Goal: Information Seeking & Learning: Check status

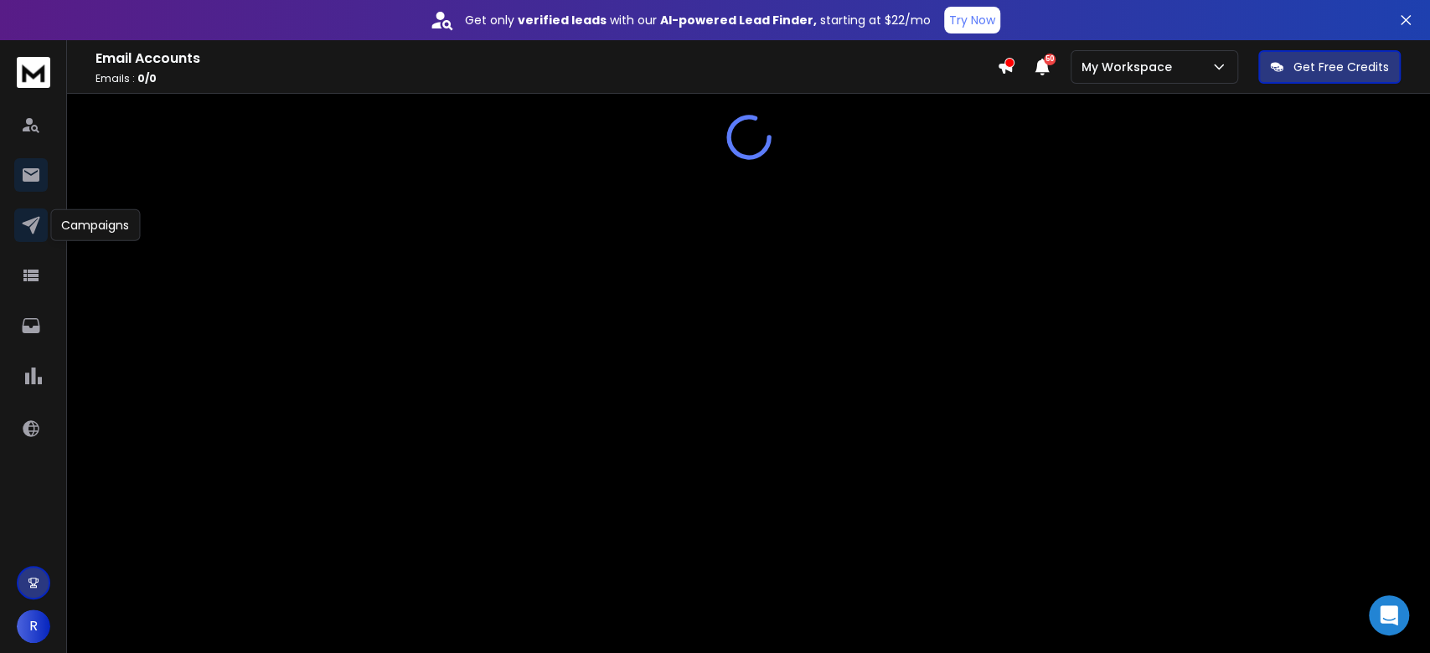
click at [29, 234] on icon at bounding box center [31, 225] width 20 height 20
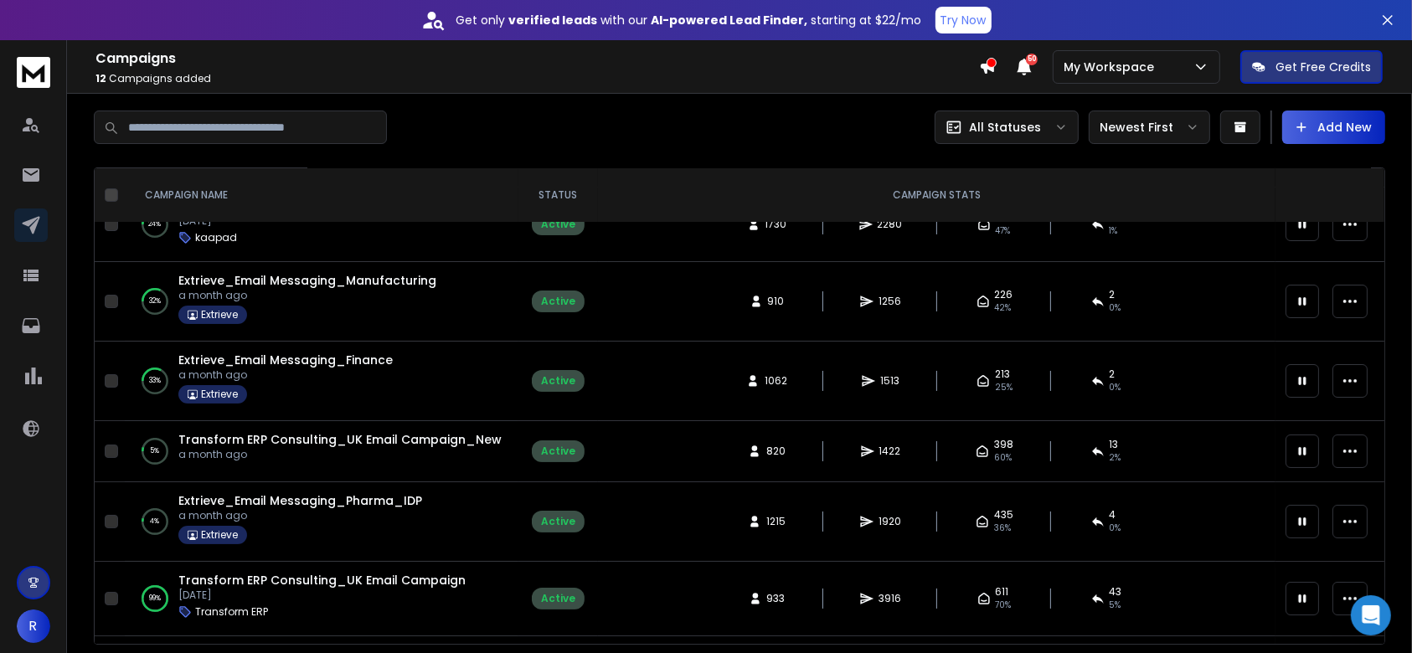
scroll to position [223, 0]
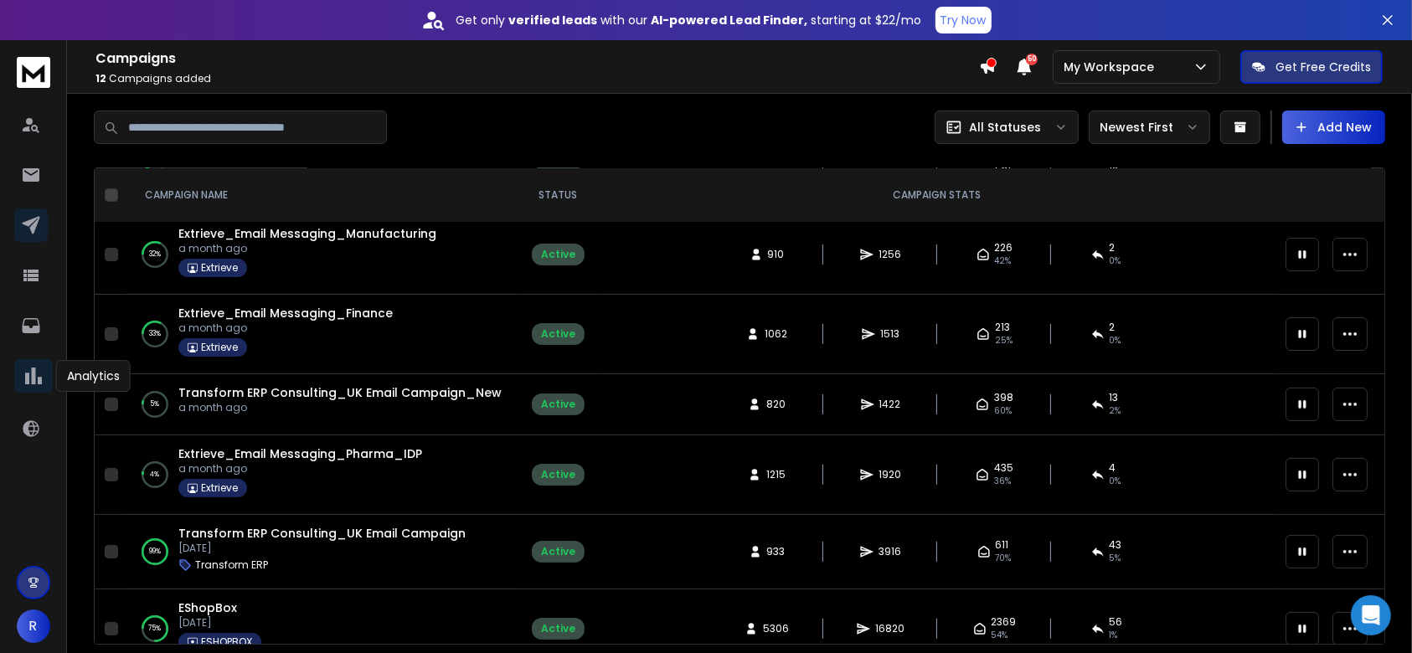
click at [38, 373] on icon at bounding box center [33, 376] width 25 height 25
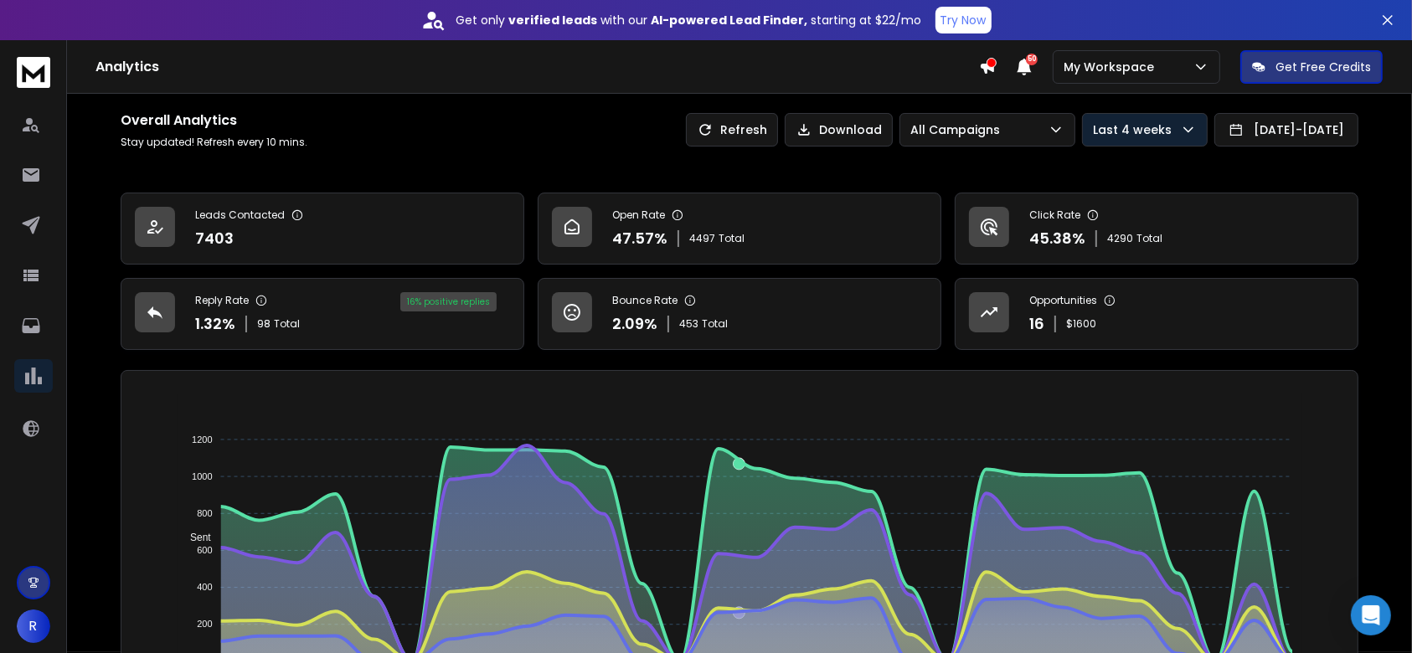
click at [1099, 138] on button "Last 4 weeks" at bounding box center [1145, 130] width 126 height 34
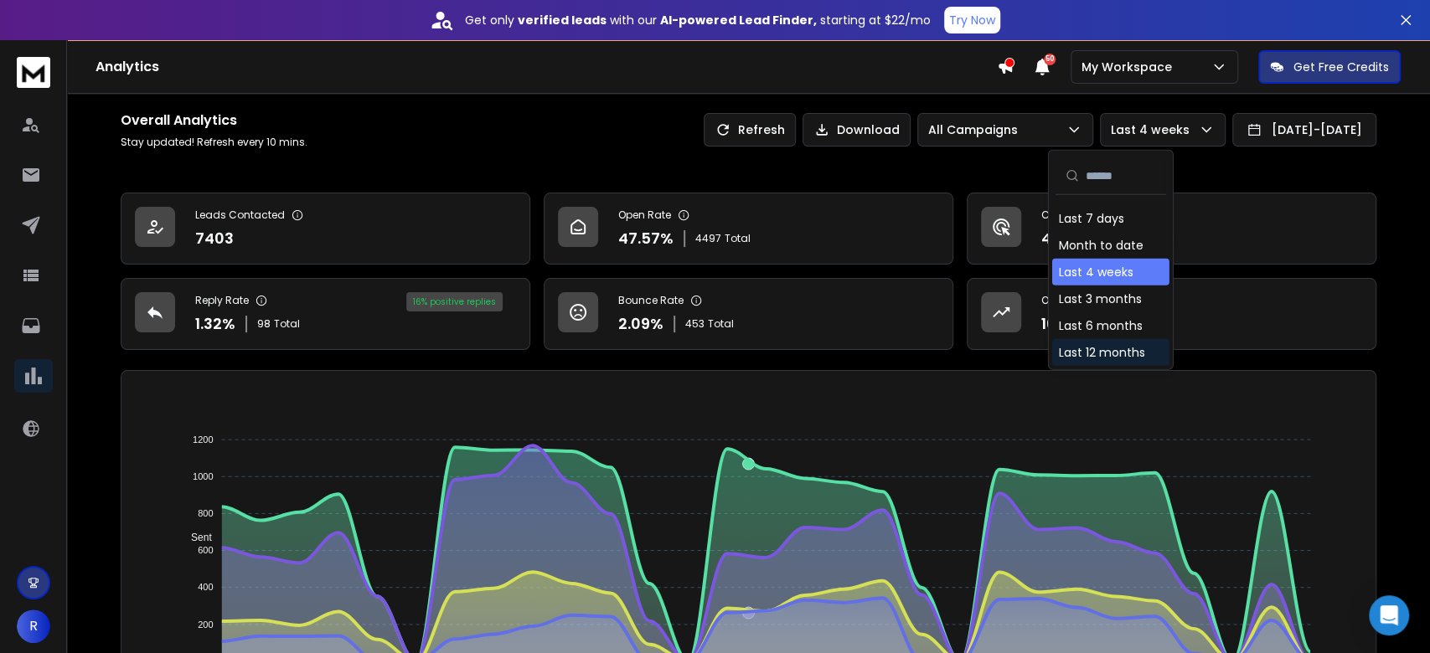
click at [1112, 350] on div "Last 12 months" at bounding box center [1102, 352] width 86 height 17
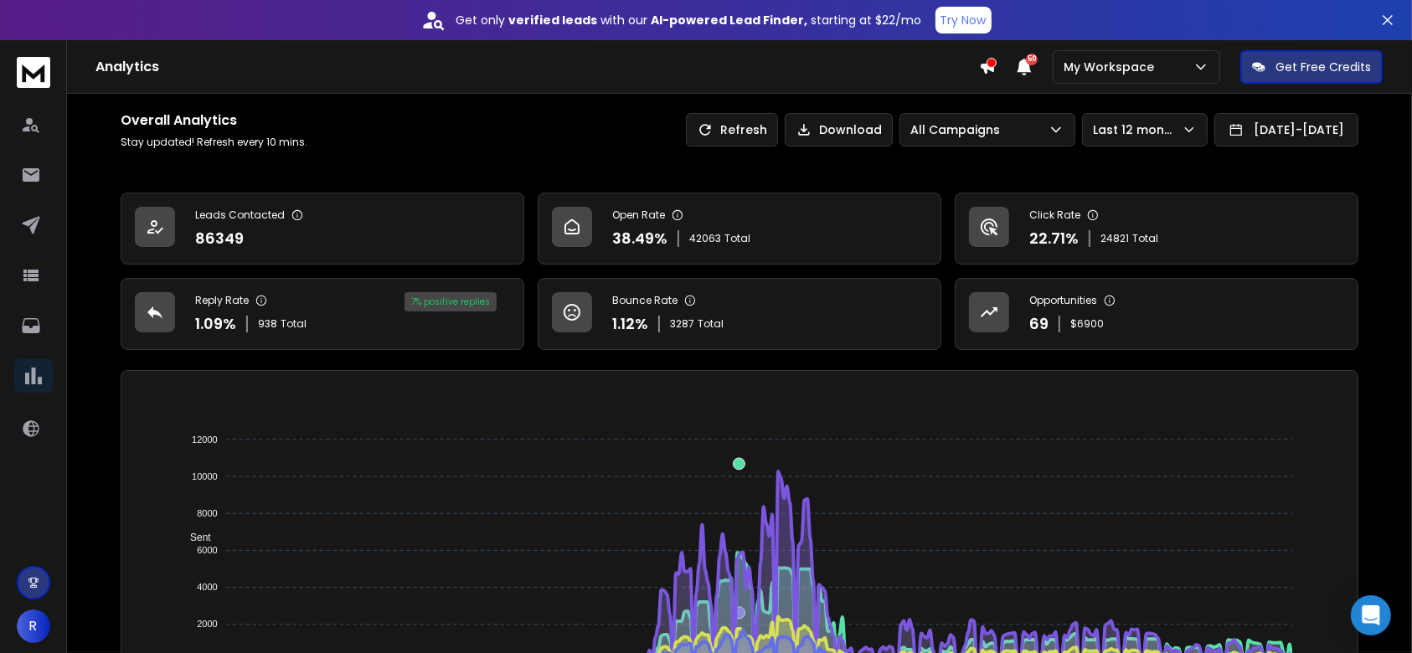
click at [1143, 493] on div "Leads Contacted 86349 Open Rate 38.49 % 42063 Total Click Rate 22.71 % 24821 To…" at bounding box center [740, 468] width 1238 height 551
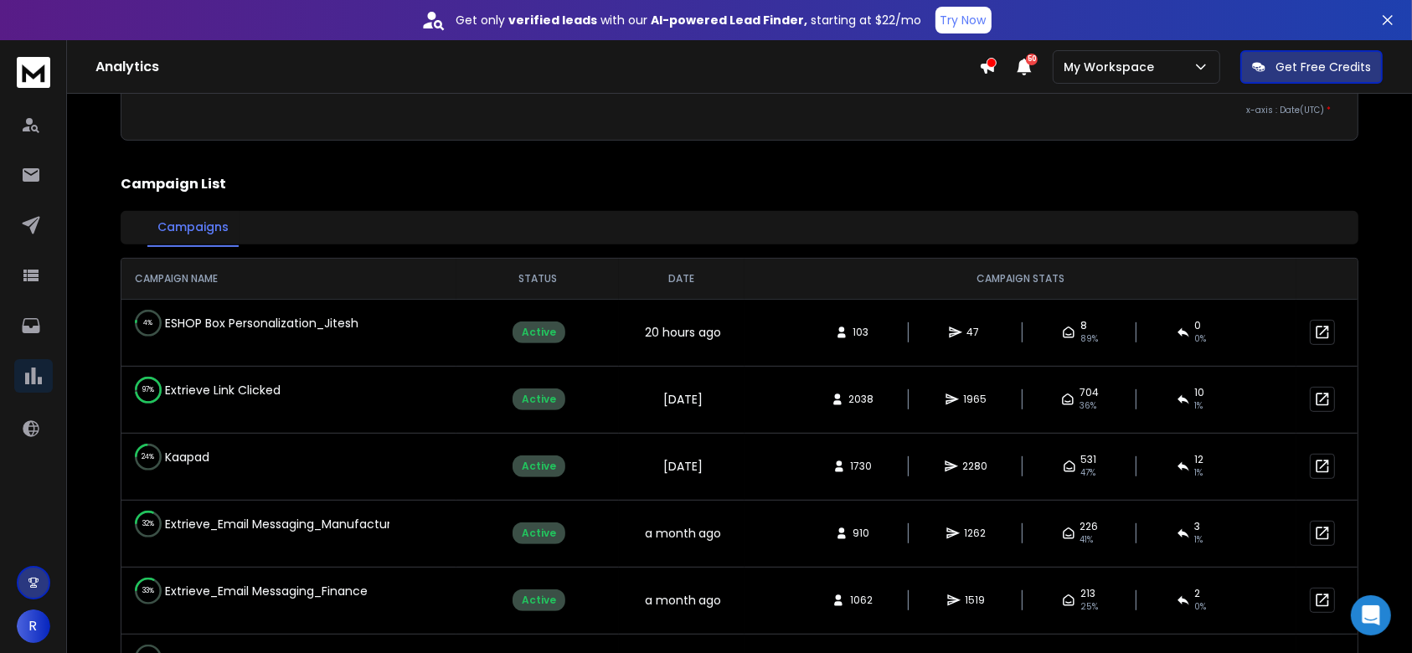
scroll to position [670, 0]
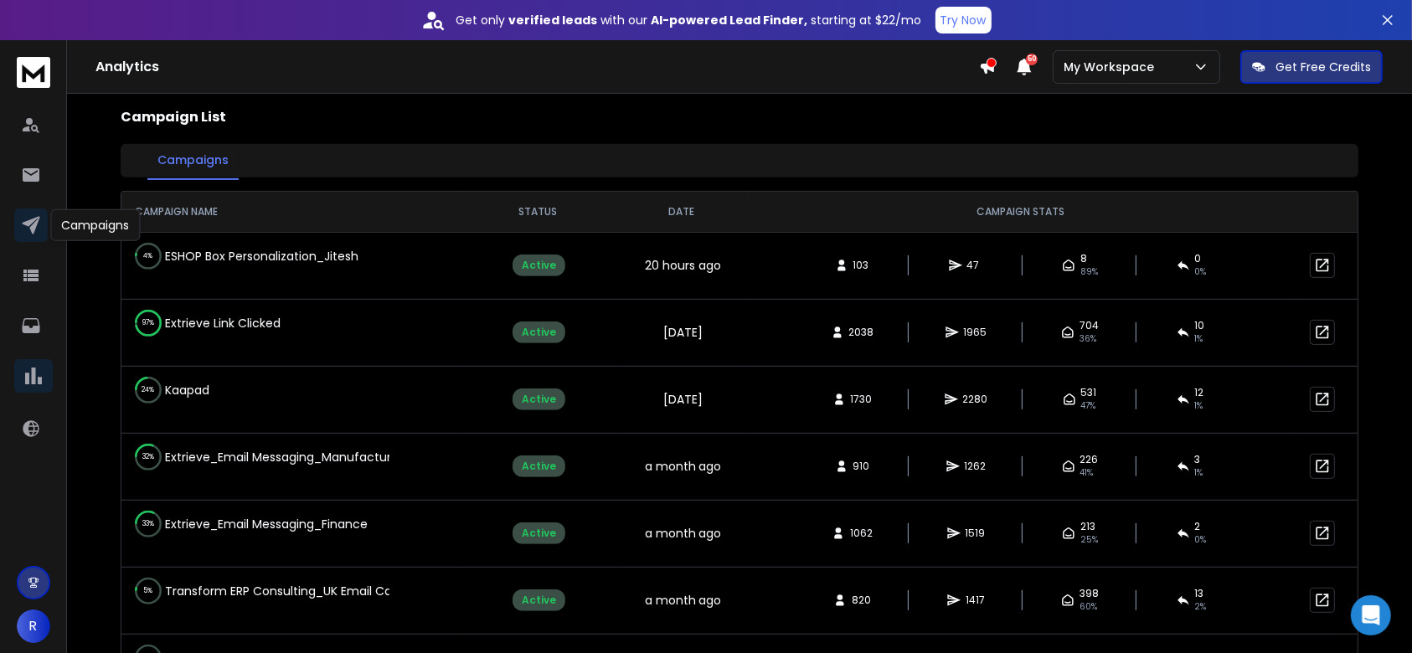
drag, startPoint x: 251, startPoint y: 322, endPoint x: 33, endPoint y: 225, distance: 238.9
click at [33, 225] on icon at bounding box center [31, 225] width 18 height 18
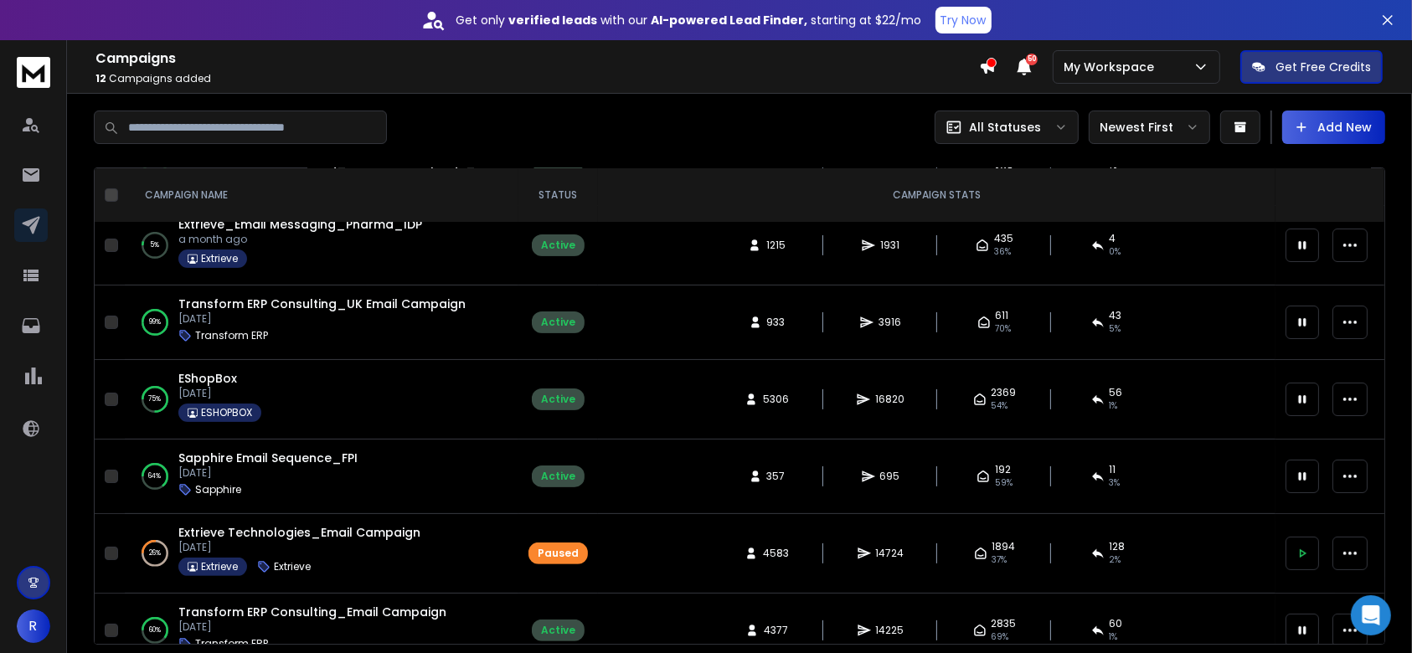
scroll to position [486, 0]
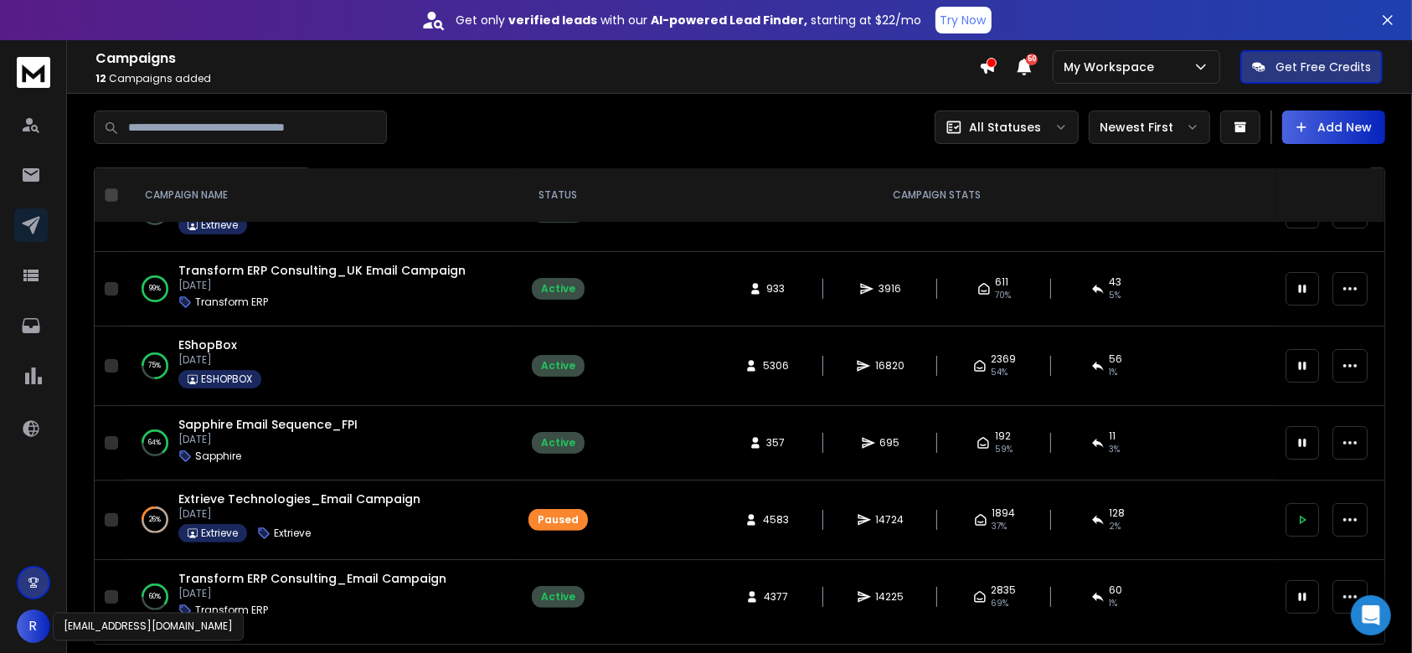
click at [24, 633] on span "R" at bounding box center [34, 627] width 34 height 34
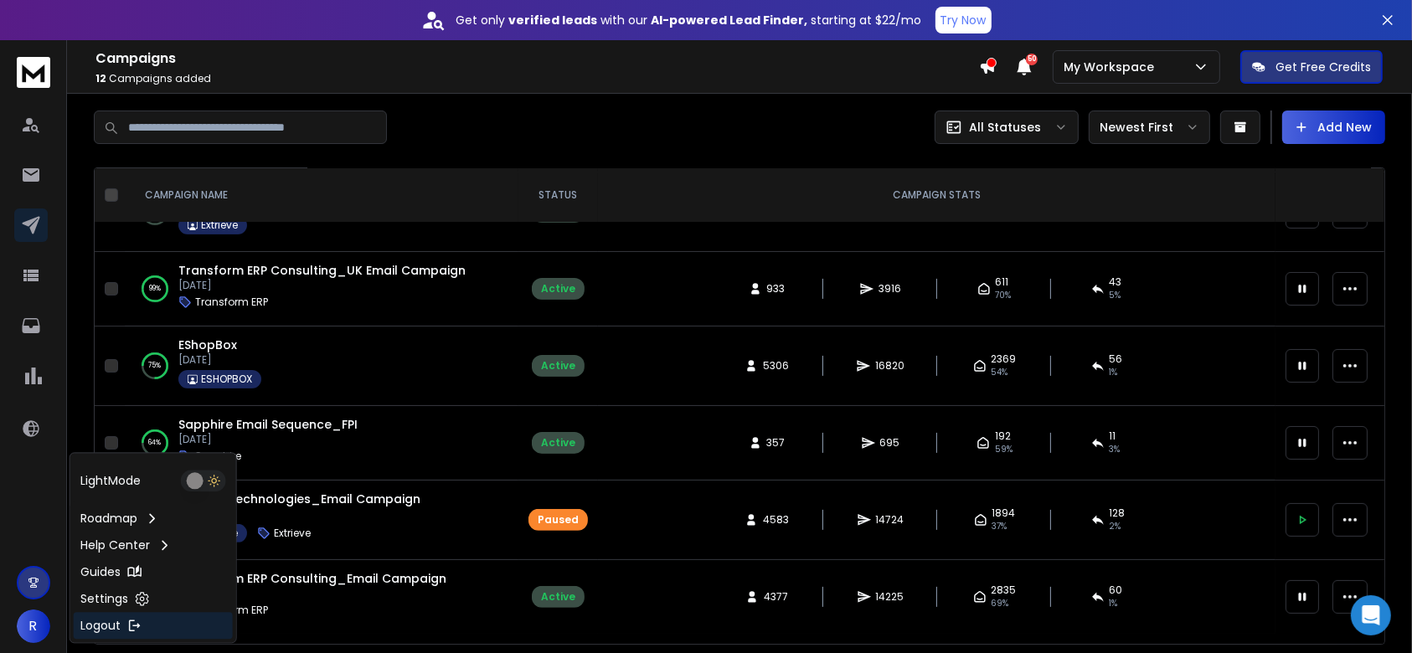
click at [97, 621] on p "Logout" at bounding box center [100, 625] width 40 height 17
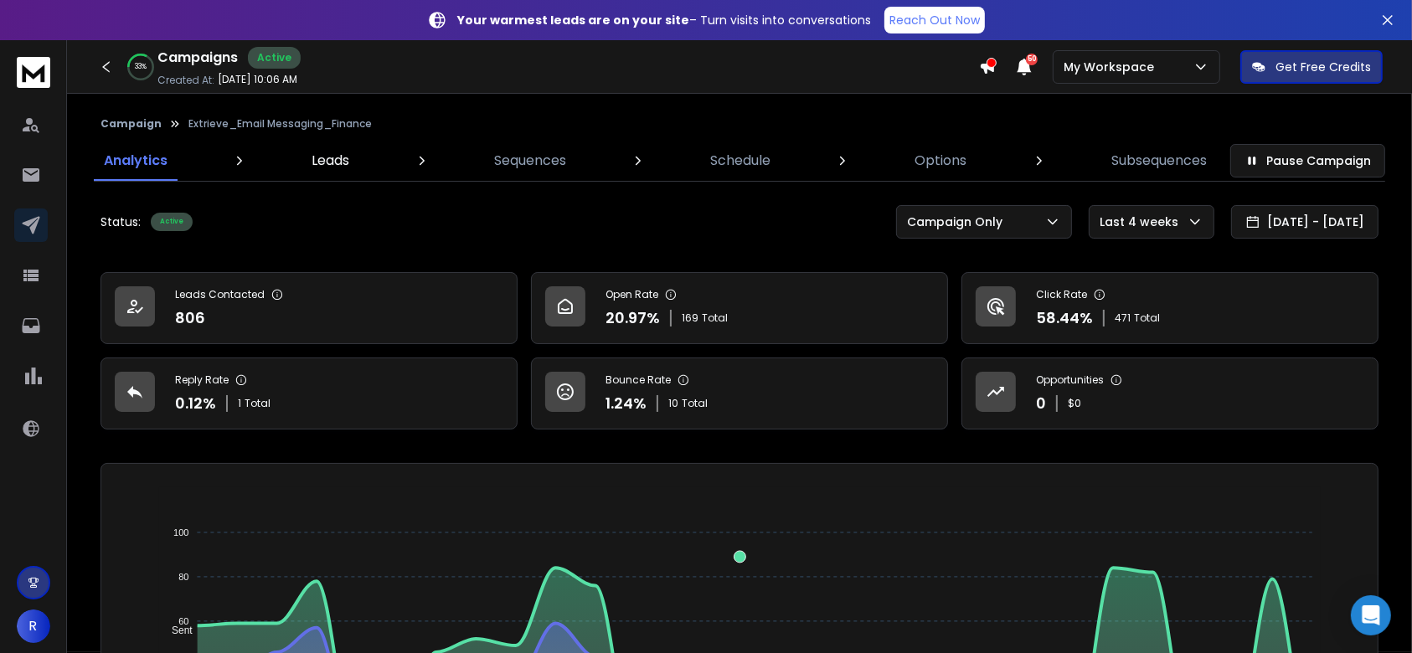
click at [348, 161] on p "Leads" at bounding box center [331, 161] width 38 height 20
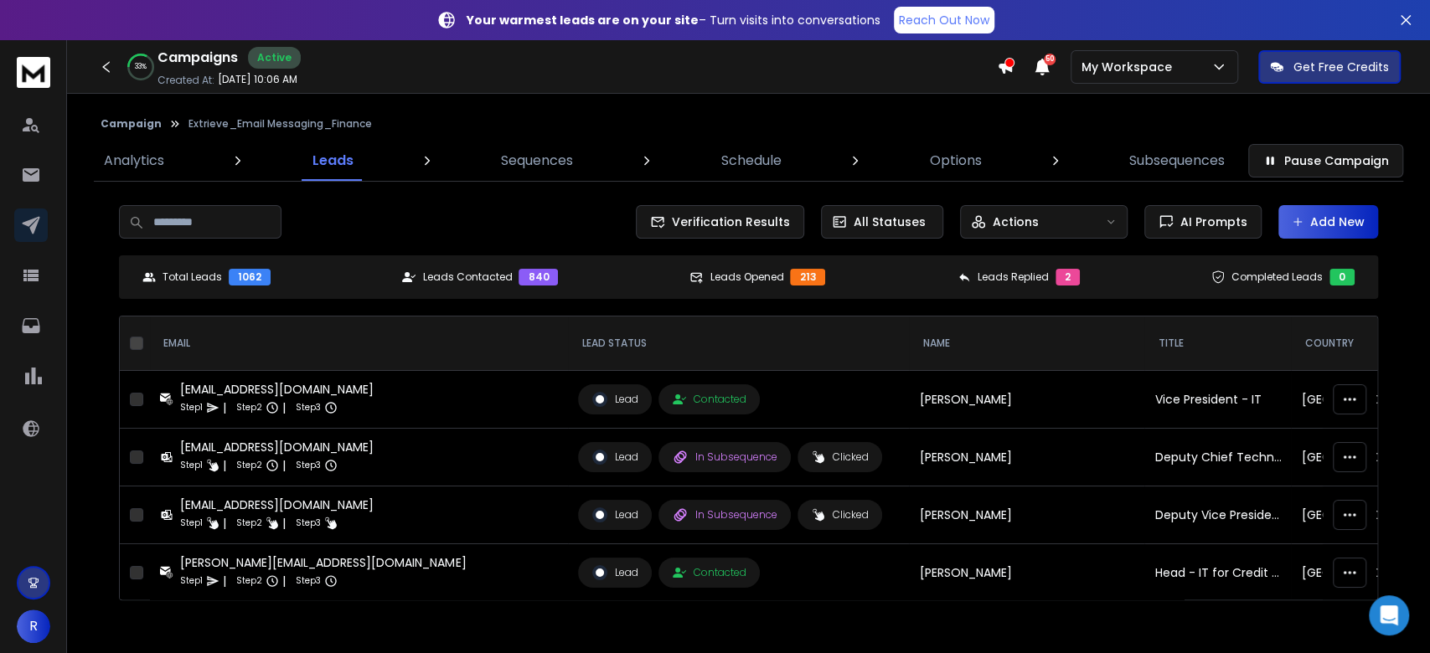
click at [252, 274] on div "1062" at bounding box center [250, 277] width 42 height 17
copy div "1062"
click at [529, 271] on div "840" at bounding box center [538, 277] width 39 height 17
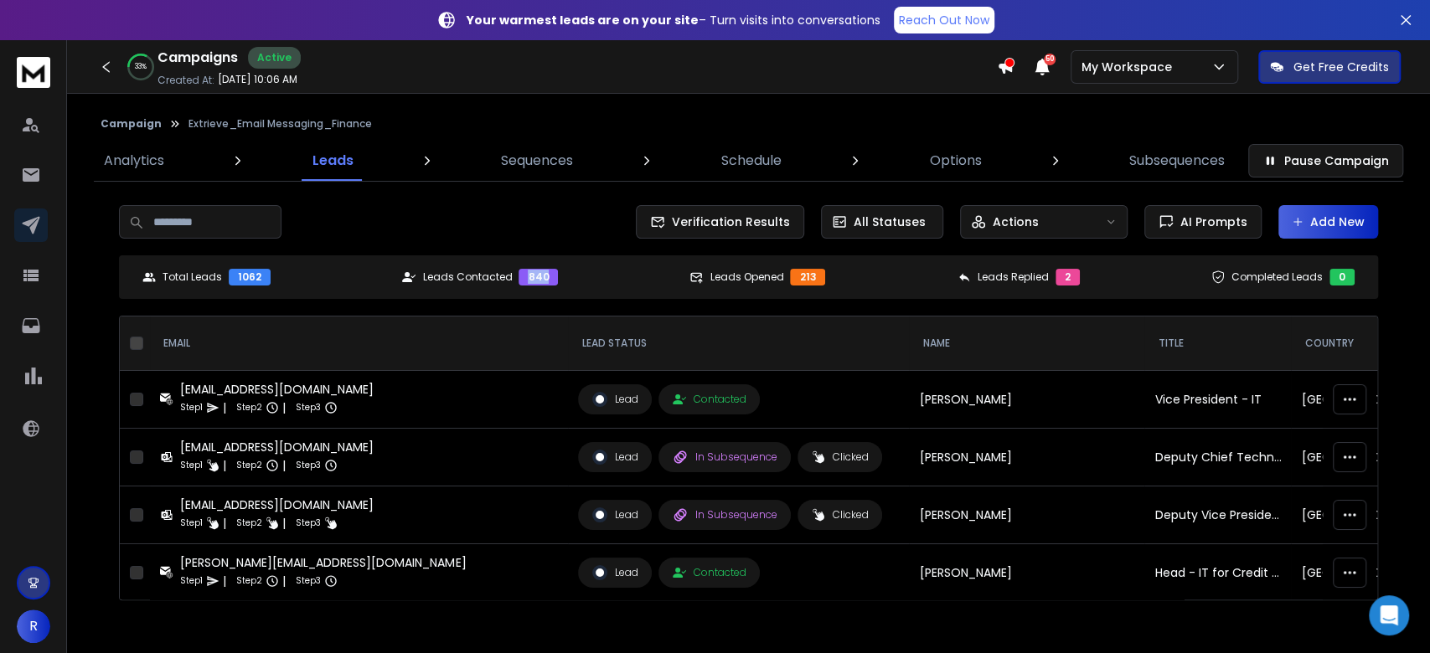
copy div "840"
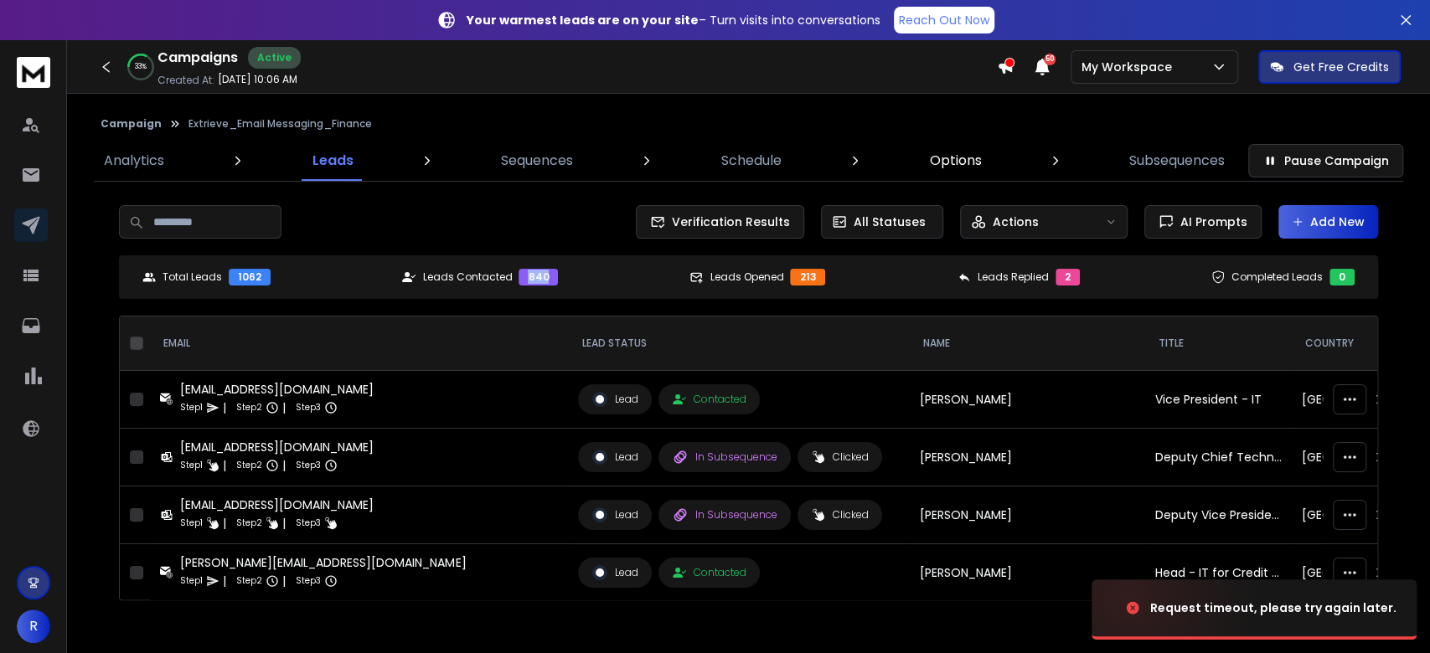
click at [974, 174] on link "Options" at bounding box center [955, 161] width 72 height 40
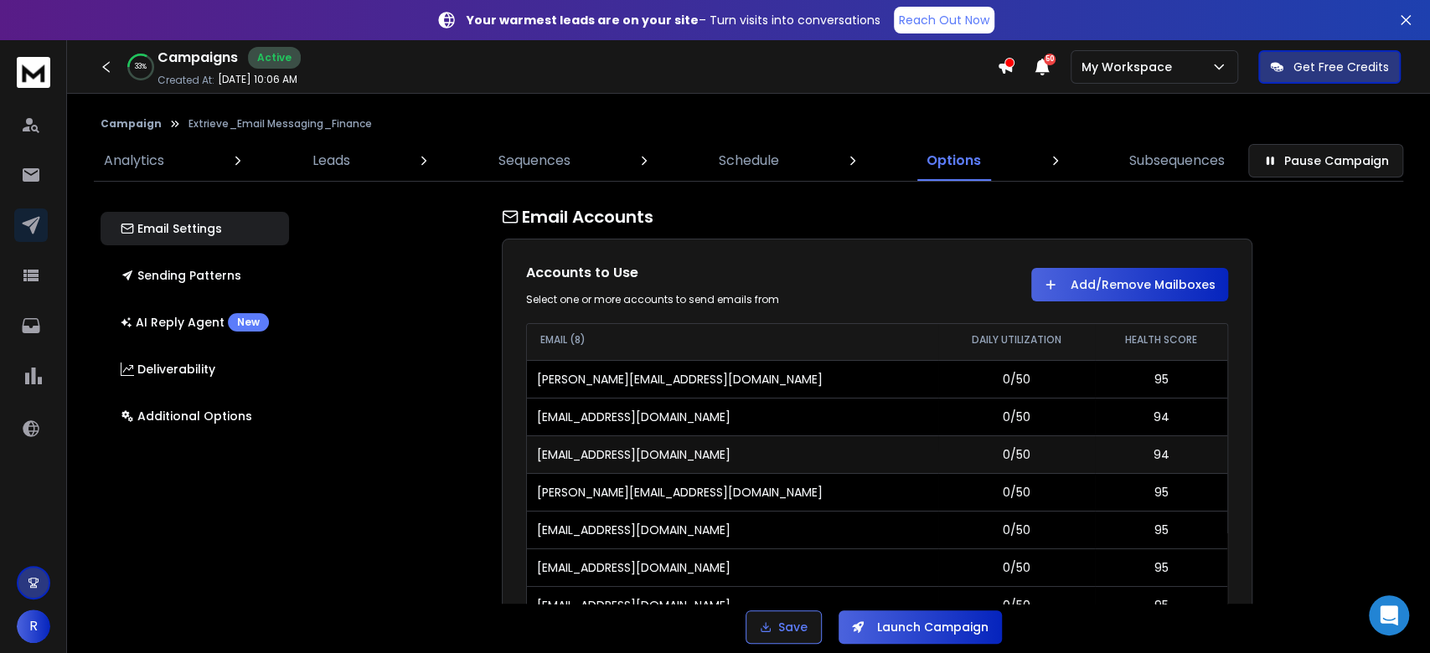
scroll to position [7, 0]
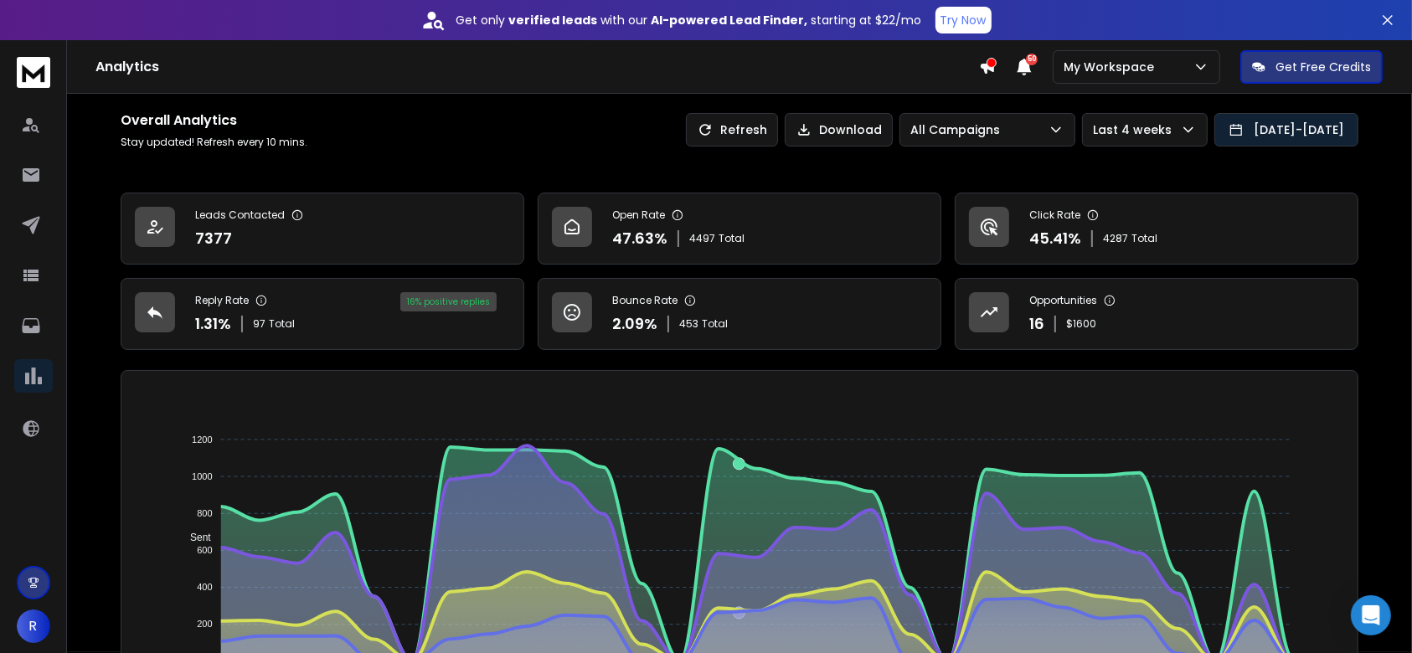
click at [1253, 140] on button "15 Jul 2025 - 12 Aug 2025" at bounding box center [1287, 130] width 144 height 34
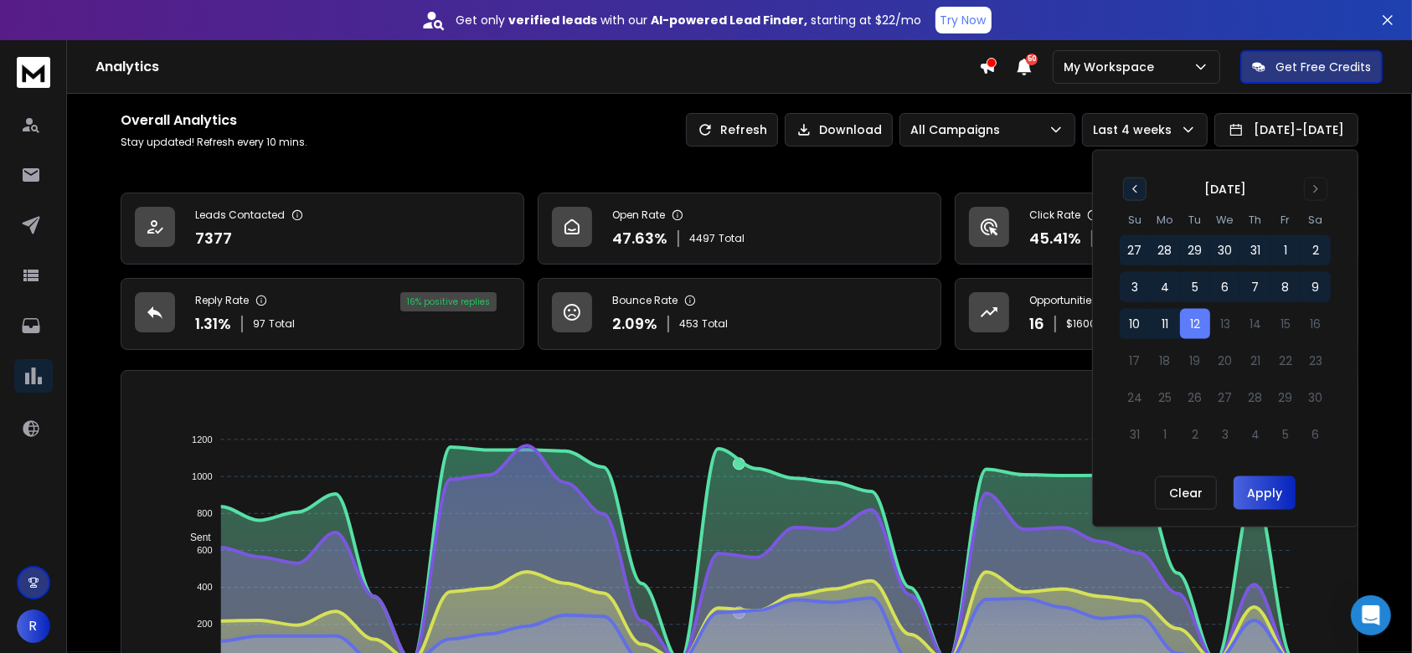
click at [1142, 188] on button "Go to previous month" at bounding box center [1134, 189] width 23 height 23
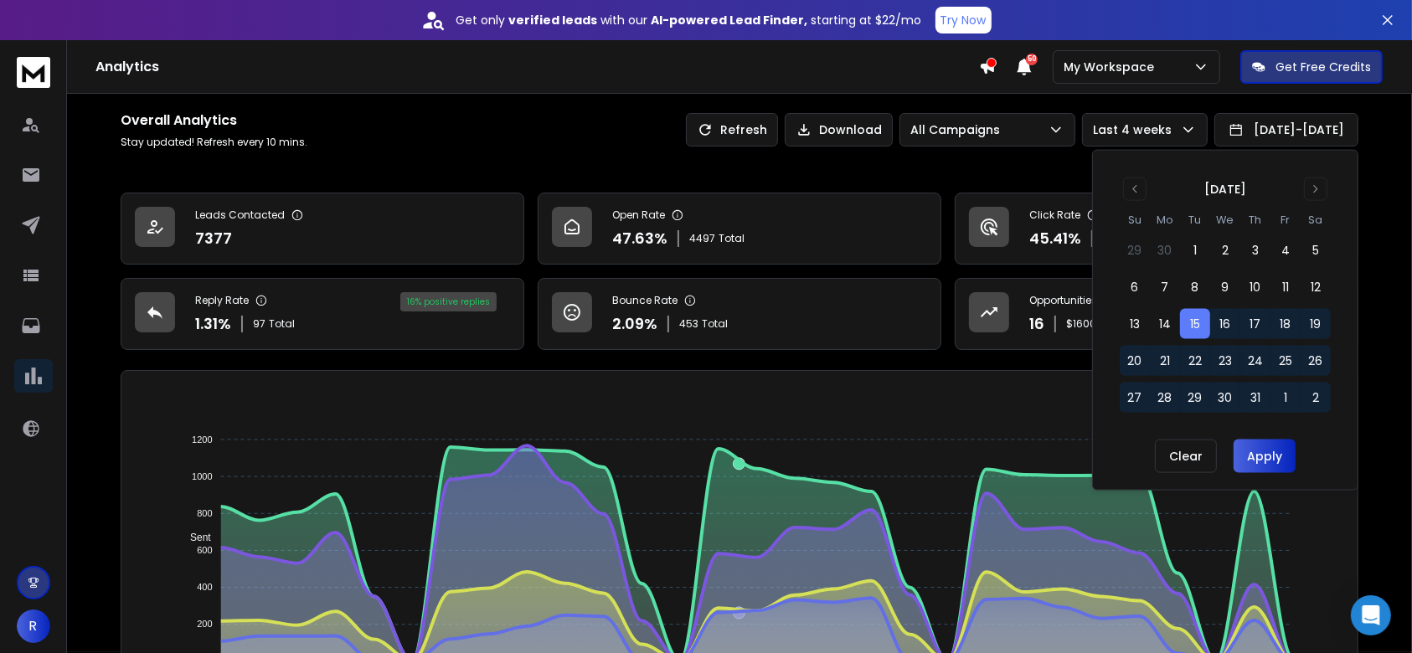
click at [1186, 312] on button "15" at bounding box center [1195, 324] width 30 height 30
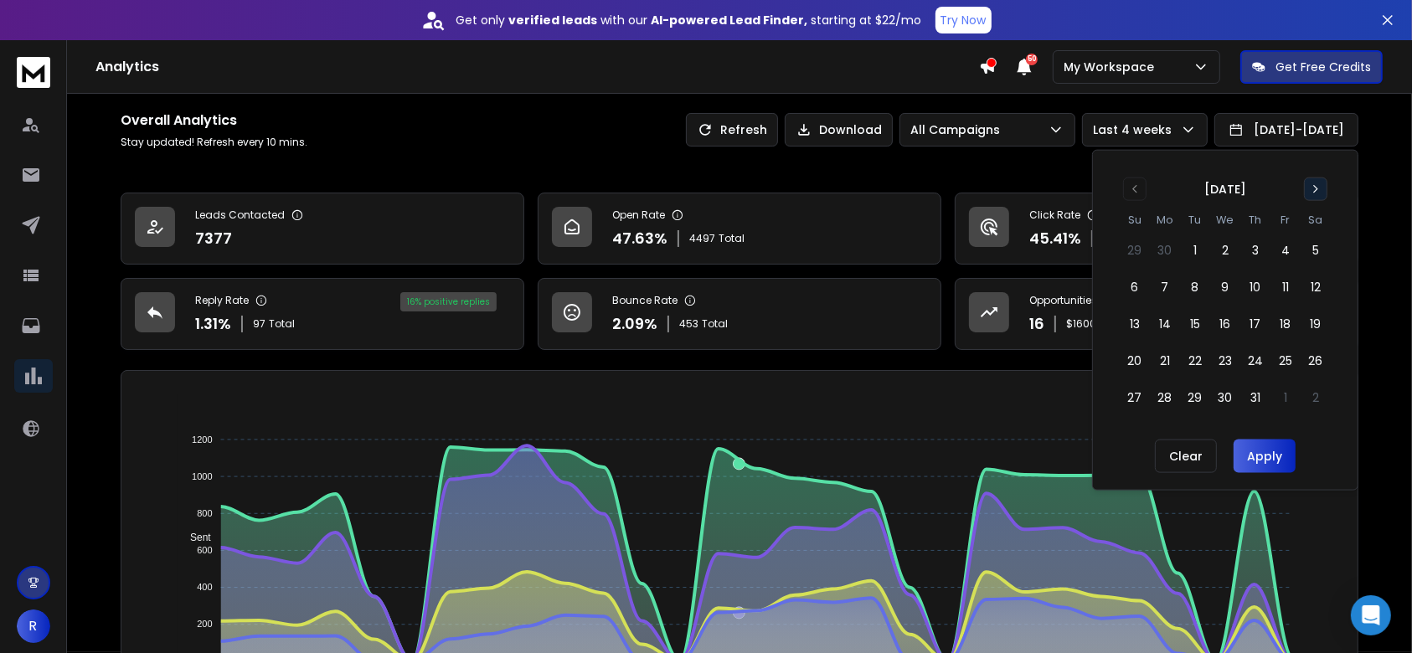
click at [1314, 186] on icon "Go to next month" at bounding box center [1315, 189] width 3 height 7
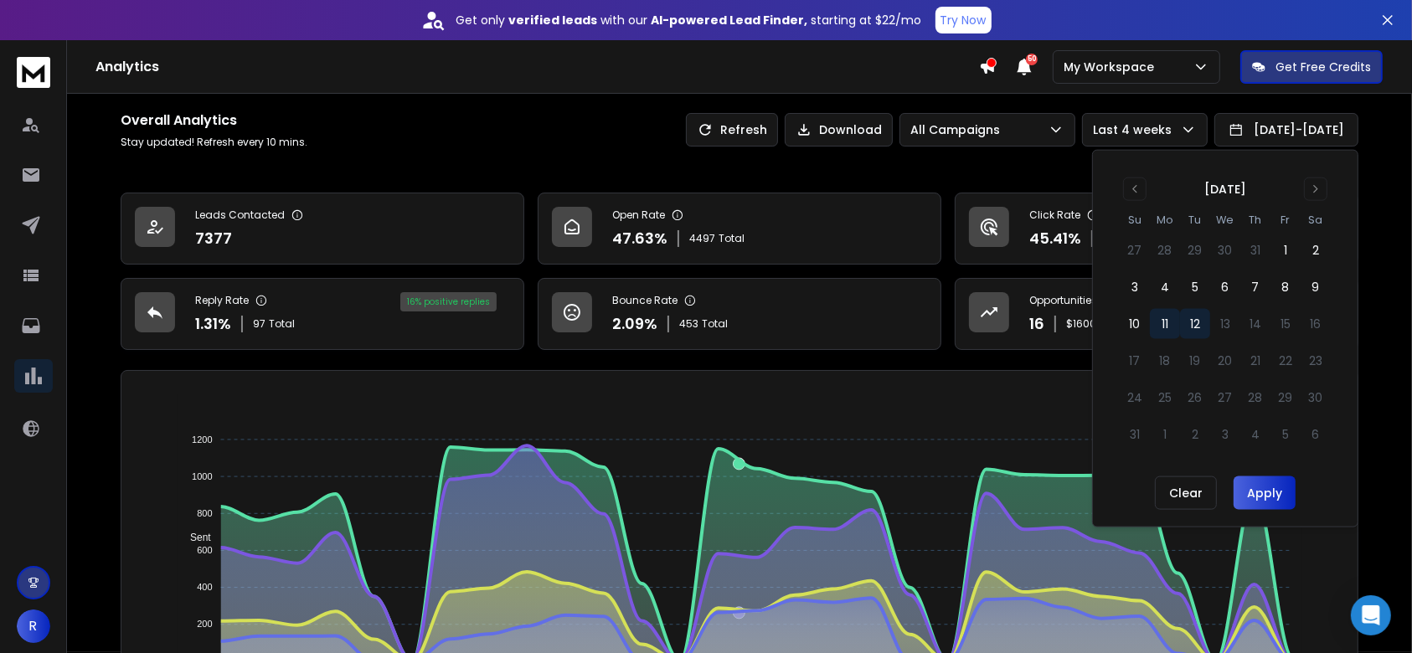
click at [1167, 322] on button "11" at bounding box center [1165, 324] width 30 height 30
click at [1273, 488] on button "Apply" at bounding box center [1265, 494] width 62 height 34
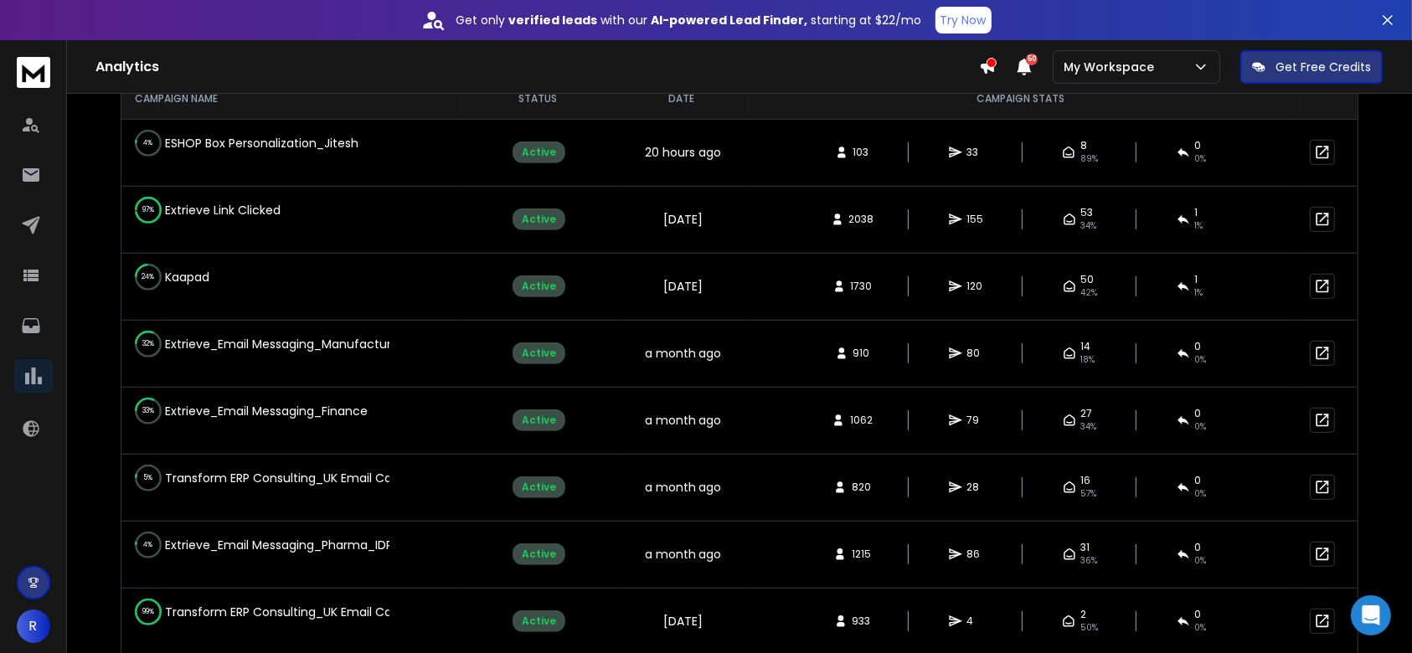
scroll to position [893, 0]
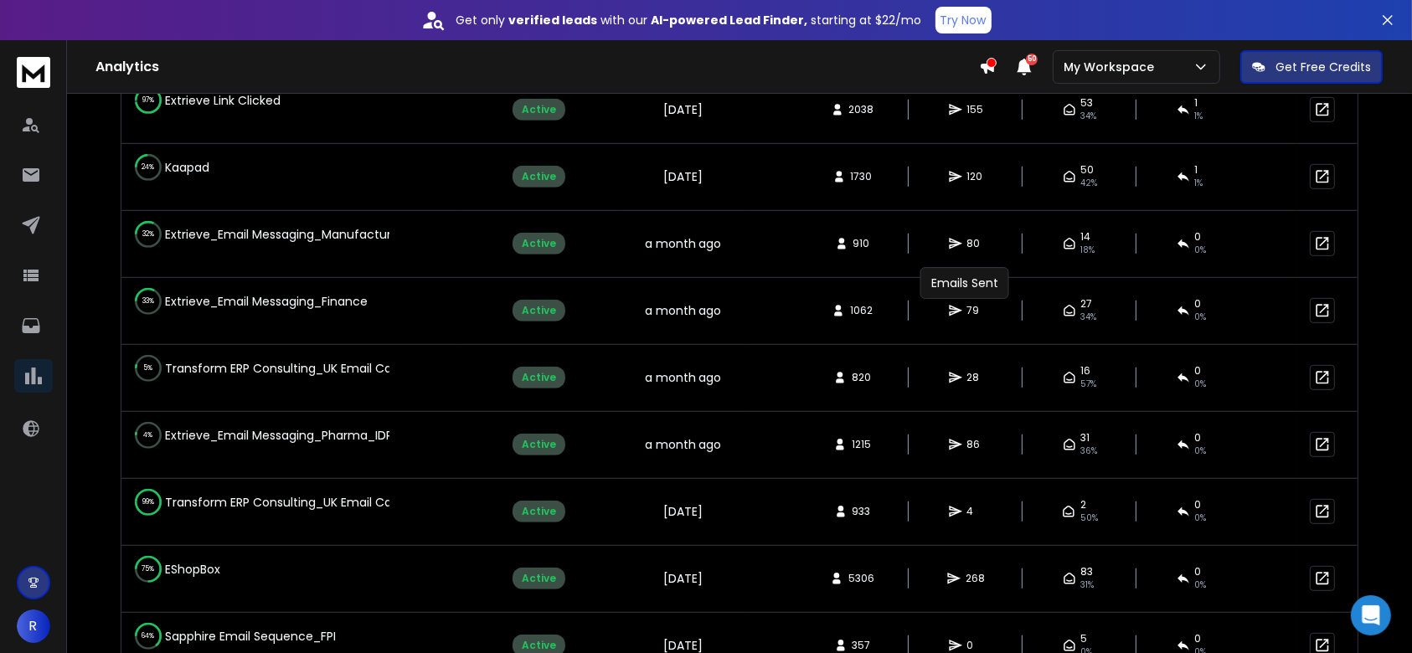
click at [968, 308] on span "79" at bounding box center [976, 310] width 17 height 13
copy span "79"
click at [972, 245] on span "80" at bounding box center [976, 243] width 17 height 13
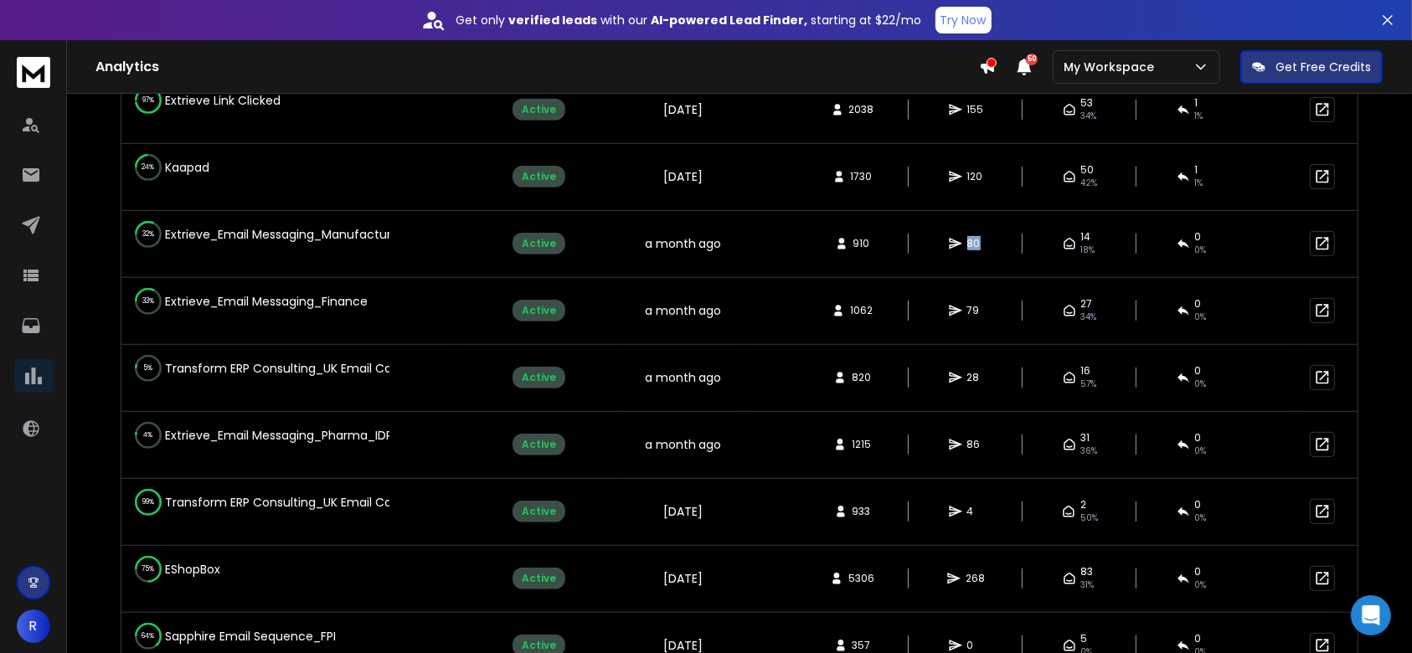
copy span "80"
click at [973, 446] on span "86" at bounding box center [976, 444] width 17 height 13
copy span "86"
click at [971, 578] on span "268" at bounding box center [975, 578] width 19 height 13
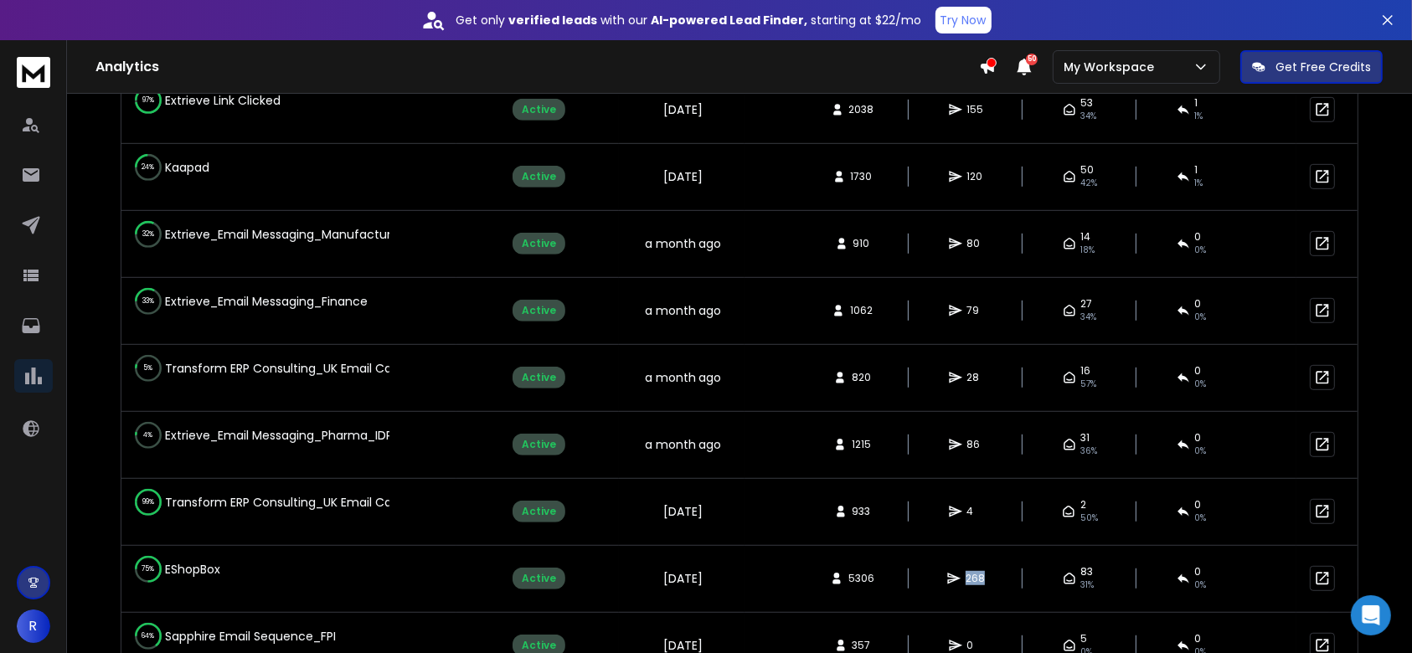
click at [971, 578] on span "268" at bounding box center [975, 578] width 19 height 13
copy span "268"
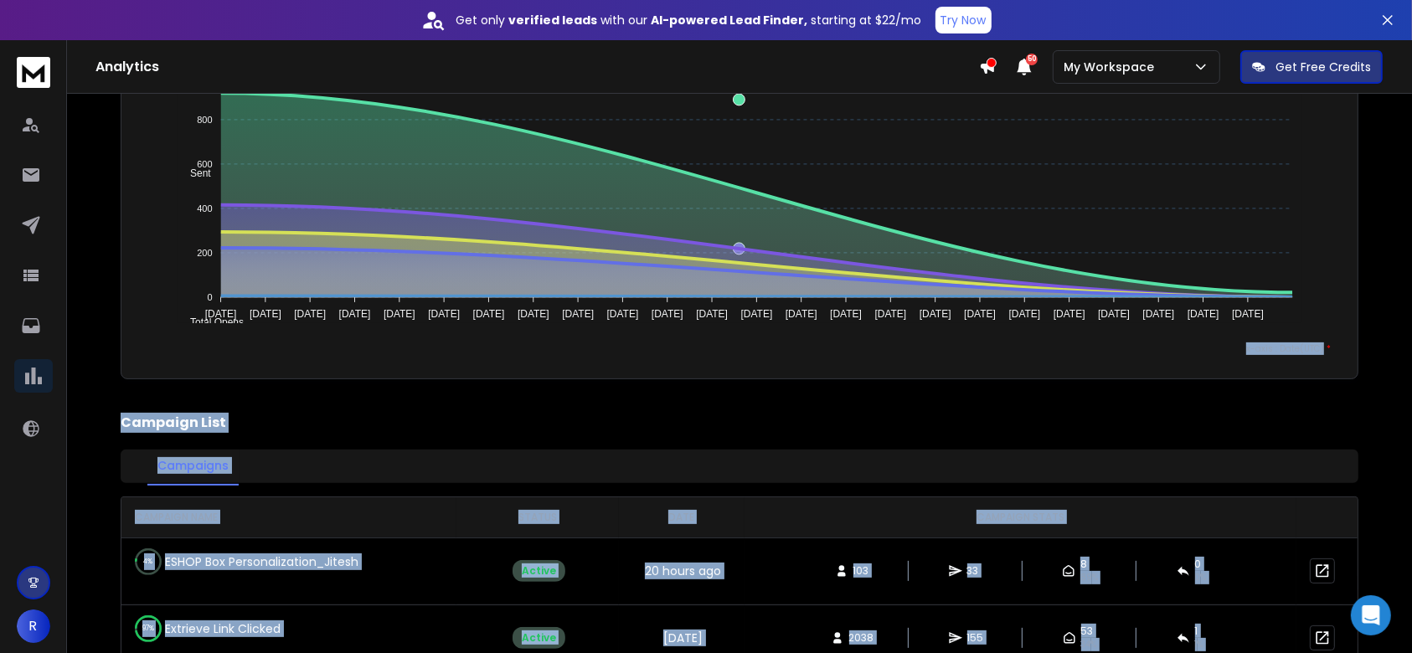
drag, startPoint x: 1031, startPoint y: 8, endPoint x: 1097, endPoint y: -97, distance: 124.1
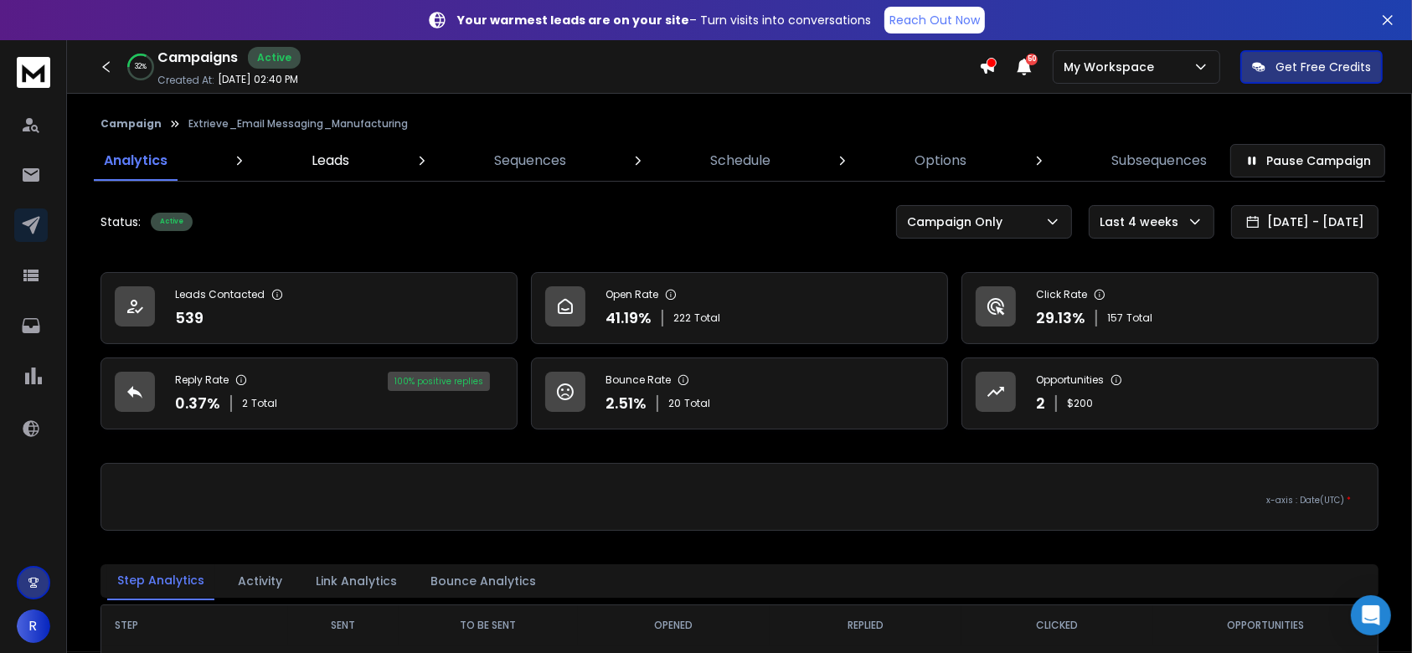
click at [341, 165] on p "Leads" at bounding box center [331, 161] width 38 height 20
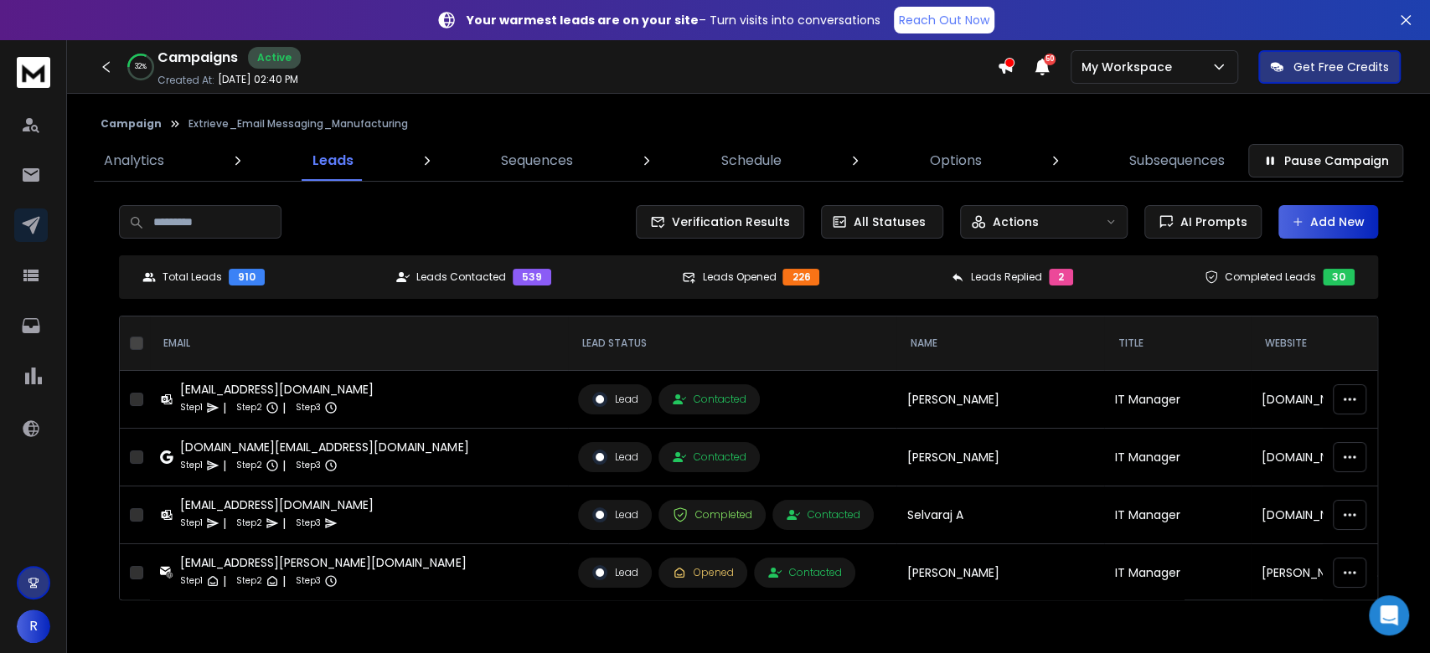
click at [246, 281] on div "910" at bounding box center [247, 277] width 36 height 17
copy div "910"
click at [527, 277] on div "539" at bounding box center [532, 277] width 39 height 17
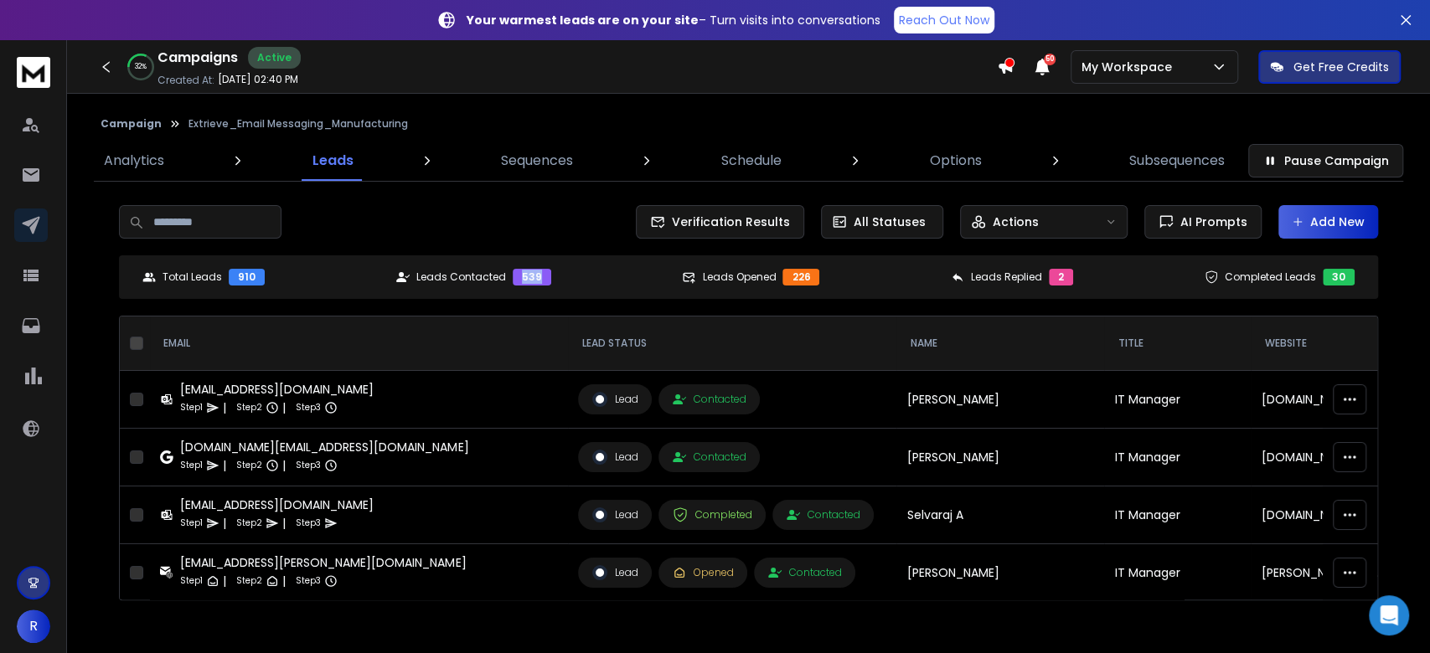
copy div "539"
click at [945, 171] on link "Options" at bounding box center [955, 161] width 72 height 40
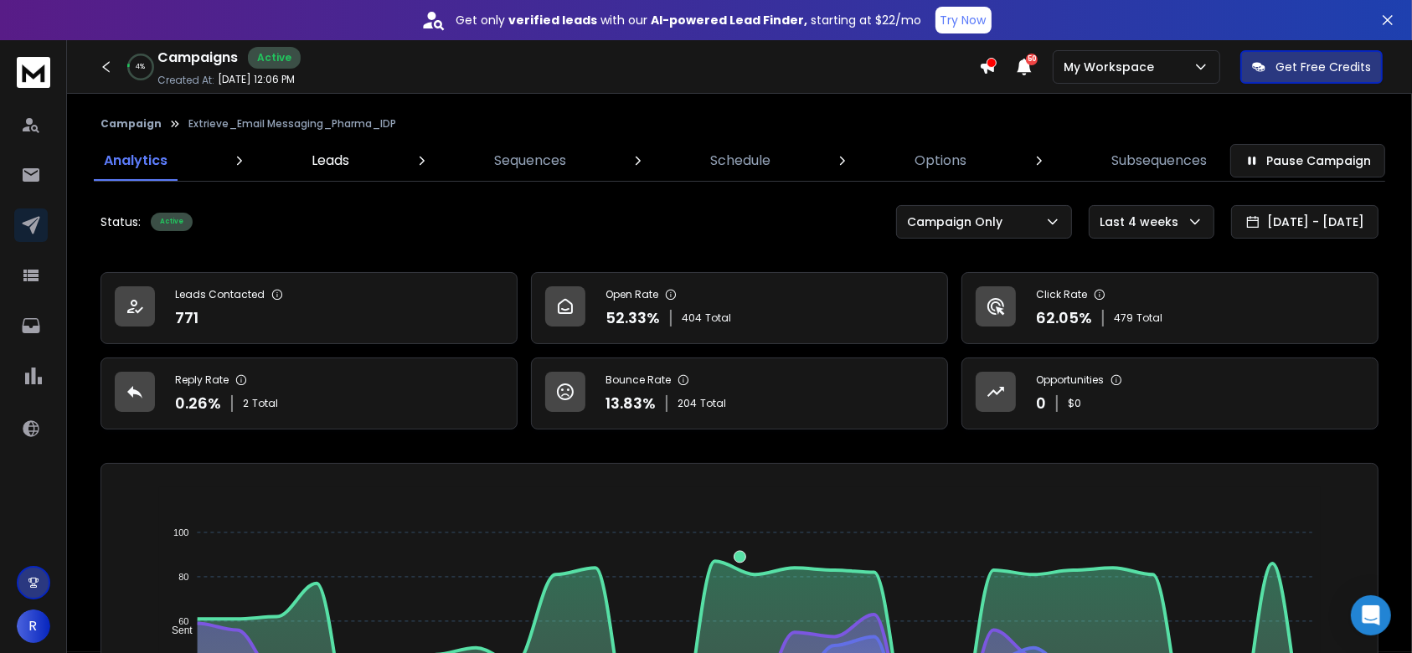
click at [343, 152] on p "Leads" at bounding box center [331, 161] width 38 height 20
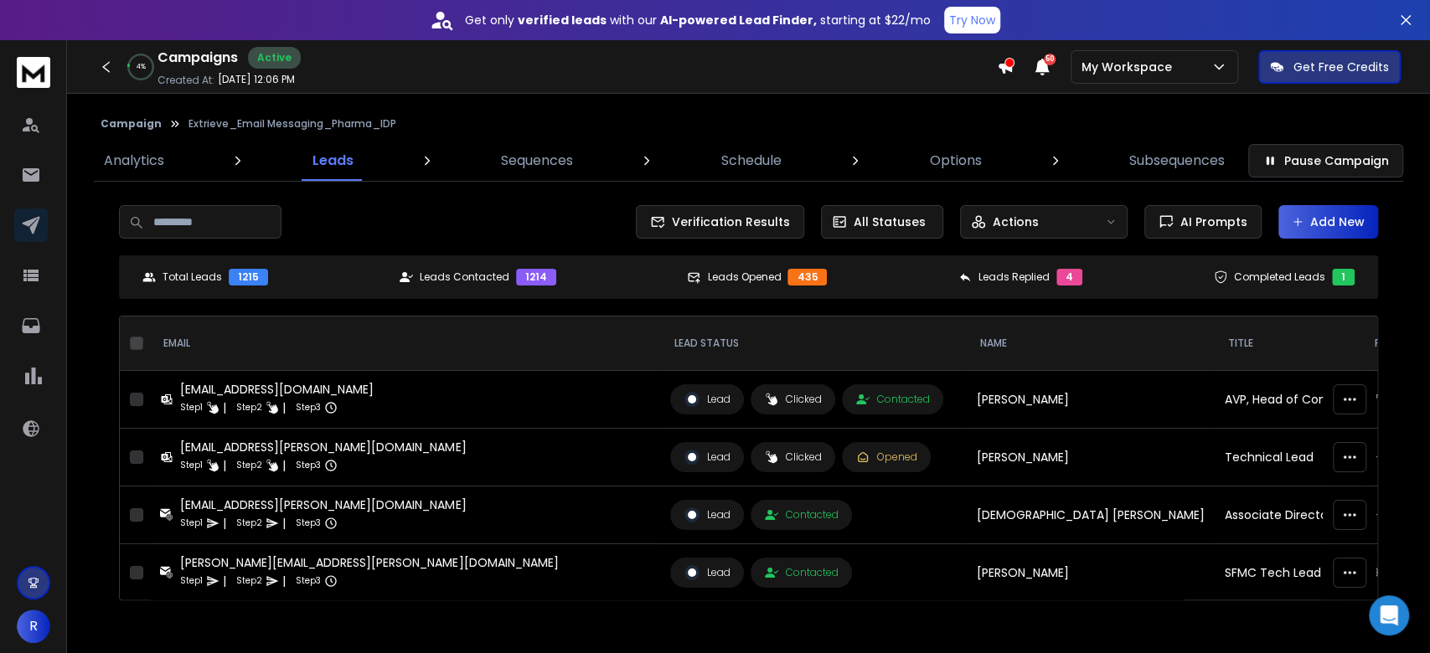
click at [241, 276] on div "1215" at bounding box center [248, 277] width 39 height 17
copy div "1215"
click at [522, 281] on div "1214" at bounding box center [536, 277] width 40 height 17
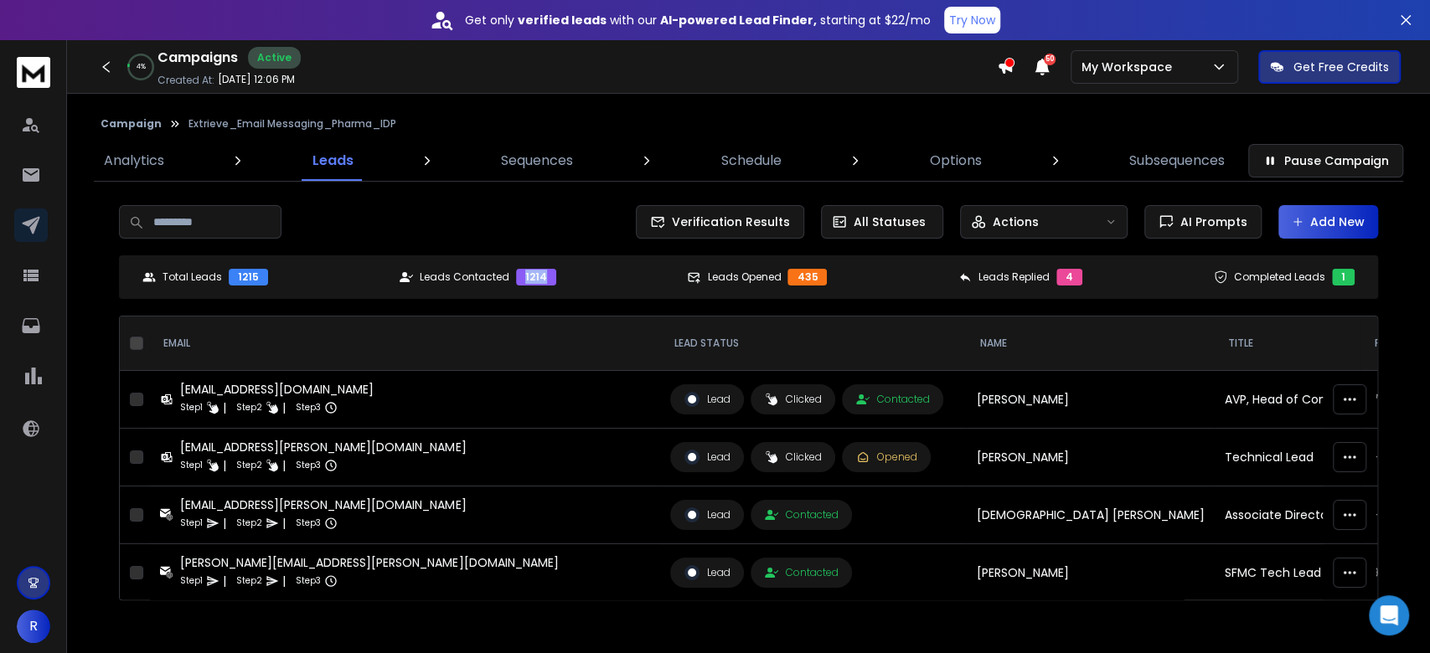
copy div "1214"
click at [963, 151] on p "Options" at bounding box center [955, 161] width 52 height 20
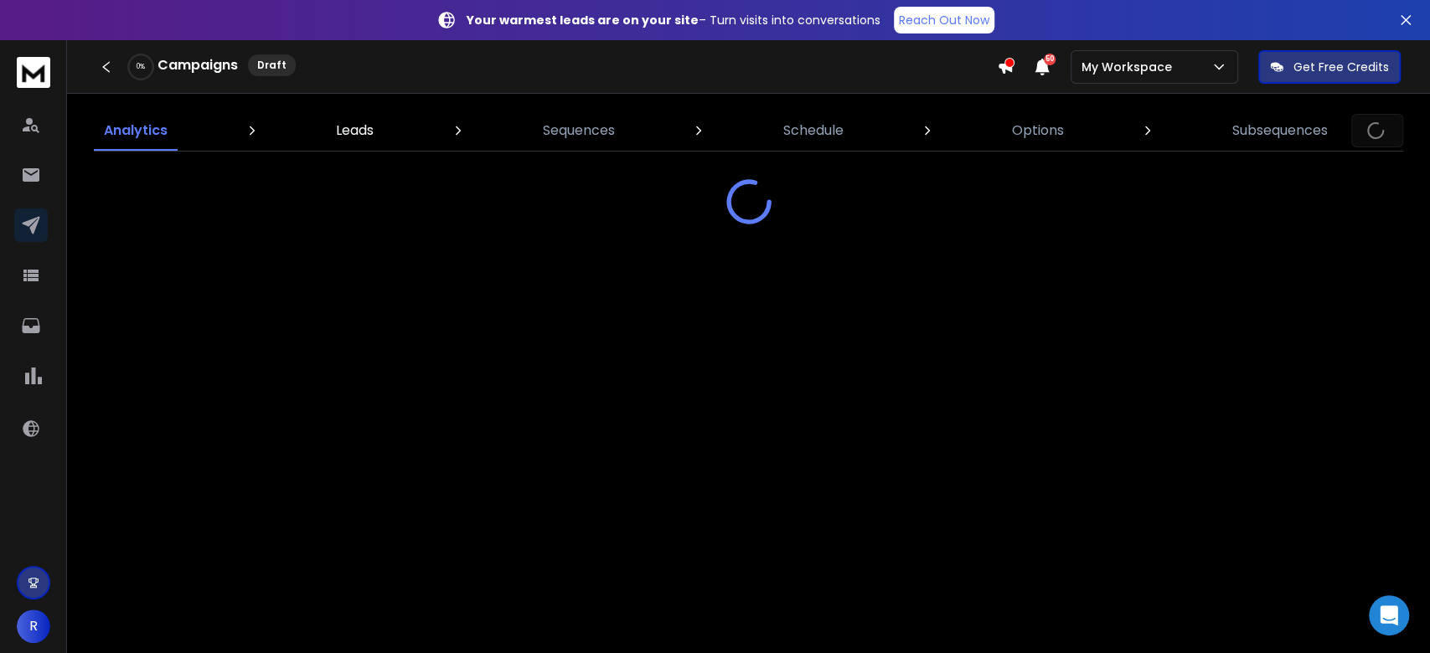
click at [349, 141] on link "Leads" at bounding box center [355, 131] width 58 height 40
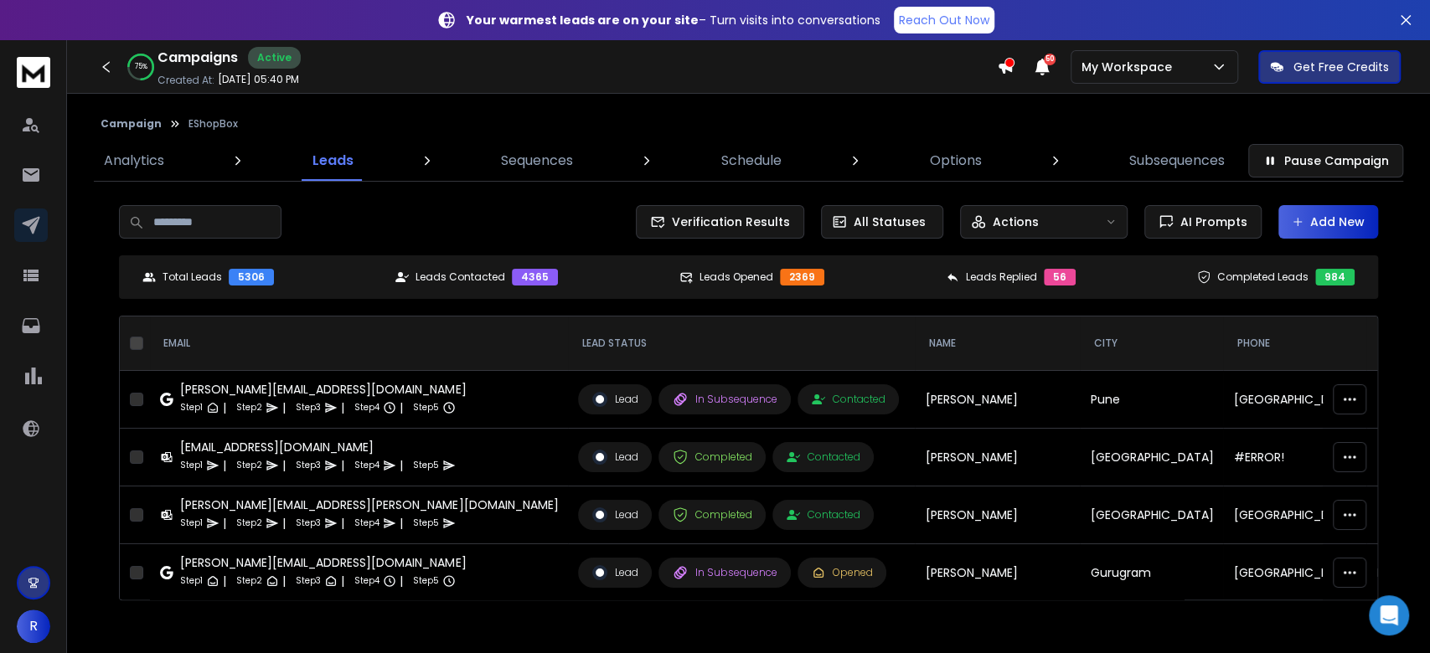
click at [245, 280] on div "5306" at bounding box center [251, 277] width 45 height 17
copy div "5306"
click at [532, 281] on div "4365" at bounding box center [535, 277] width 46 height 17
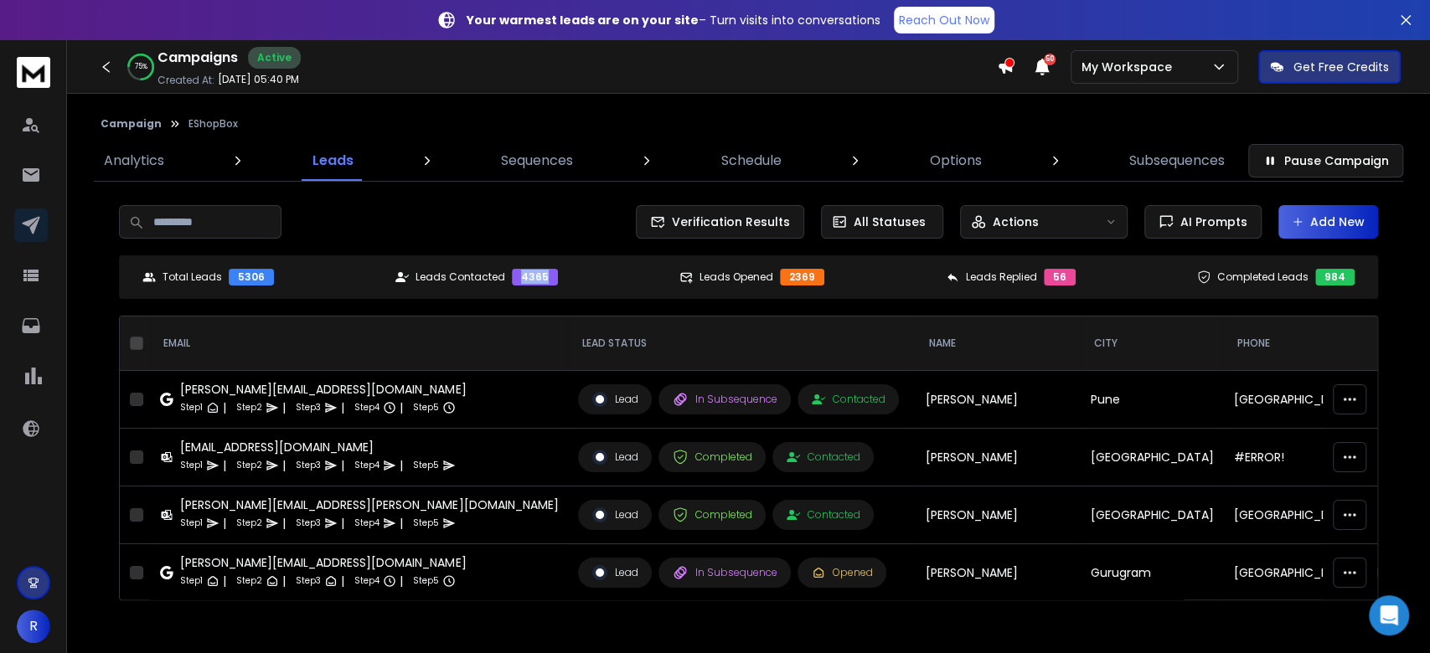
copy div "4365"
click at [942, 164] on p "Options" at bounding box center [955, 161] width 52 height 20
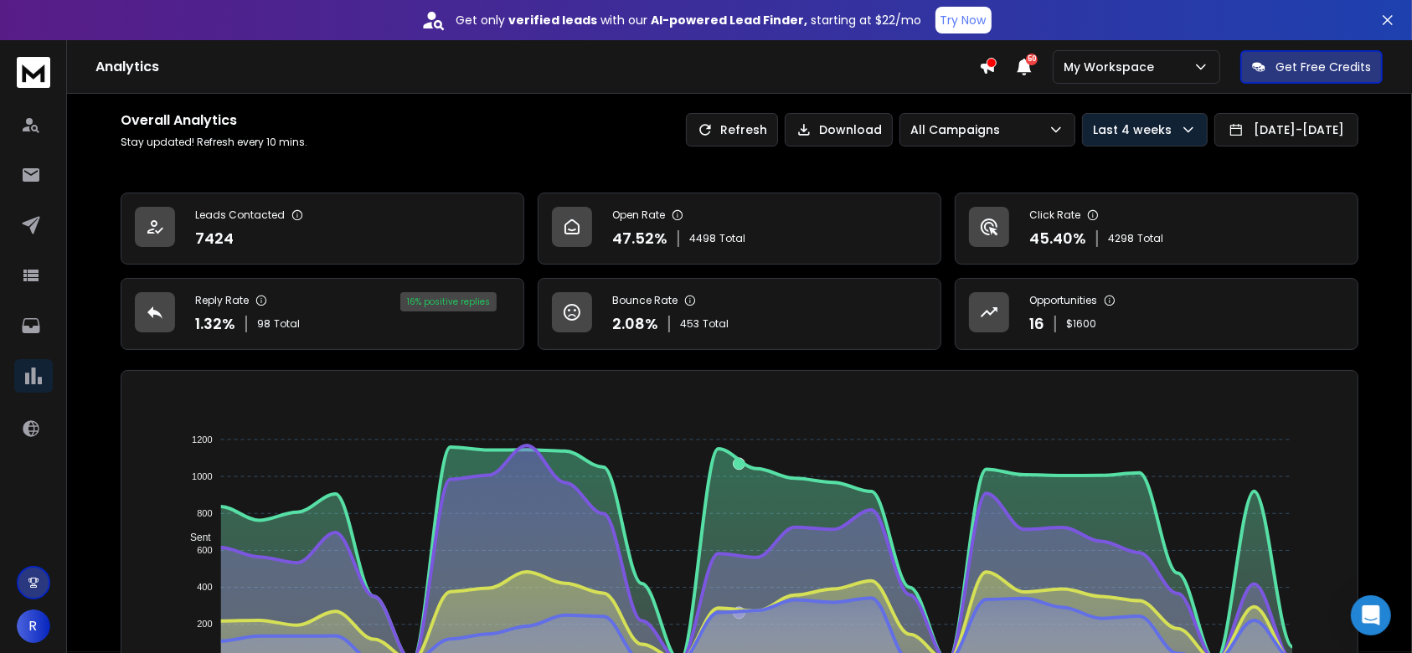
click at [1093, 137] on p "Last 4 weeks" at bounding box center [1135, 129] width 85 height 17
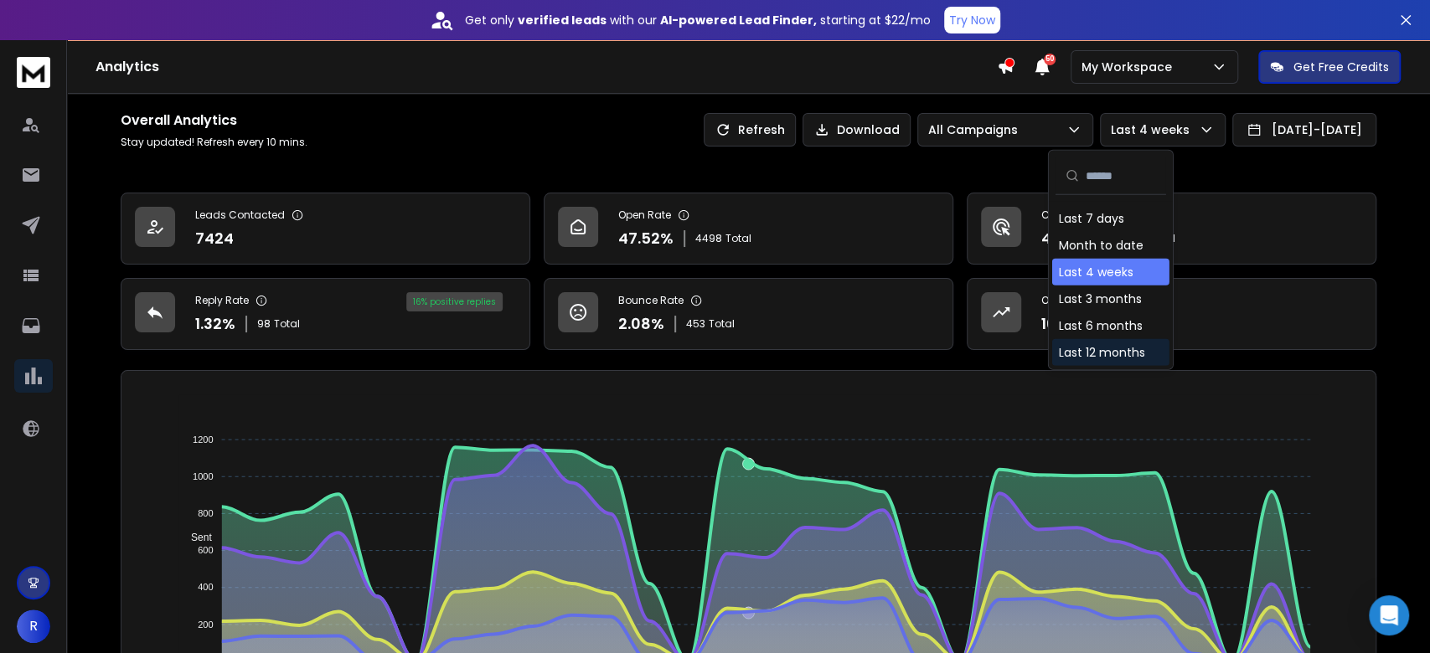
click at [1113, 346] on div "Last 12 months" at bounding box center [1102, 352] width 86 height 17
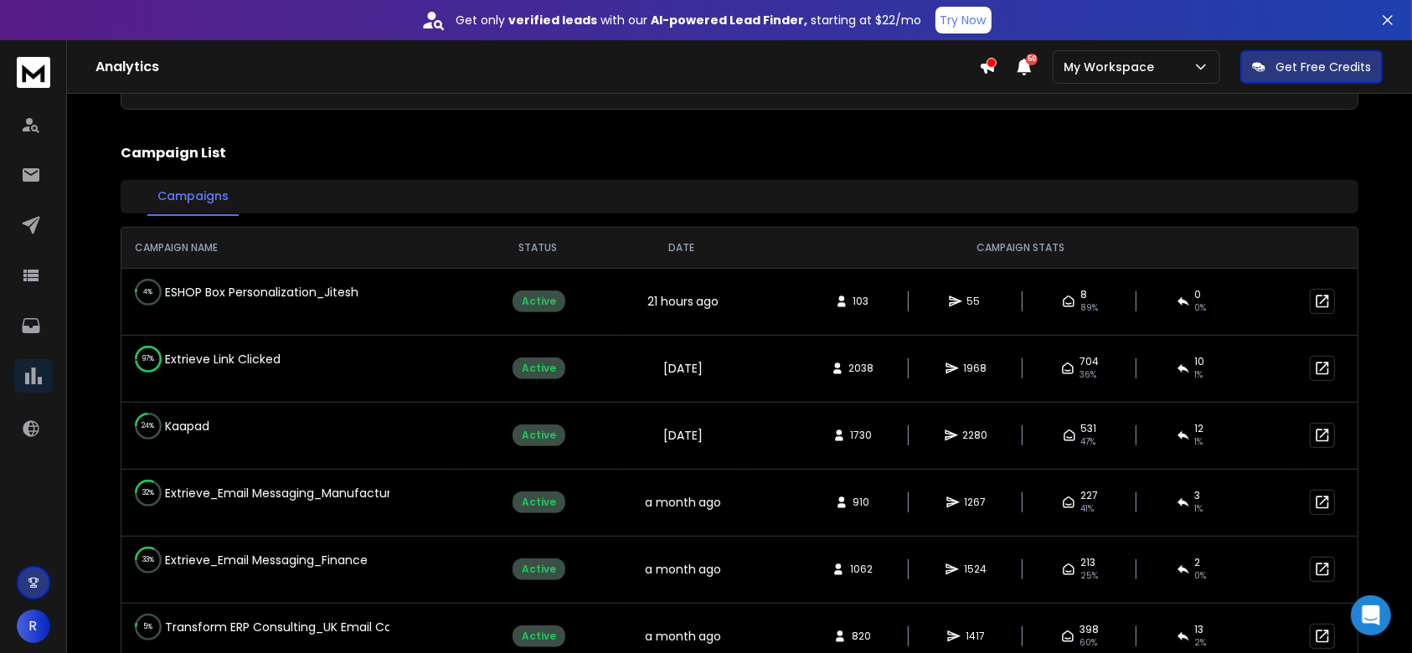
scroll to position [670, 0]
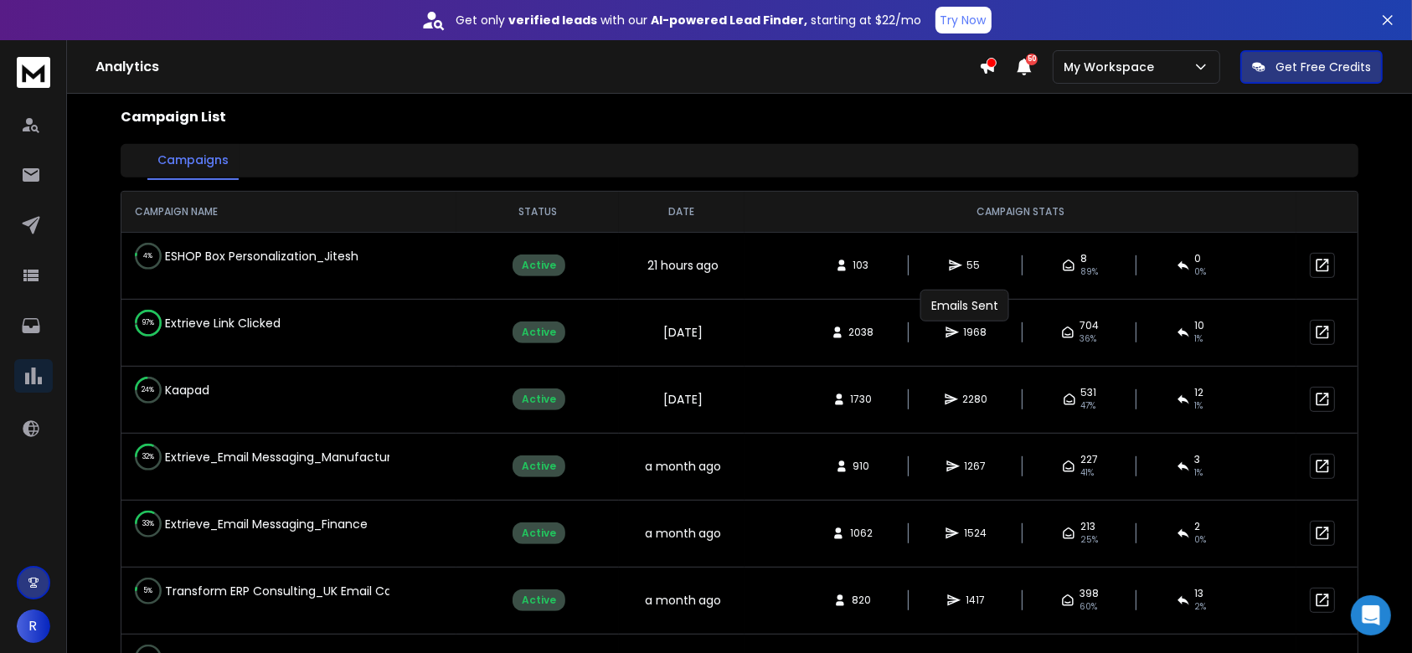
click at [972, 334] on span "1968" at bounding box center [975, 332] width 23 height 13
copy span "1968"
click at [978, 395] on span "2280" at bounding box center [975, 399] width 25 height 13
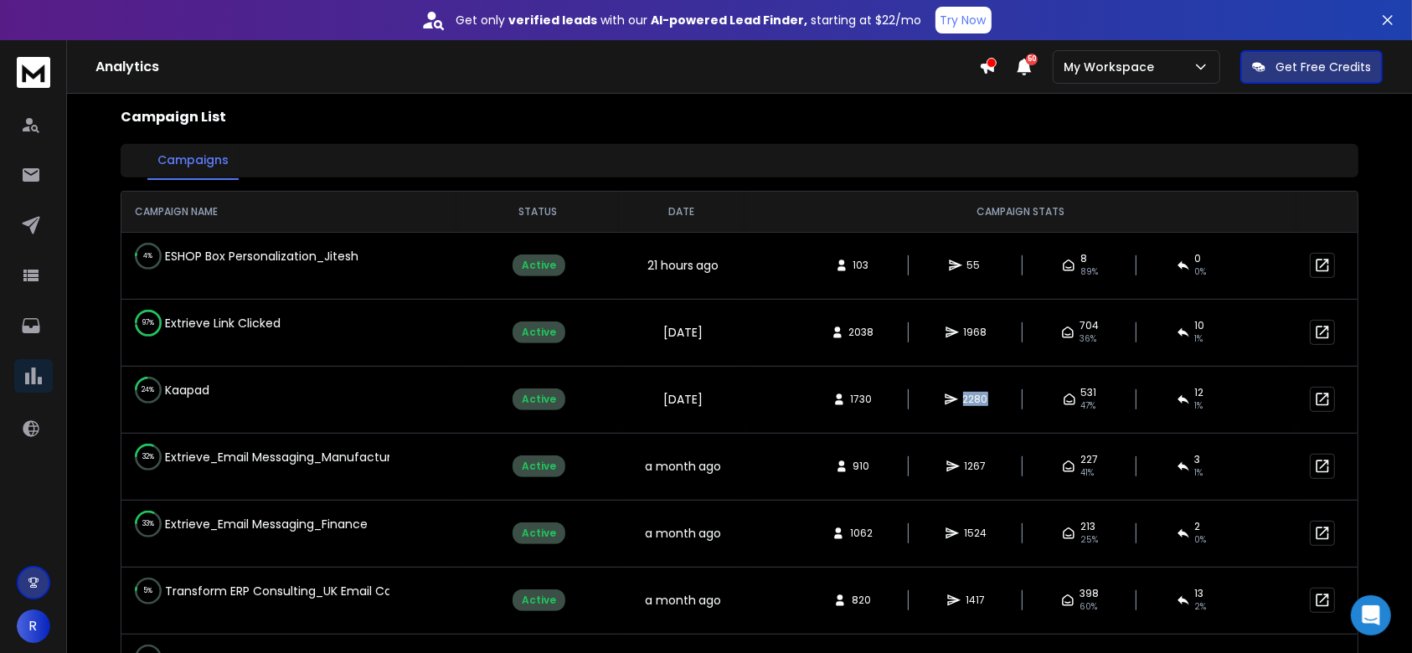
copy span "2280"
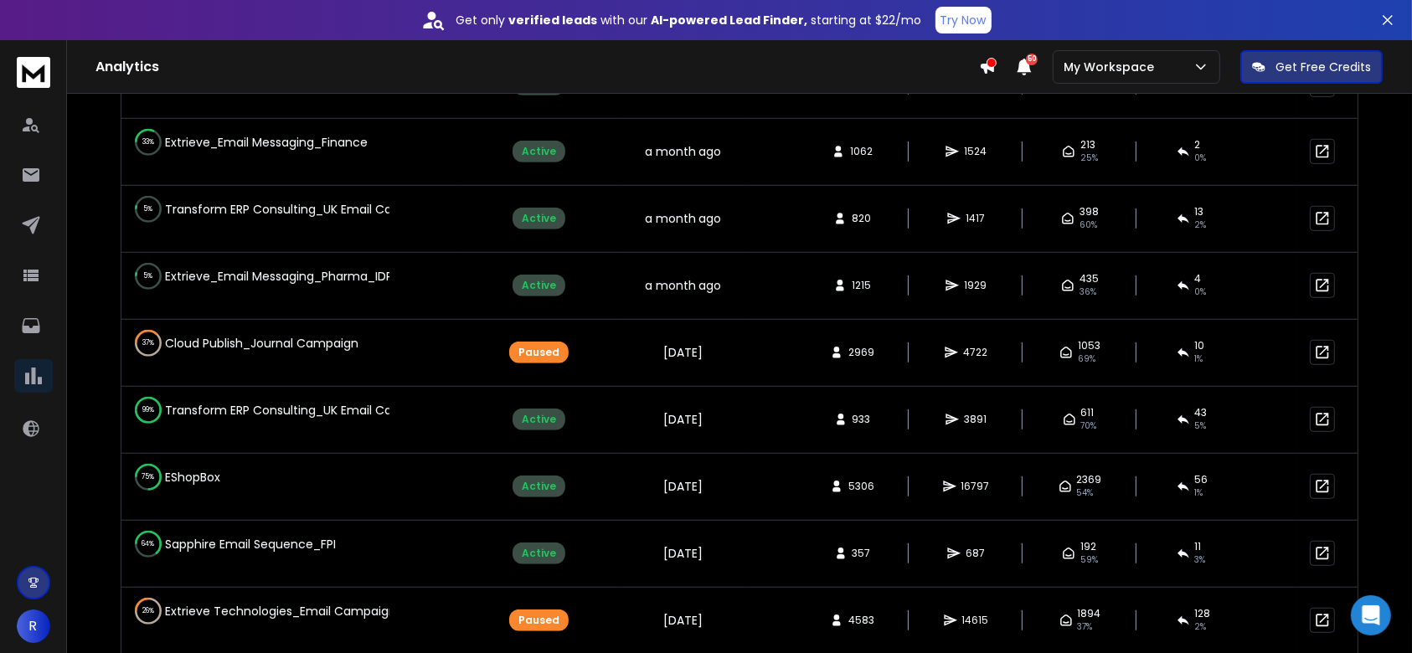
scroll to position [1117, 0]
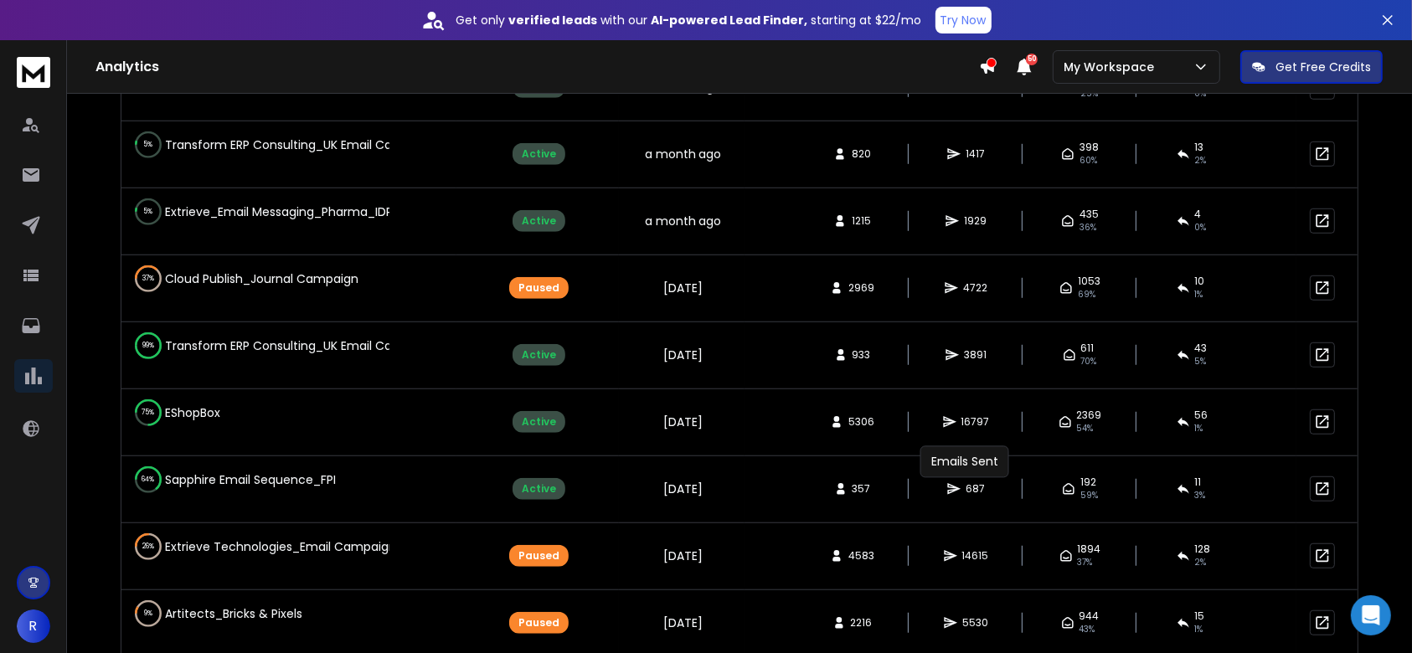
click at [973, 486] on span "687" at bounding box center [975, 488] width 19 height 13
copy span "687"
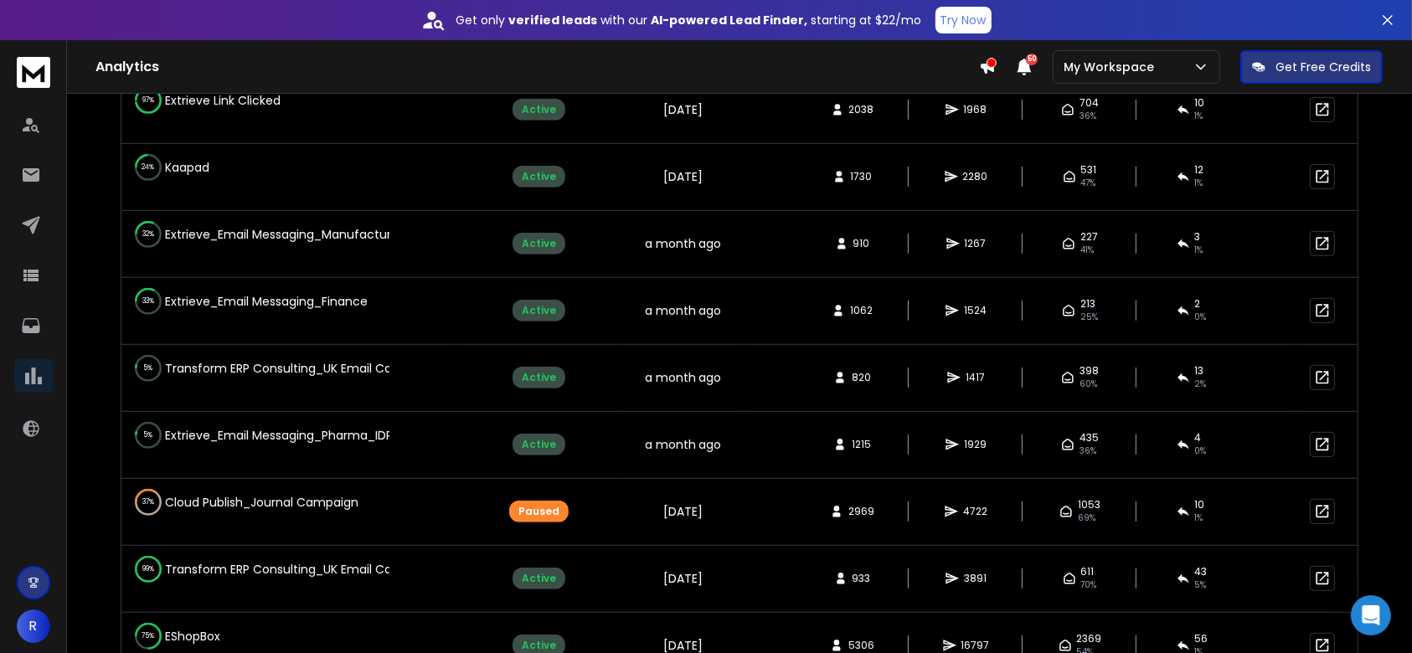
scroll to position [782, 0]
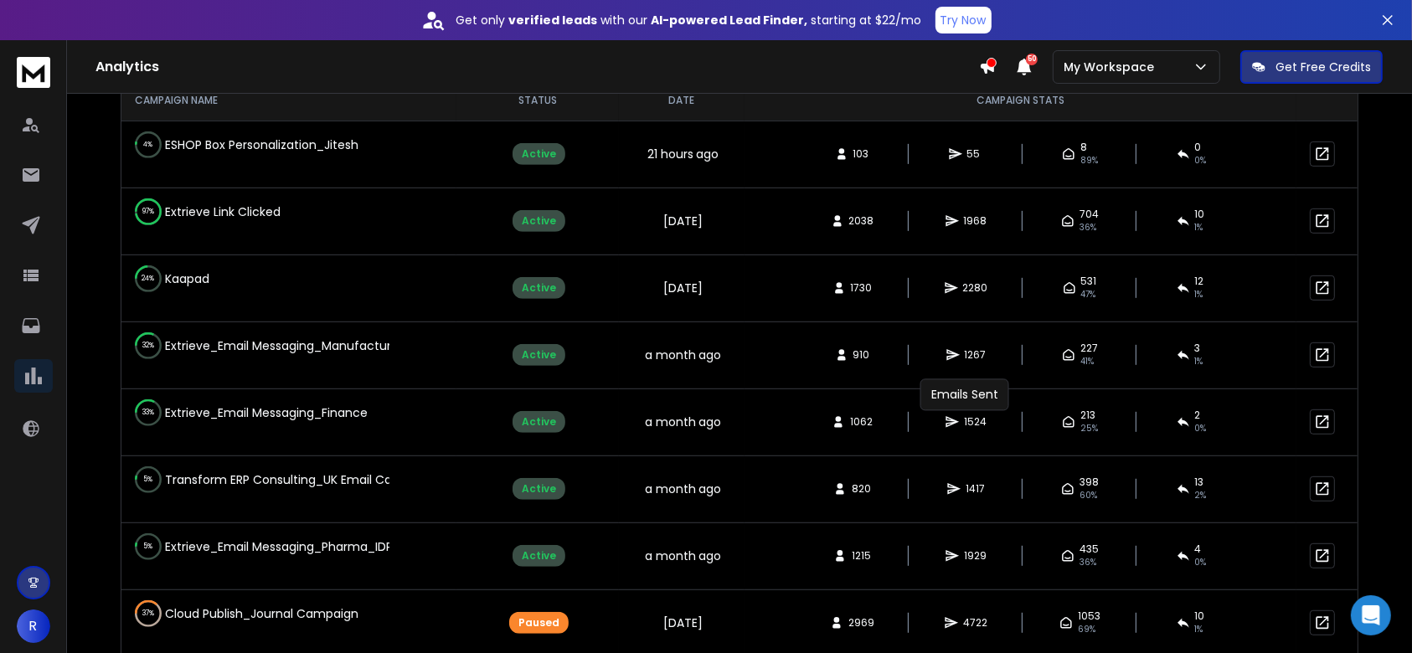
click at [969, 421] on span "1524" at bounding box center [975, 421] width 23 height 13
copy span "1524"
click at [979, 353] on span "1267" at bounding box center [976, 354] width 22 height 13
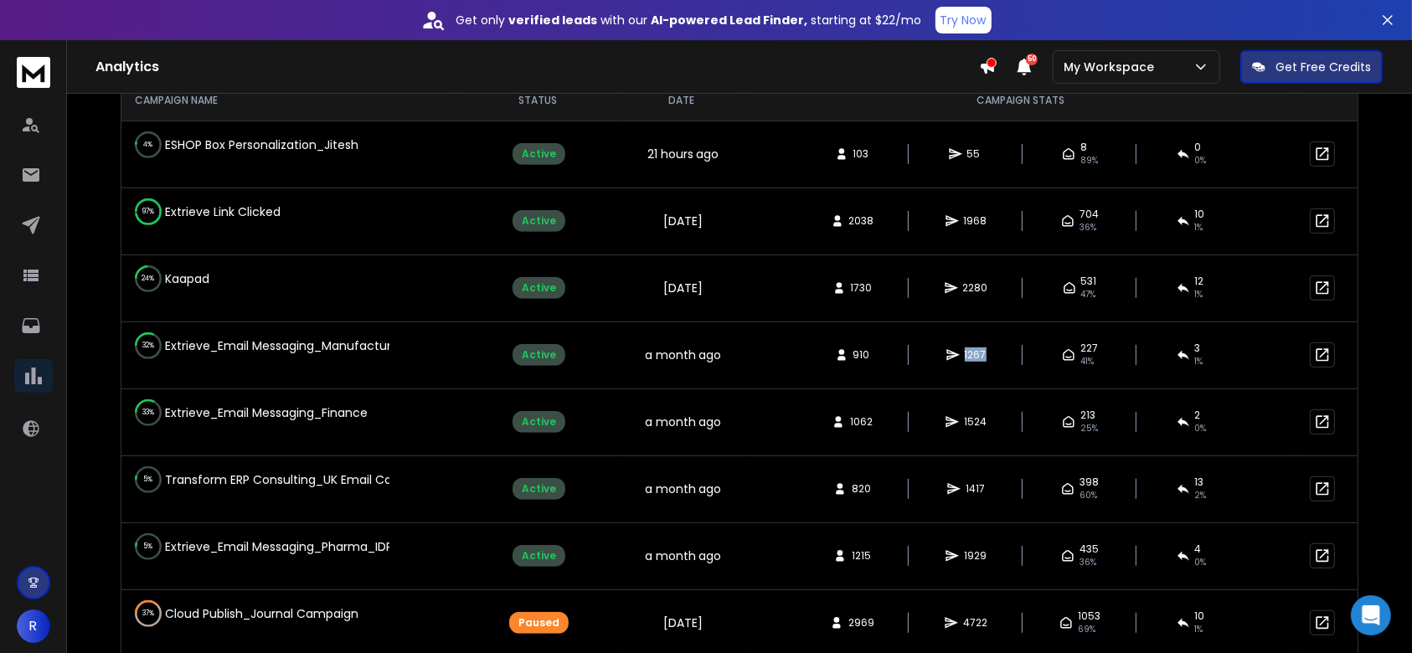
copy span "1267"
click at [971, 553] on span "1929" at bounding box center [975, 556] width 23 height 13
copy span "1929"
click at [447, 308] on tr "24 % Kaapad Active 25 days ago 1730 2280 531 47 % 12 1 %" at bounding box center [739, 288] width 1236 height 67
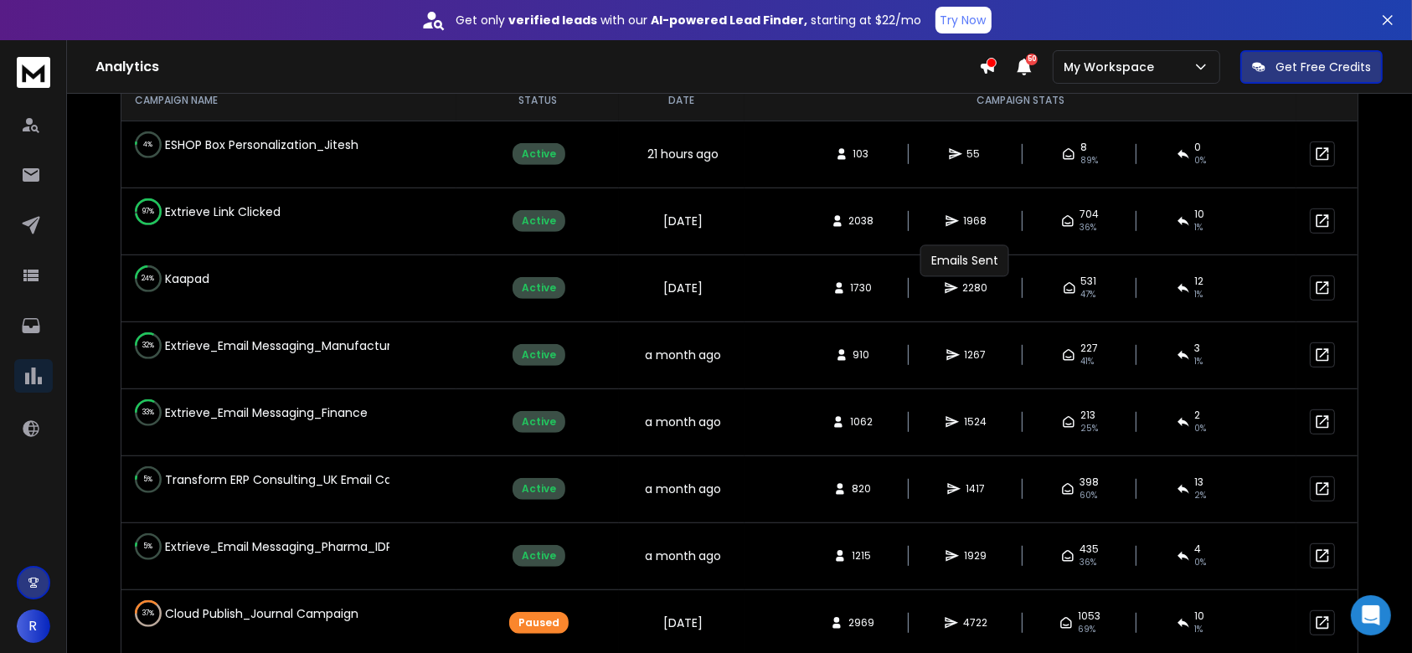
click at [978, 285] on span "2280" at bounding box center [975, 287] width 25 height 13
copy span "2280"
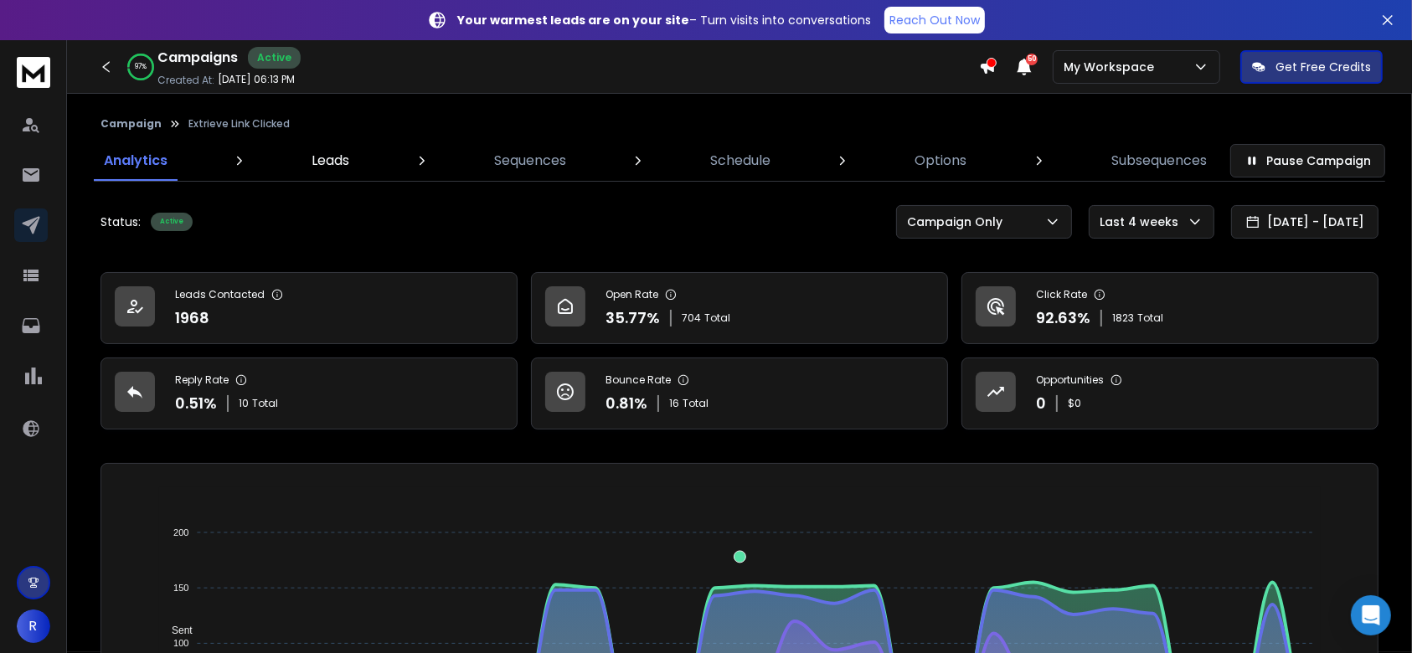
click at [346, 168] on p "Leads" at bounding box center [331, 161] width 38 height 20
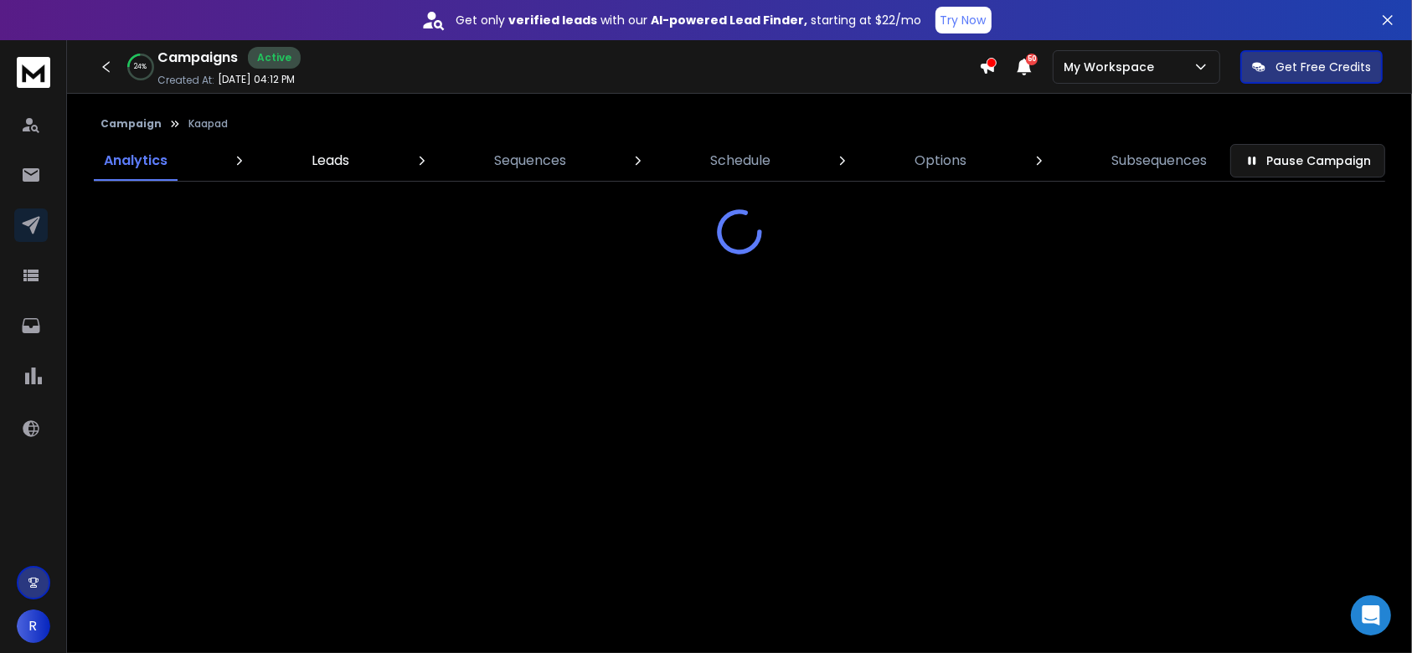
click at [332, 152] on p "Leads" at bounding box center [331, 161] width 38 height 20
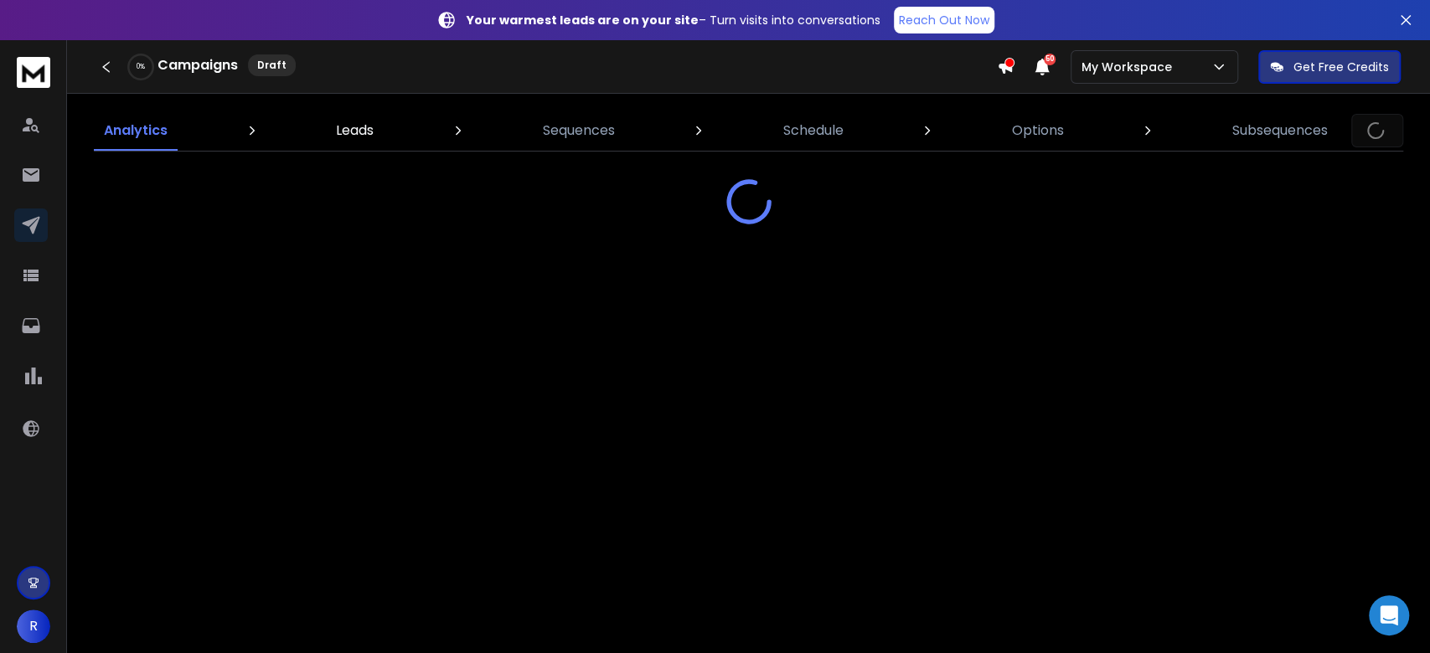
click at [355, 130] on p "Leads" at bounding box center [355, 131] width 38 height 20
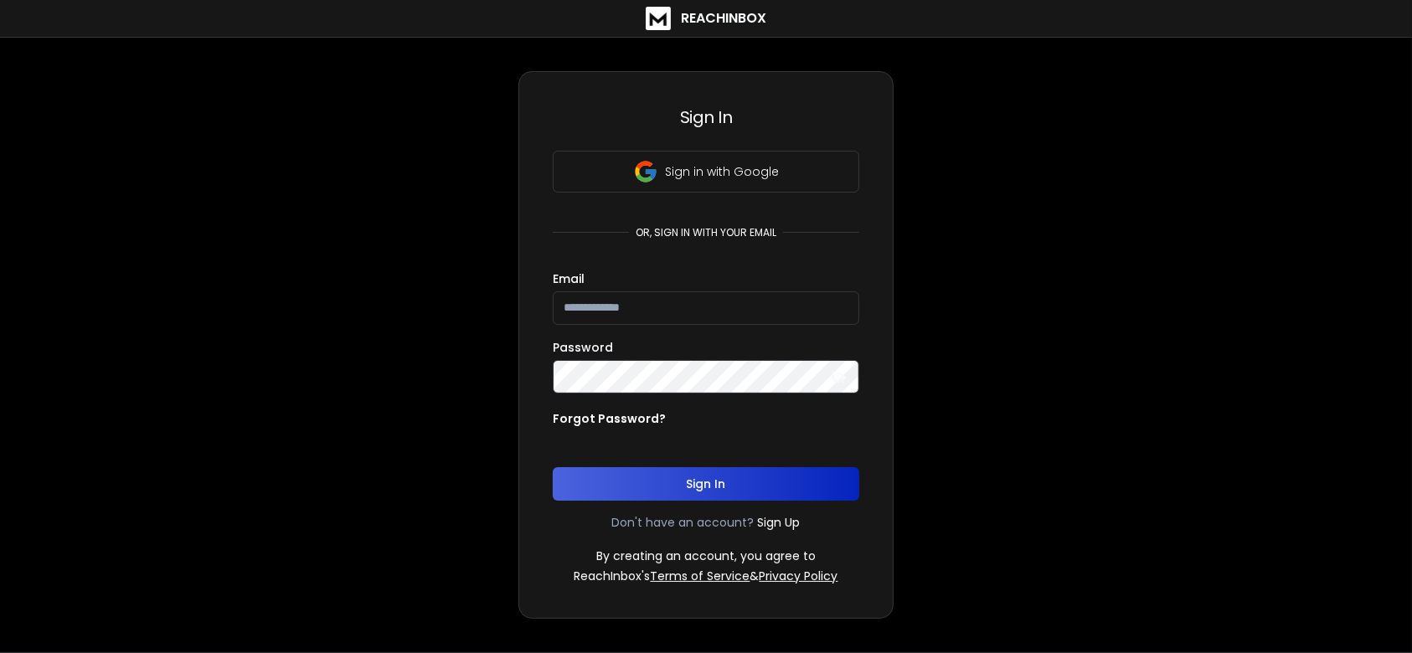
click at [719, 310] on input "email" at bounding box center [706, 309] width 307 height 34
type input "**********"
click at [719, 481] on button "Sign In" at bounding box center [706, 484] width 307 height 34
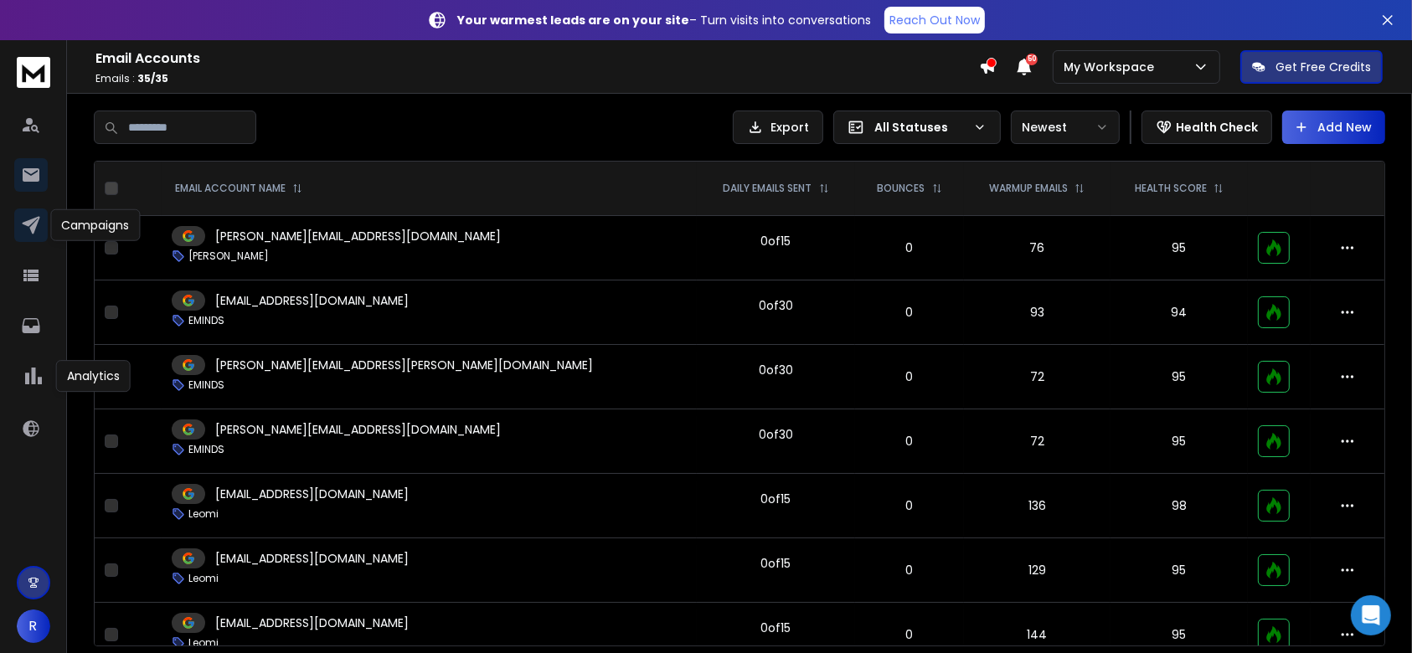
click at [34, 215] on icon at bounding box center [31, 225] width 20 height 20
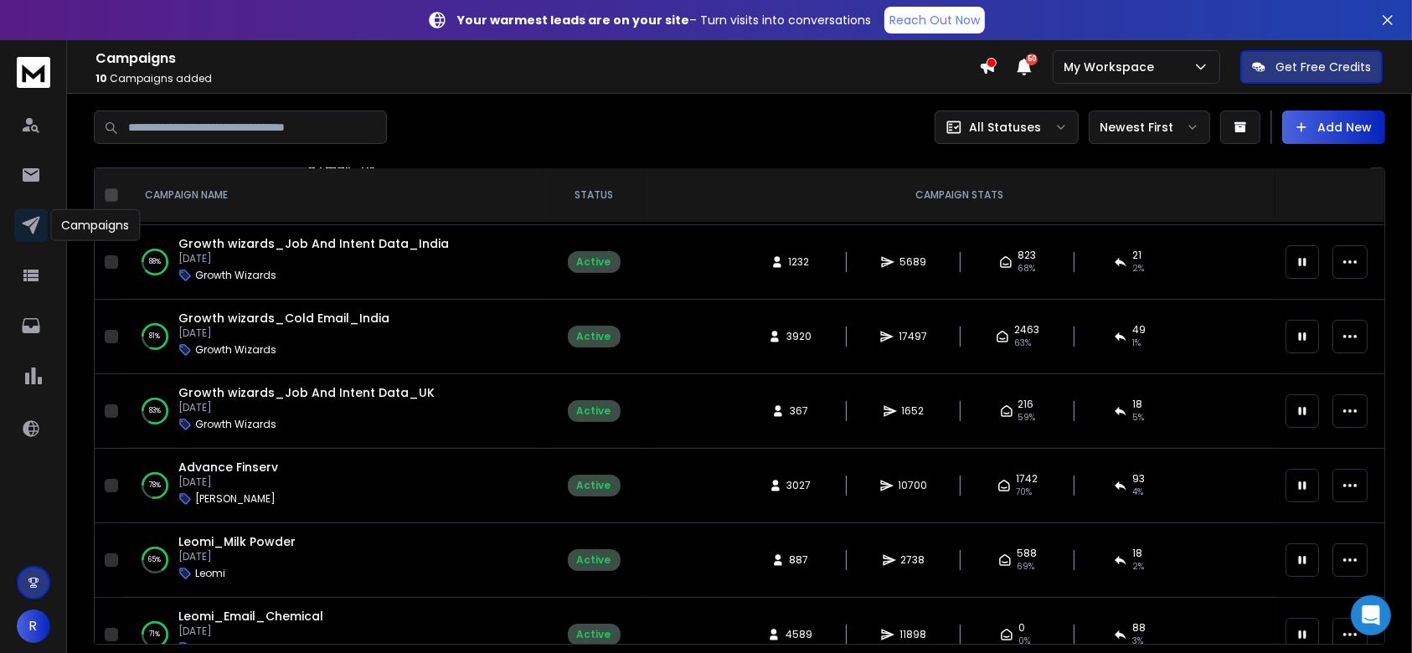
scroll to position [308, 0]
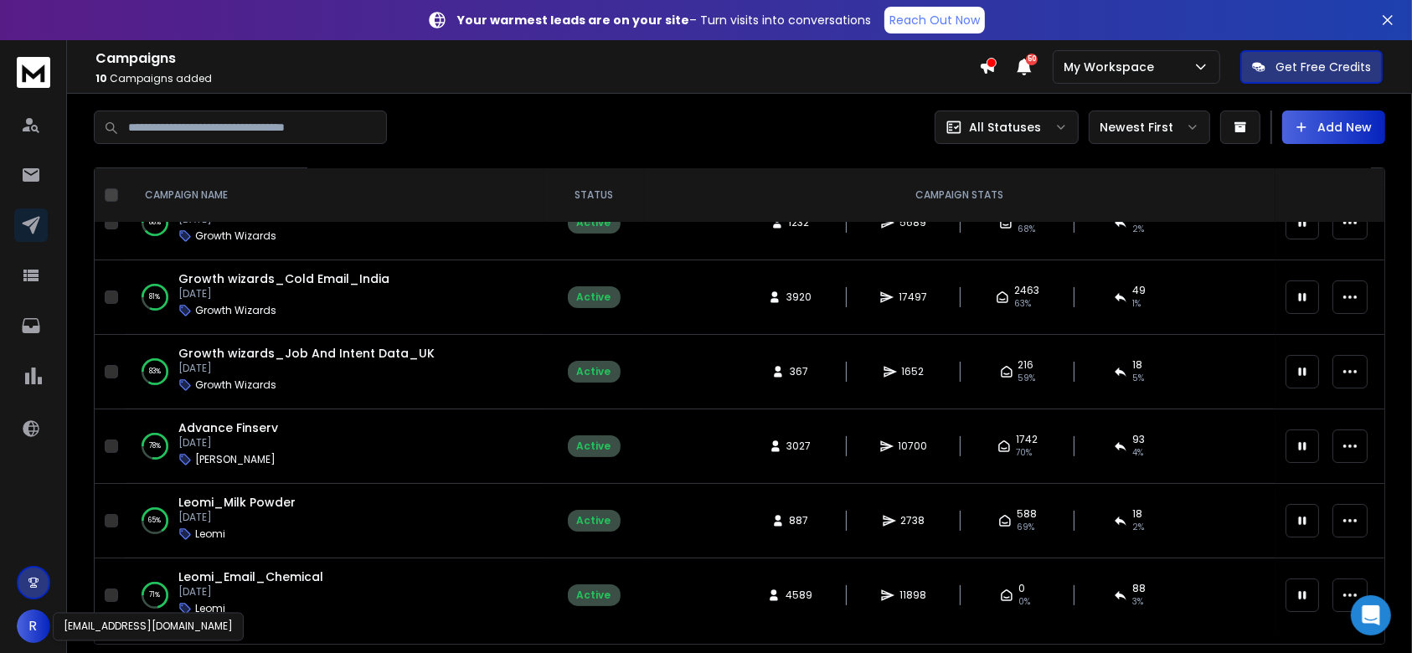
click at [37, 620] on span "R" at bounding box center [34, 627] width 34 height 34
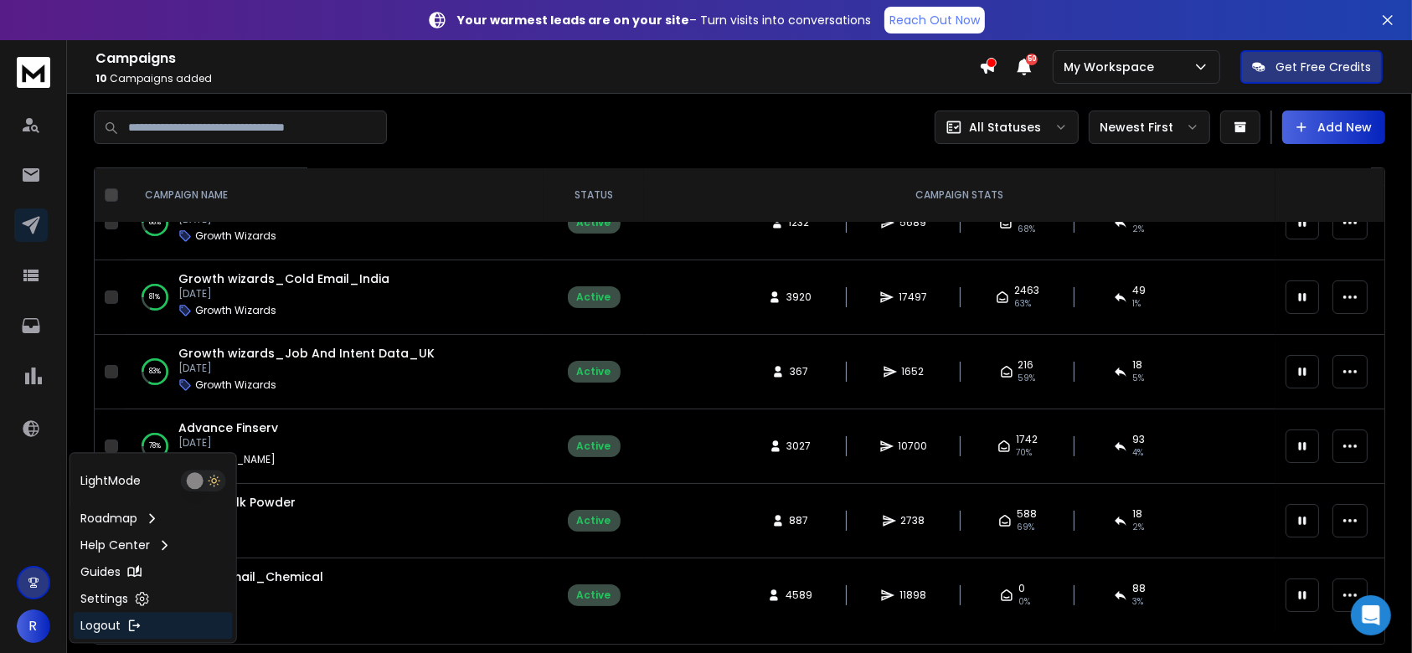
click at [87, 627] on p "Logout" at bounding box center [100, 625] width 40 height 17
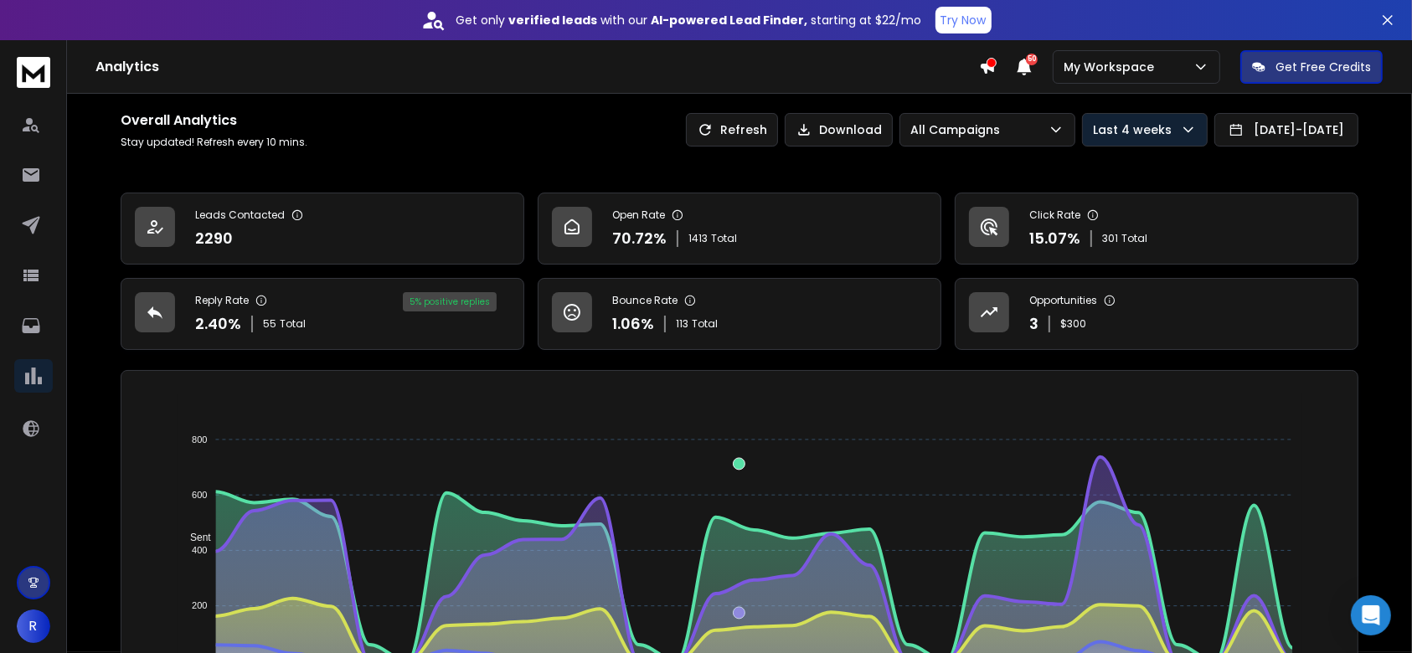
click at [1180, 126] on icon "button" at bounding box center [1188, 129] width 17 height 17
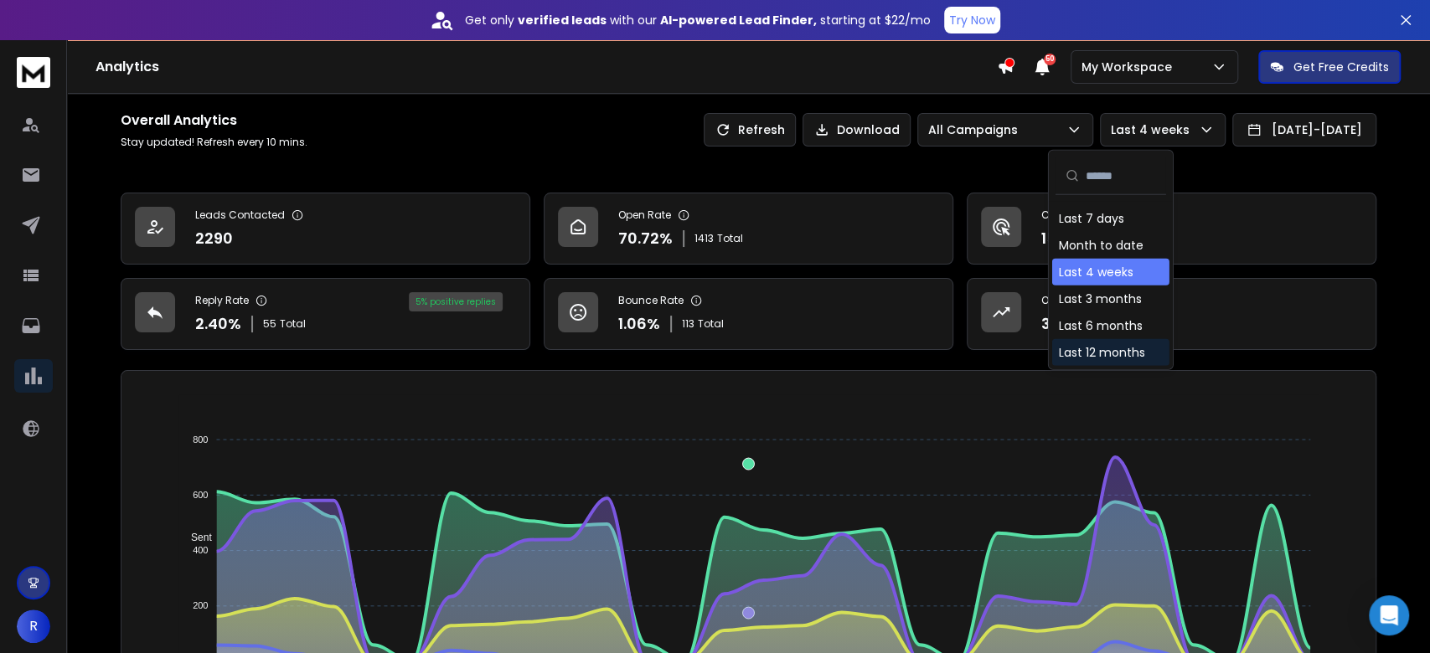
click at [1103, 349] on div "Last 12 months" at bounding box center [1102, 352] width 86 height 17
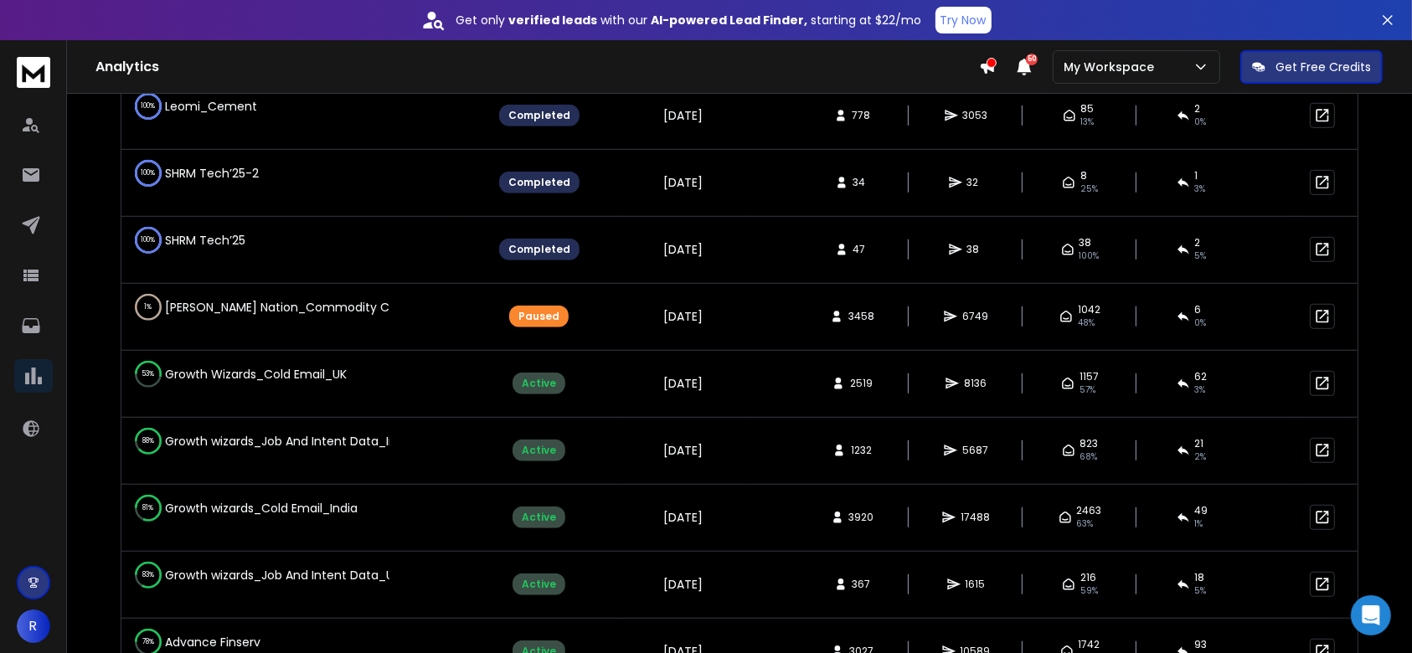
scroll to position [1005, 0]
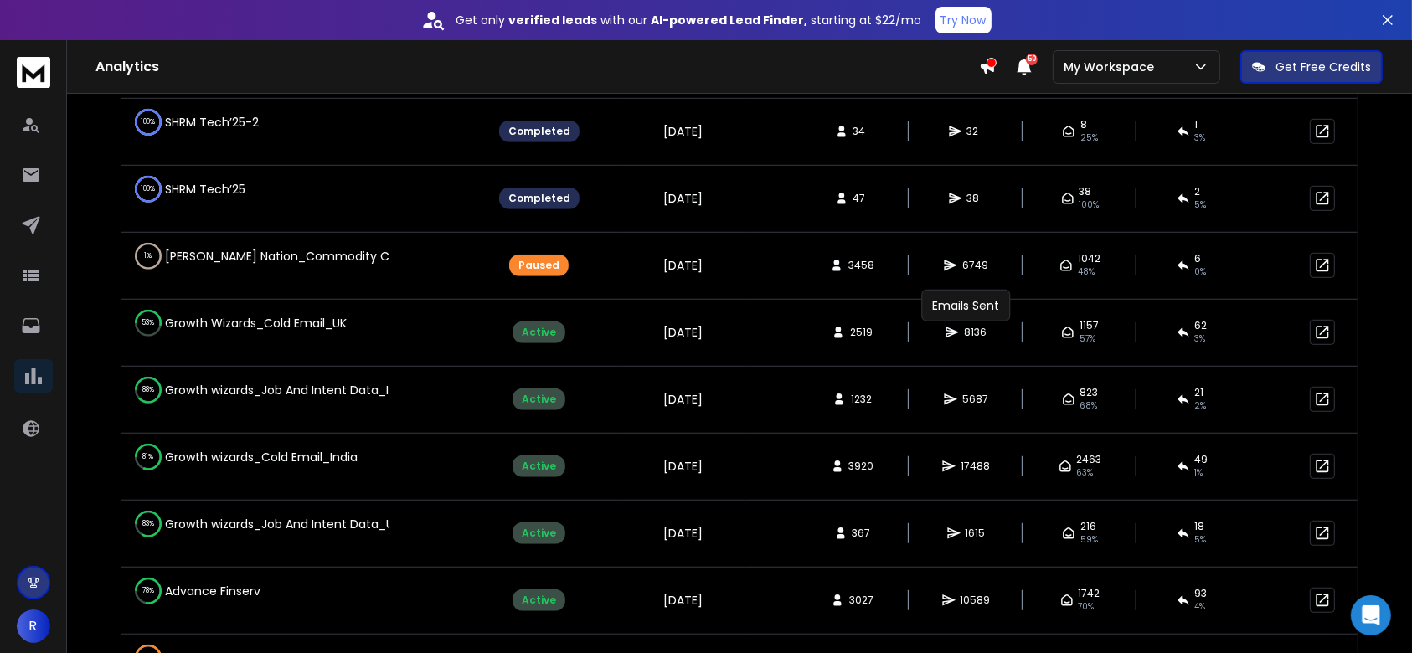
click at [978, 328] on span "8136" at bounding box center [975, 332] width 23 height 13
copy span "8136"
click at [970, 463] on span "17488" at bounding box center [975, 466] width 29 height 13
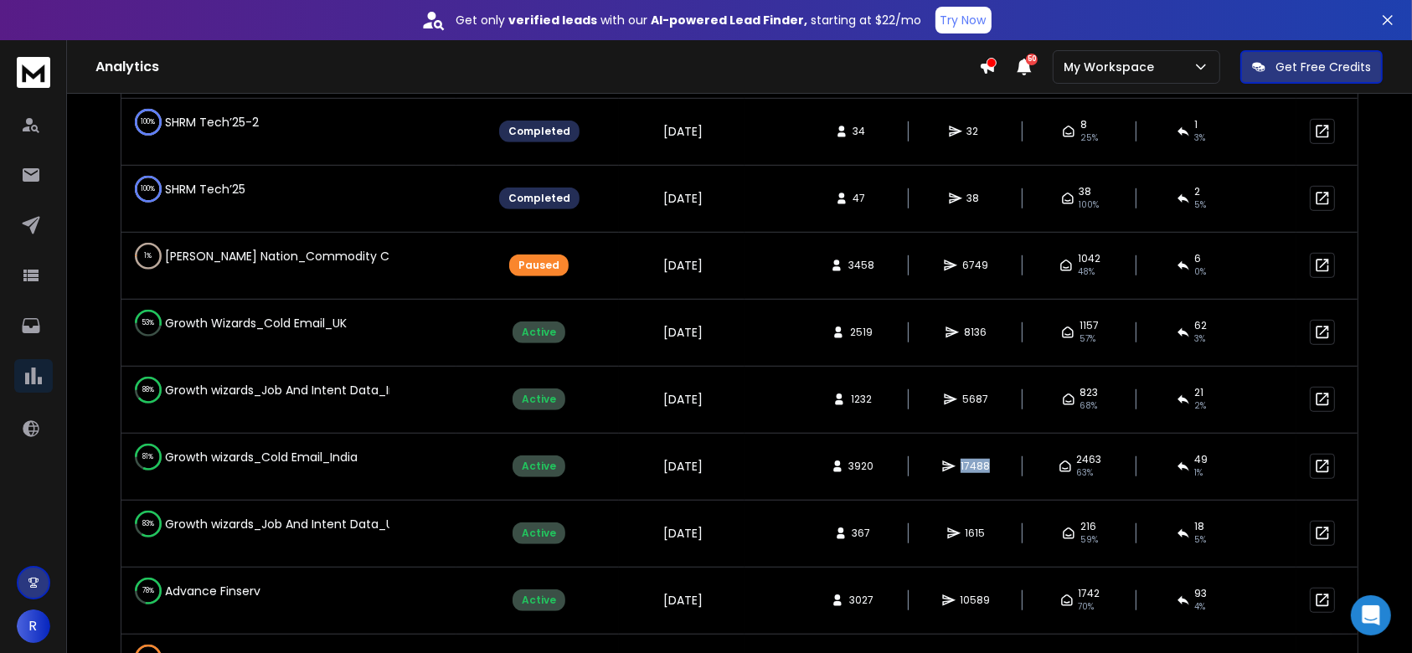
copy span "17488"
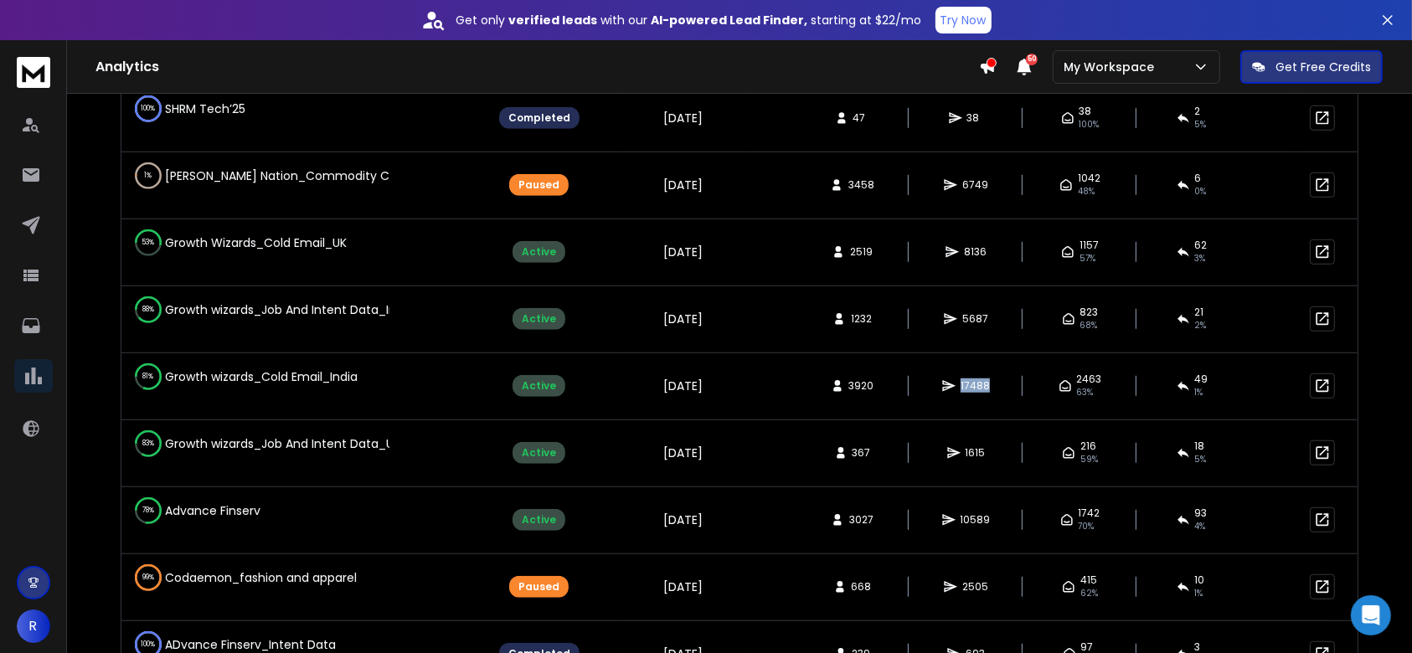
scroll to position [1117, 0]
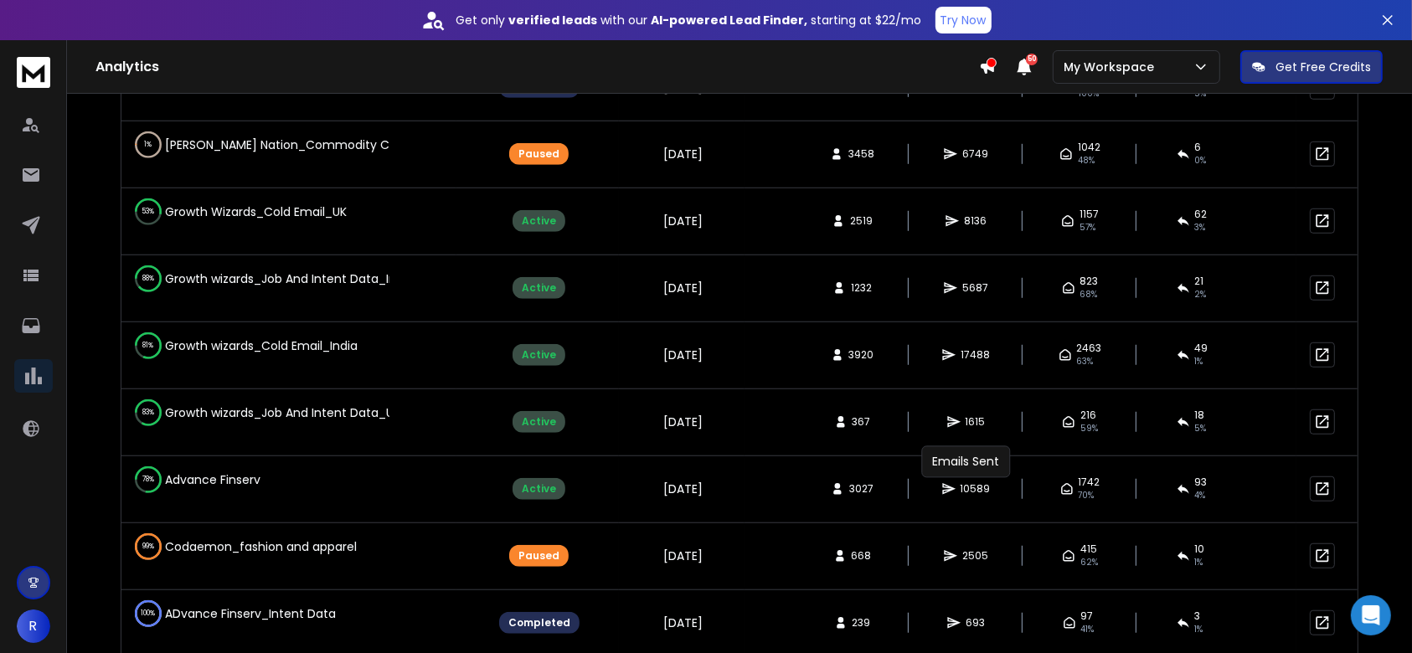
click at [968, 486] on span "10589" at bounding box center [976, 488] width 30 height 13
copy span "10589"
drag, startPoint x: 271, startPoint y: 280, endPoint x: 389, endPoint y: 273, distance: 117.5
click at [389, 273] on tr "88 % Growth wizards_Job And Intent Data_India Active 6 months ago 1232 5687 823…" at bounding box center [739, 288] width 1236 height 67
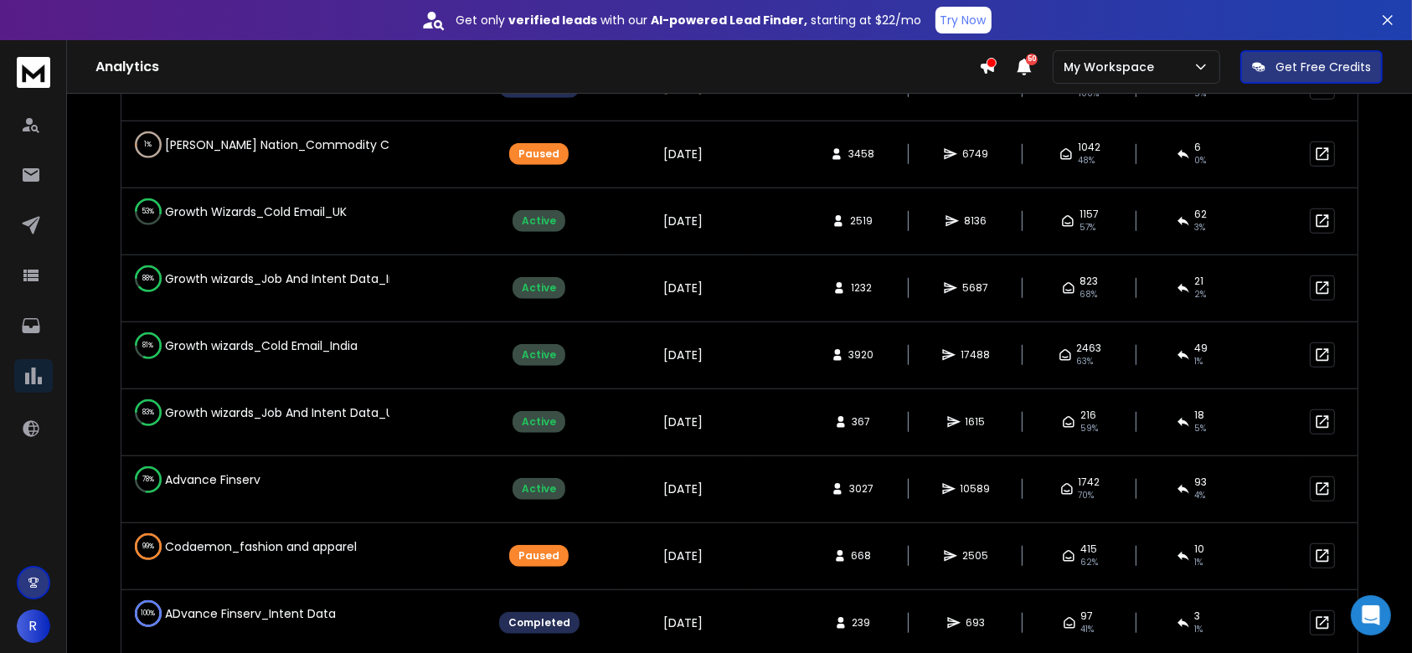
drag, startPoint x: 351, startPoint y: 276, endPoint x: 336, endPoint y: 279, distance: 15.4
click at [349, 276] on td "88 % Growth wizards_Job And Intent Data_India" at bounding box center [255, 278] width 268 height 47
drag, startPoint x: 333, startPoint y: 279, endPoint x: 390, endPoint y: 278, distance: 56.1
click at [390, 278] on tr "88 % Growth wizards_Job And Intent Data_India Active 6 months ago 1232 5687 823…" at bounding box center [739, 288] width 1236 height 67
click at [264, 284] on td "88 % Growth wizards_Job And Intent Data_India" at bounding box center [255, 278] width 268 height 47
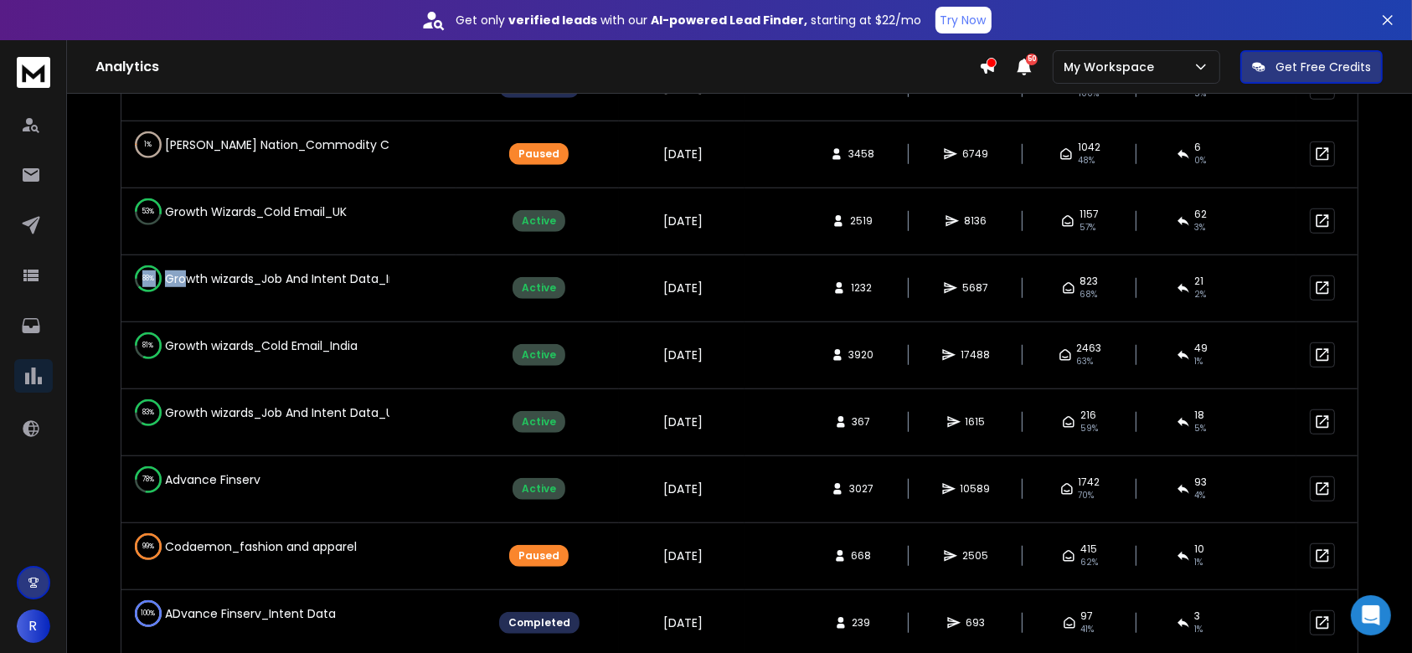
drag, startPoint x: 183, startPoint y: 276, endPoint x: 392, endPoint y: 292, distance: 209.3
click at [392, 292] on tr "88 % Growth wizards_Job And Intent Data_India Active 6 months ago 1232 5687 823…" at bounding box center [739, 288] width 1236 height 67
drag, startPoint x: 303, startPoint y: 280, endPoint x: 371, endPoint y: 281, distance: 67.9
click at [371, 281] on td "88 % Growth wizards_Job And Intent Data_India" at bounding box center [255, 278] width 268 height 47
drag, startPoint x: 280, startPoint y: 410, endPoint x: 388, endPoint y: 412, distance: 108.1
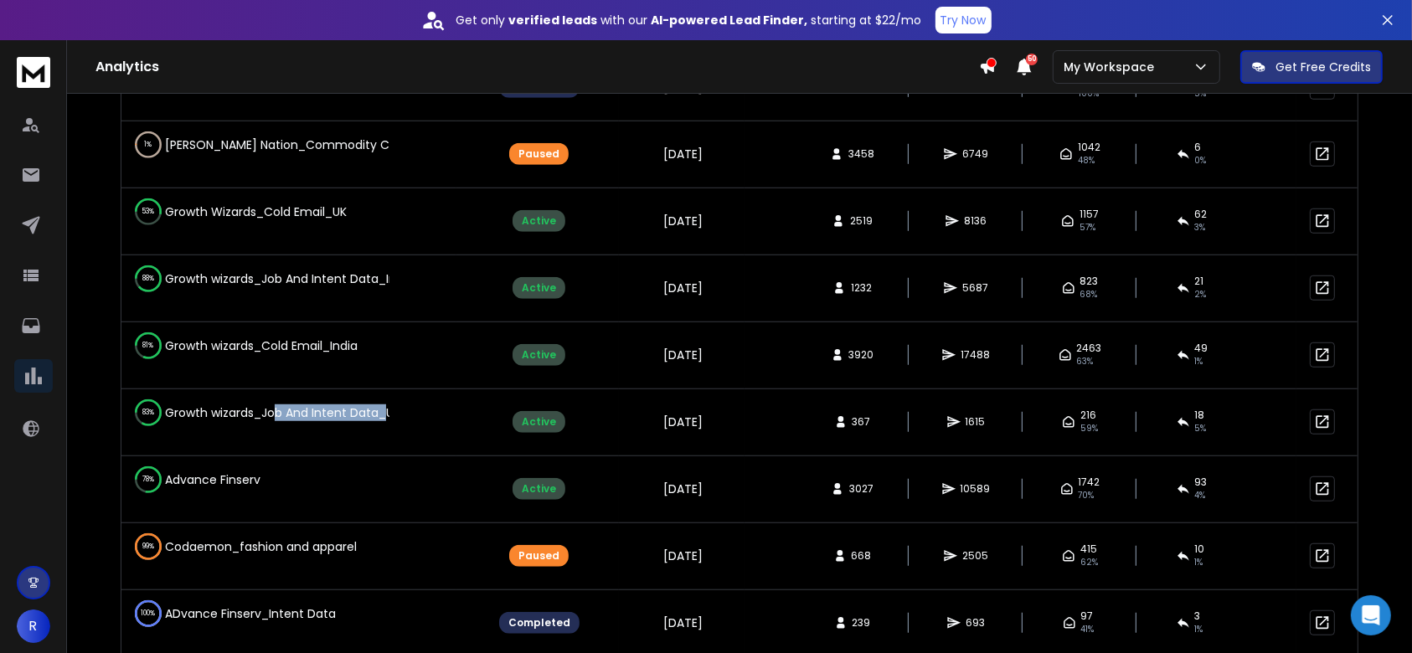
click at [388, 412] on td "83 % Growth wizards_Job And Intent Data_UK" at bounding box center [255, 413] width 268 height 47
click at [334, 412] on td "83 % Growth wizards_Job And Intent Data_UK" at bounding box center [255, 413] width 268 height 47
click at [976, 421] on span "1615" at bounding box center [976, 421] width 20 height 13
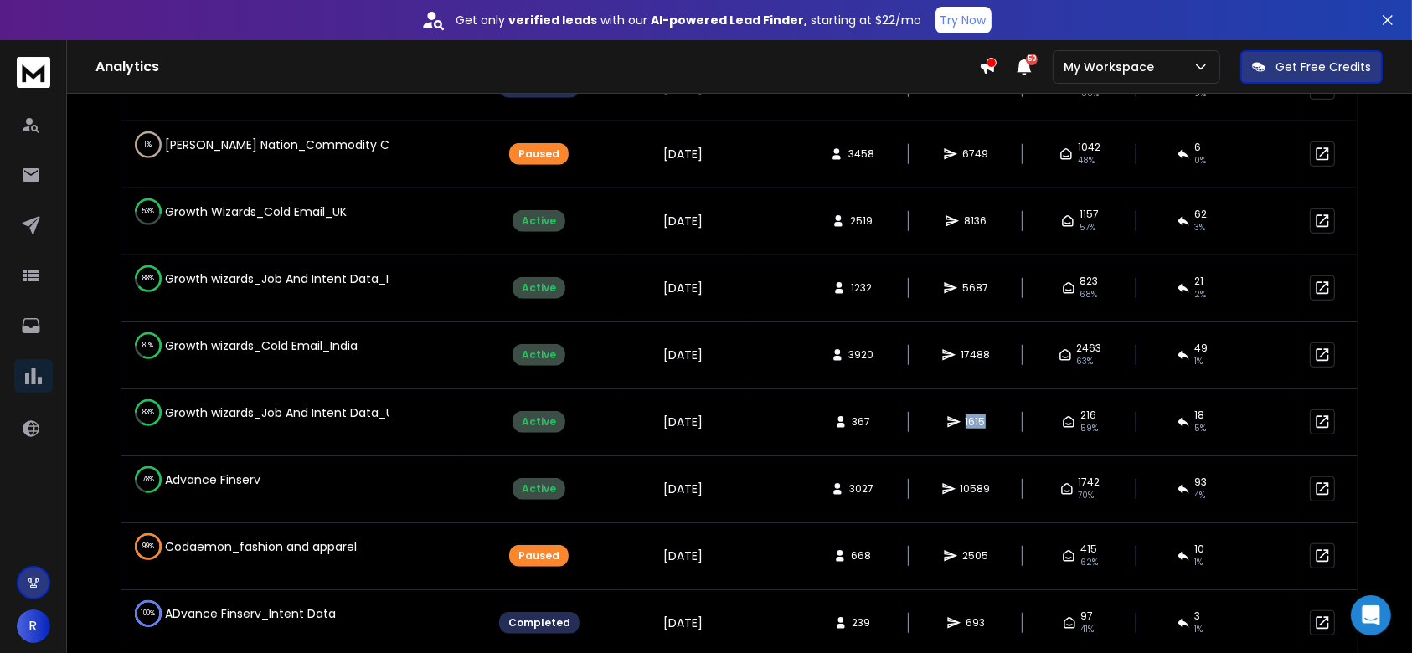
click at [976, 421] on span "1615" at bounding box center [976, 421] width 20 height 13
copy span "1615"
click at [974, 286] on span "5687" at bounding box center [975, 287] width 26 height 13
copy span "5687"
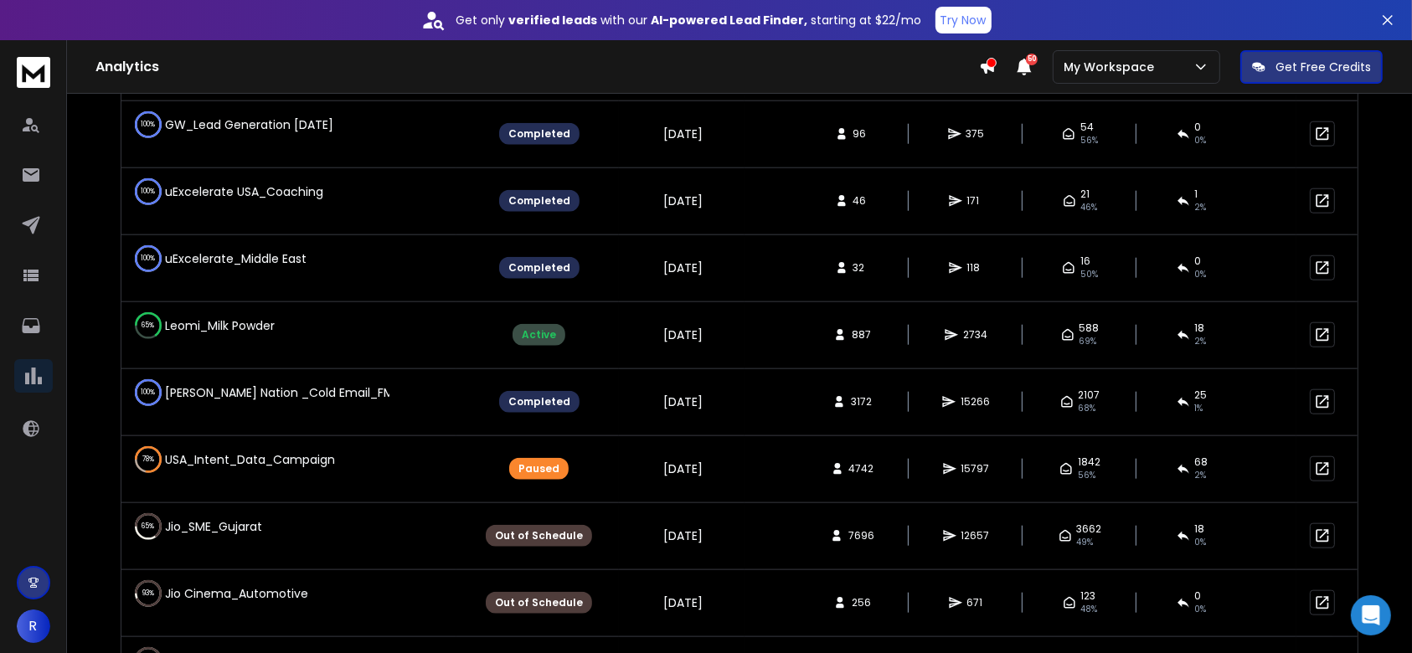
scroll to position [1675, 0]
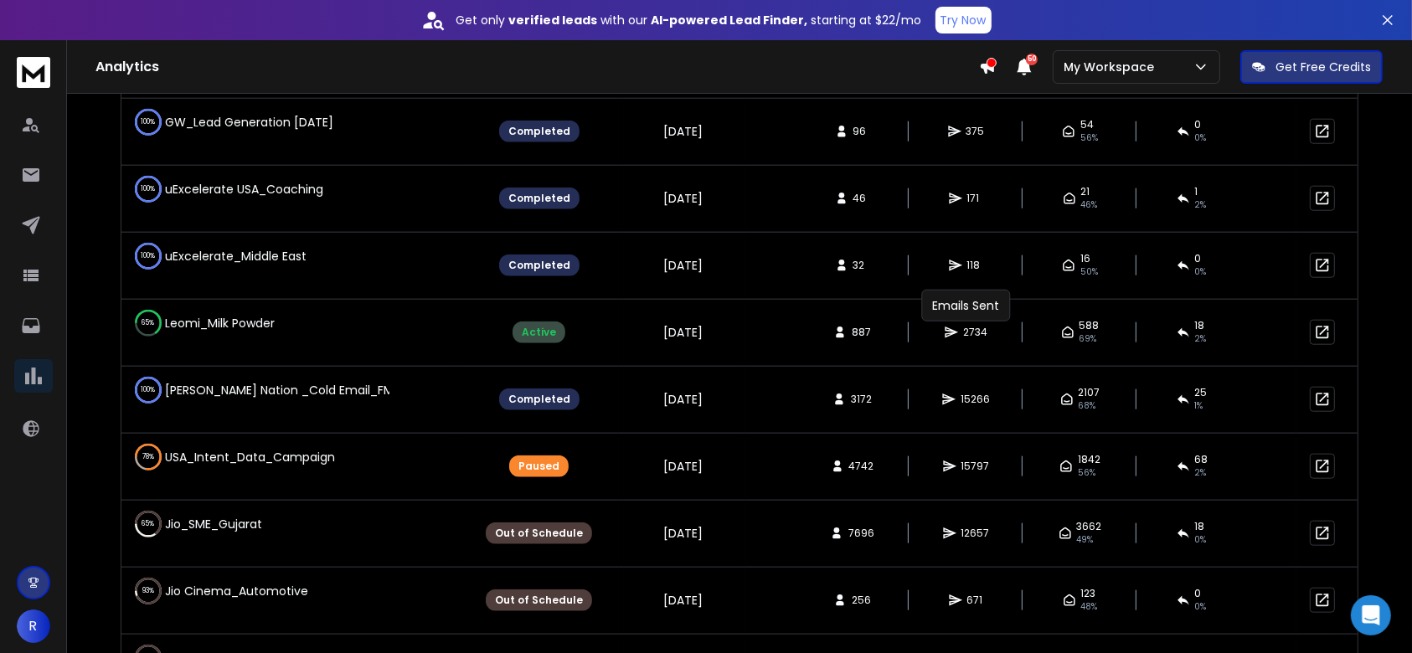
click at [973, 331] on span "2734" at bounding box center [975, 332] width 24 height 13
copy span "2734"
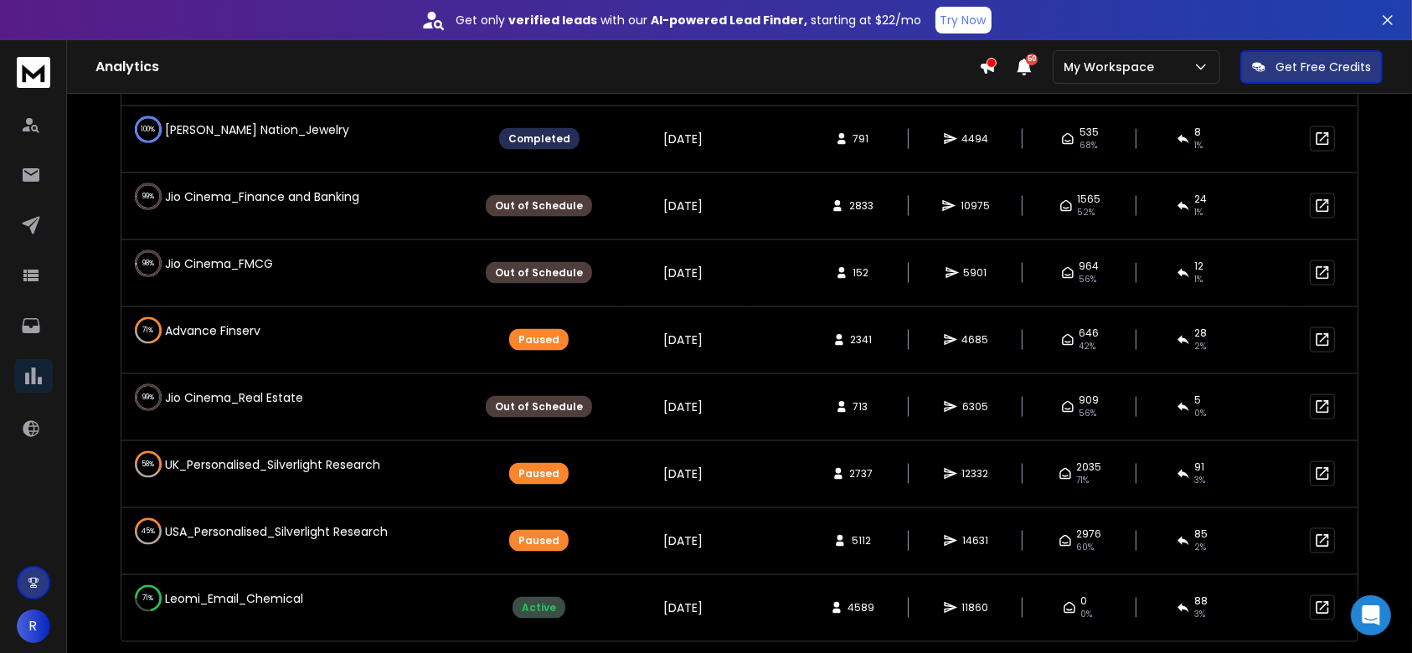
scroll to position [2476, 0]
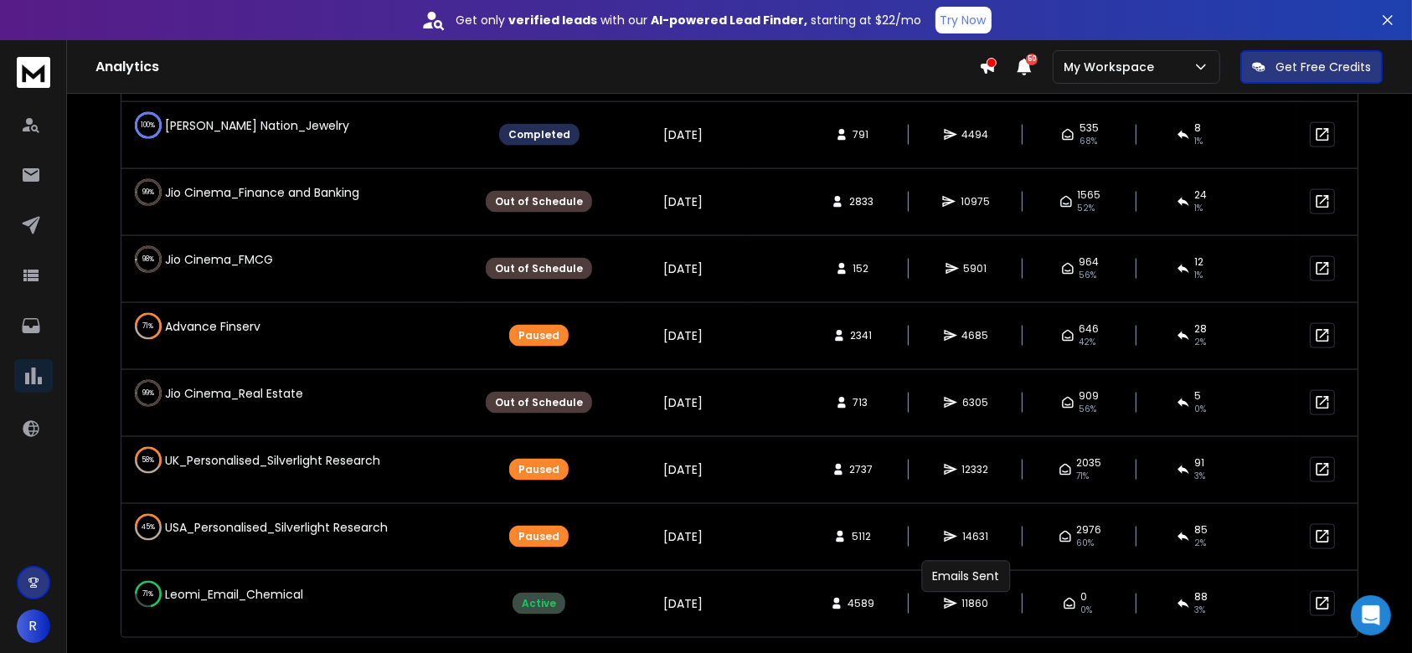
click at [976, 600] on span "11860" at bounding box center [975, 603] width 27 height 13
copy span "11860"
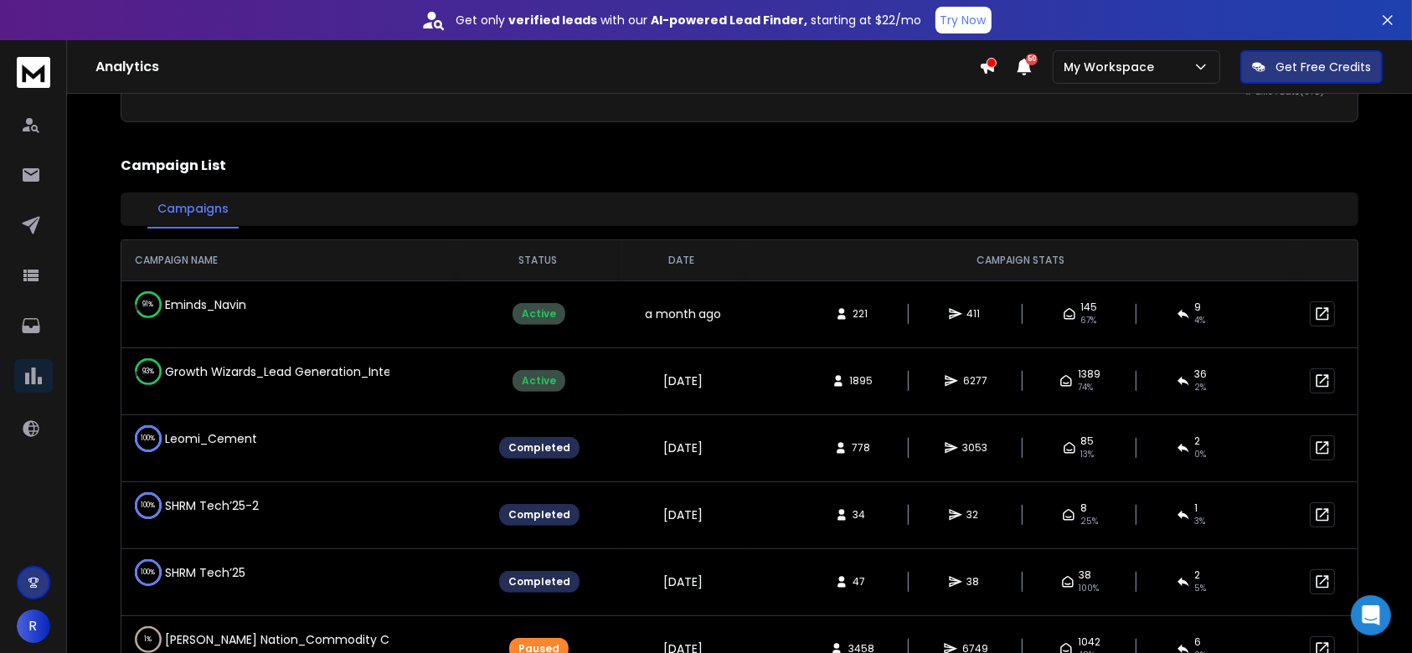
scroll to position [689, 0]
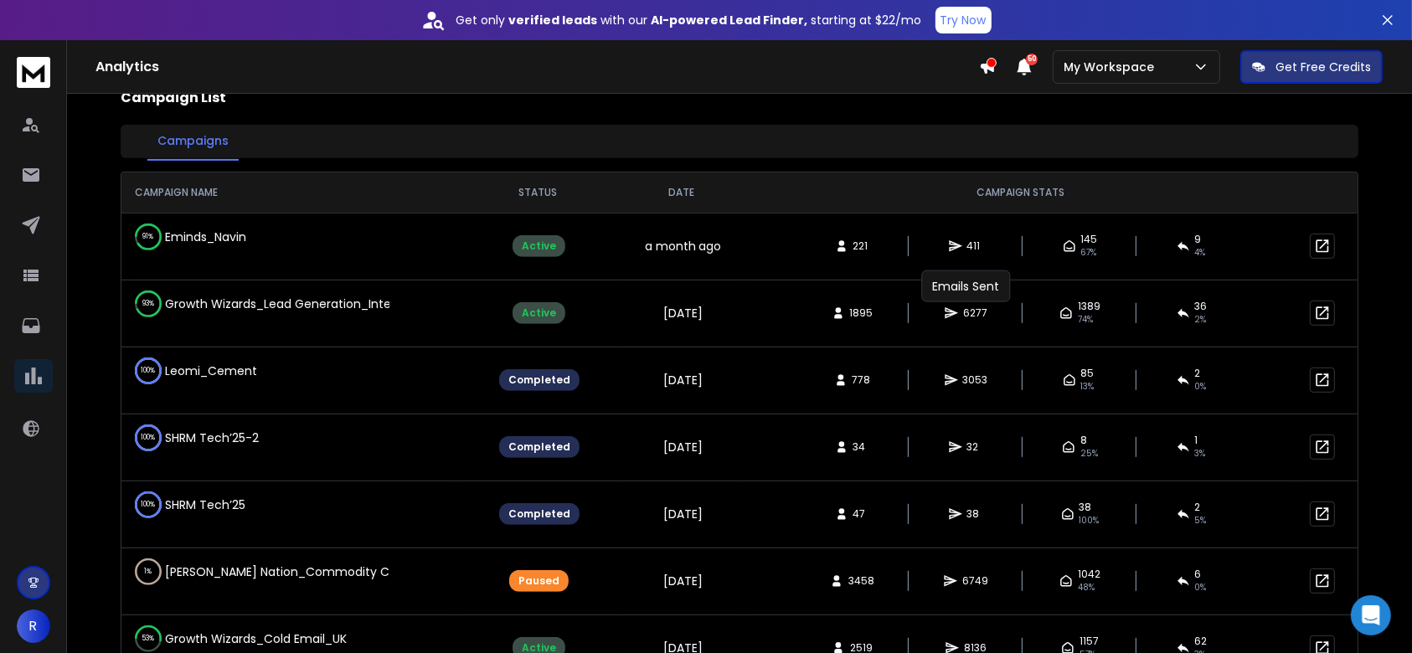
click at [977, 315] on span "6277" at bounding box center [975, 313] width 24 height 13
copy span "6277"
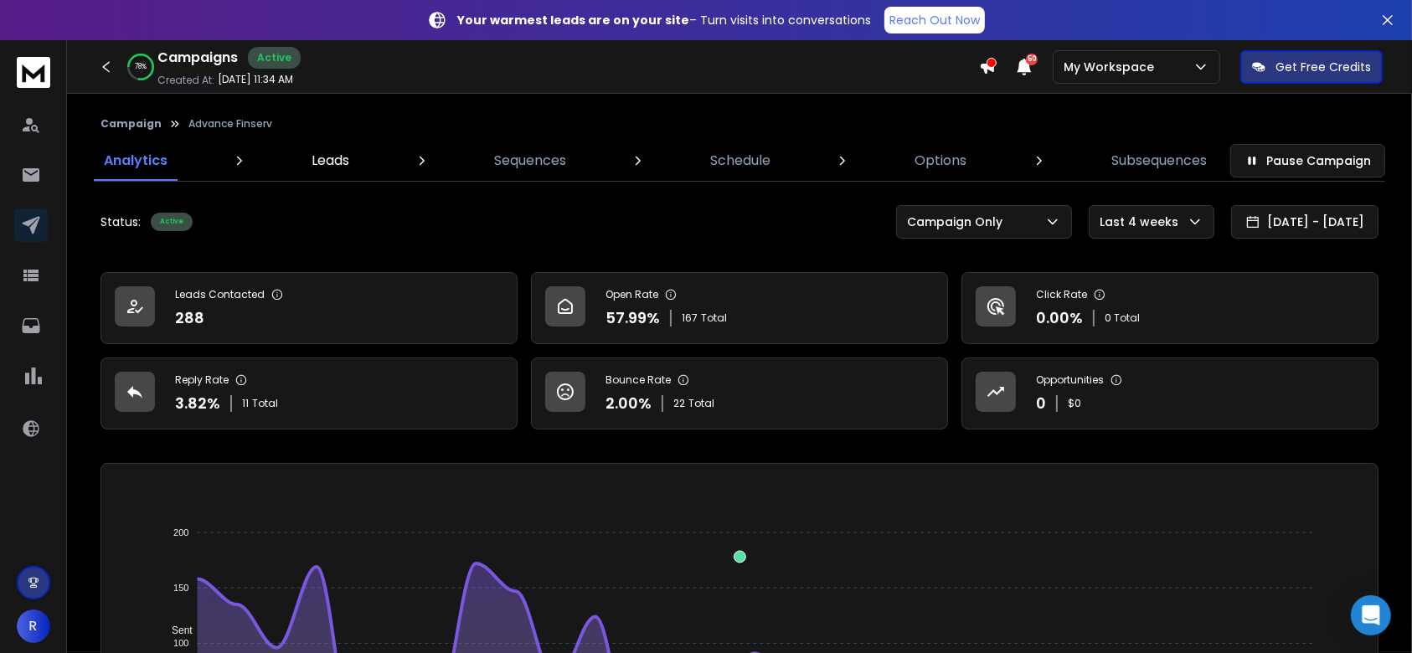
click at [322, 163] on p "Leads" at bounding box center [331, 161] width 38 height 20
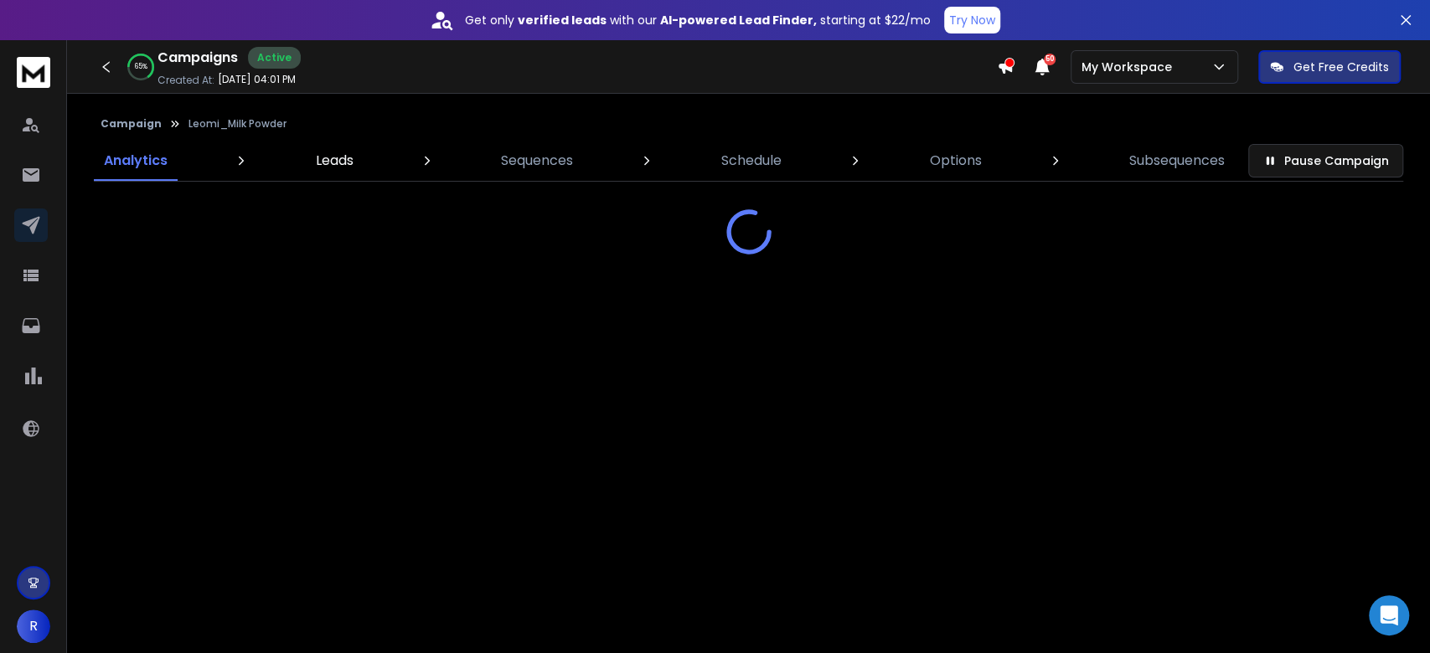
click at [338, 171] on link "Leads" at bounding box center [335, 161] width 58 height 40
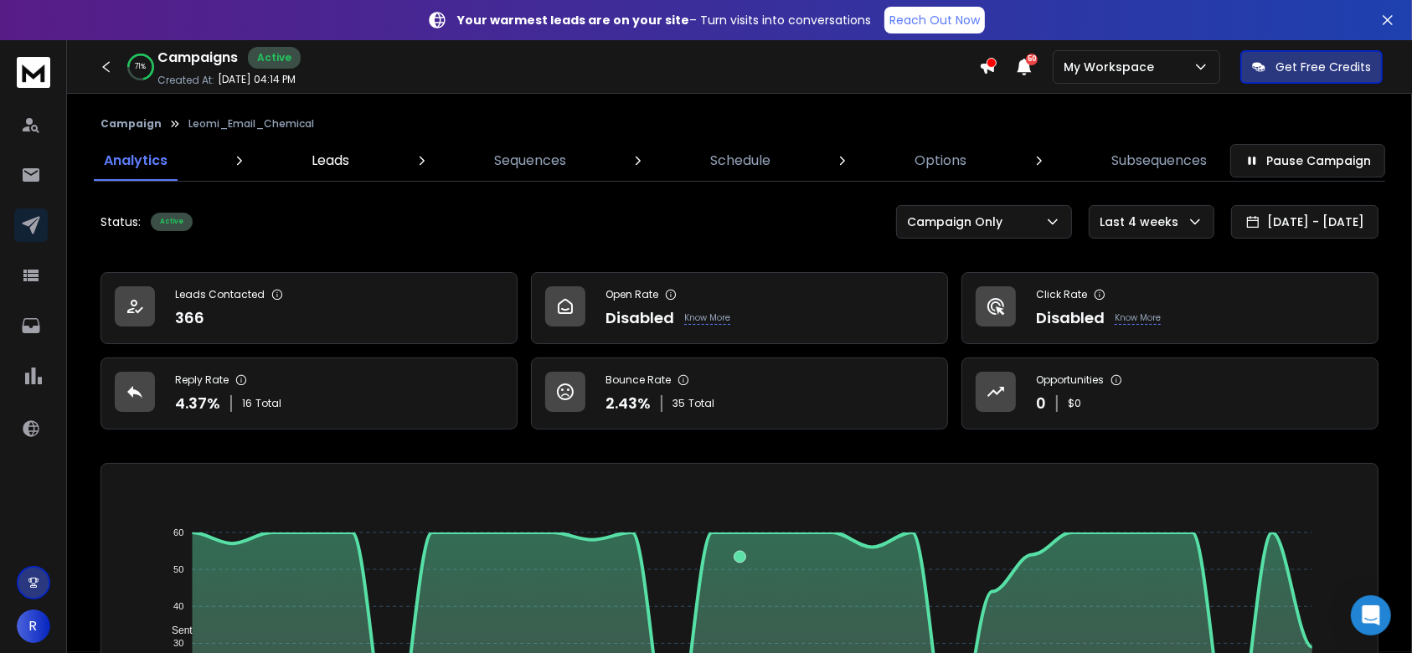
click at [316, 164] on p "Leads" at bounding box center [331, 161] width 38 height 20
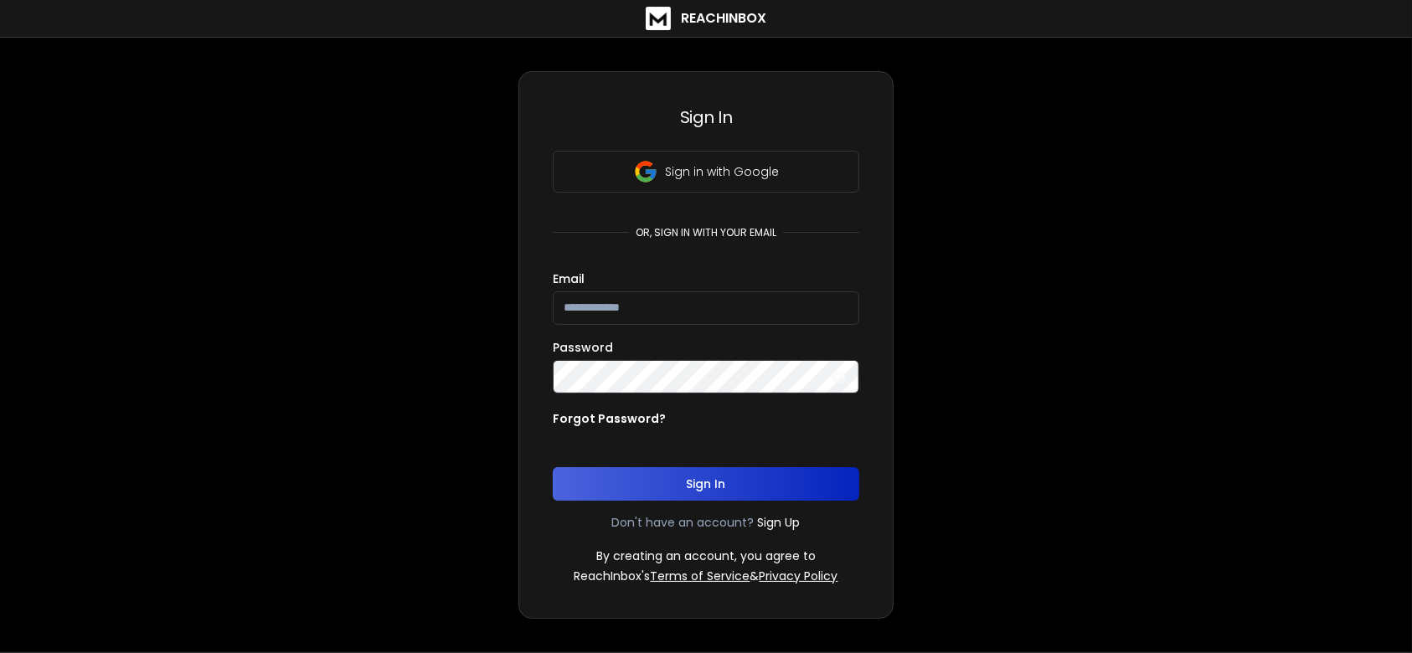
click at [694, 307] on input "email" at bounding box center [706, 309] width 307 height 34
type input "**********"
click at [710, 491] on button "Sign In" at bounding box center [706, 484] width 307 height 34
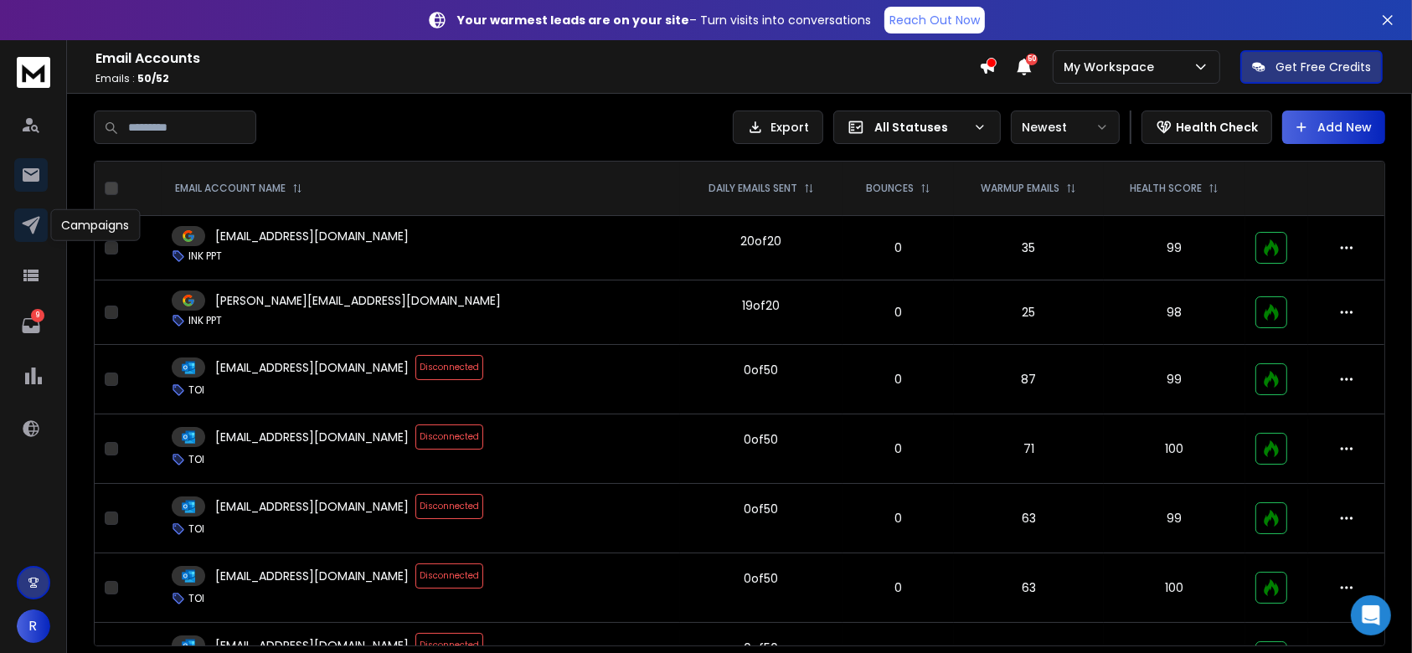
click at [34, 219] on icon at bounding box center [31, 225] width 18 height 18
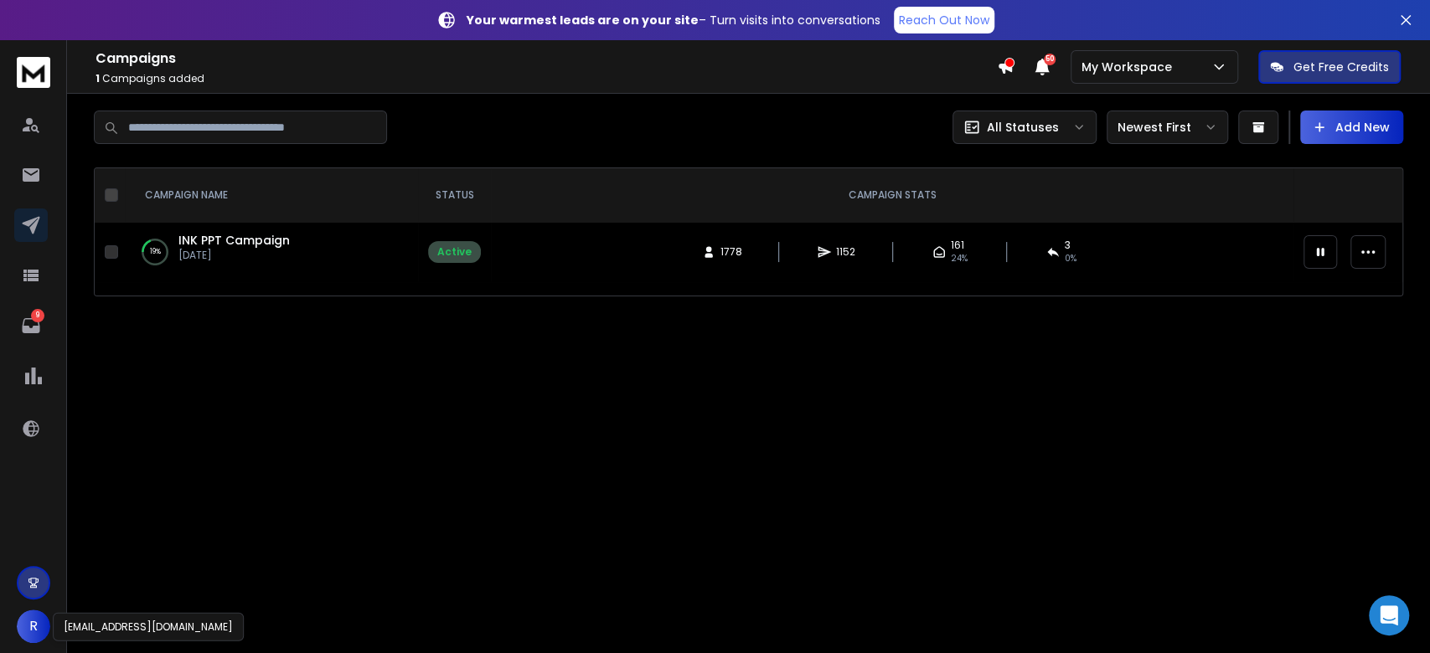
click at [39, 619] on span "R" at bounding box center [34, 627] width 34 height 34
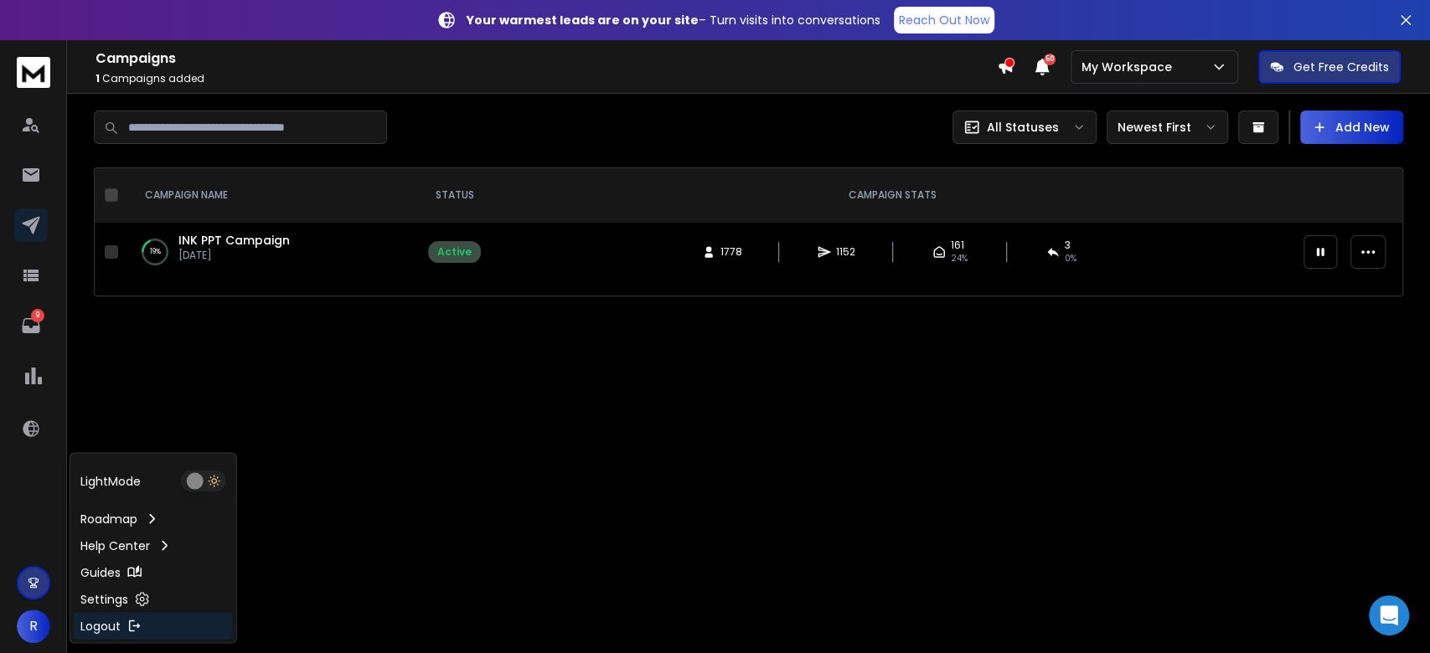
click at [111, 620] on p "Logout" at bounding box center [100, 625] width 40 height 17
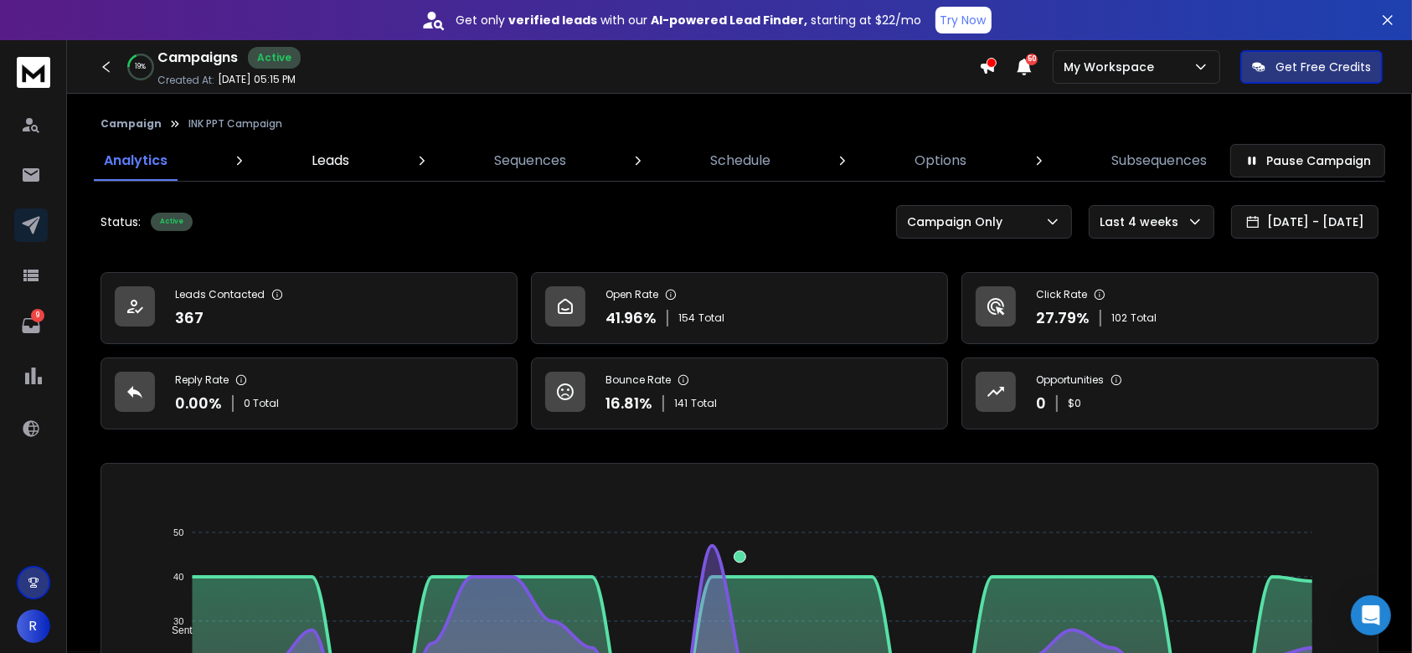
click at [320, 157] on p "Leads" at bounding box center [331, 161] width 38 height 20
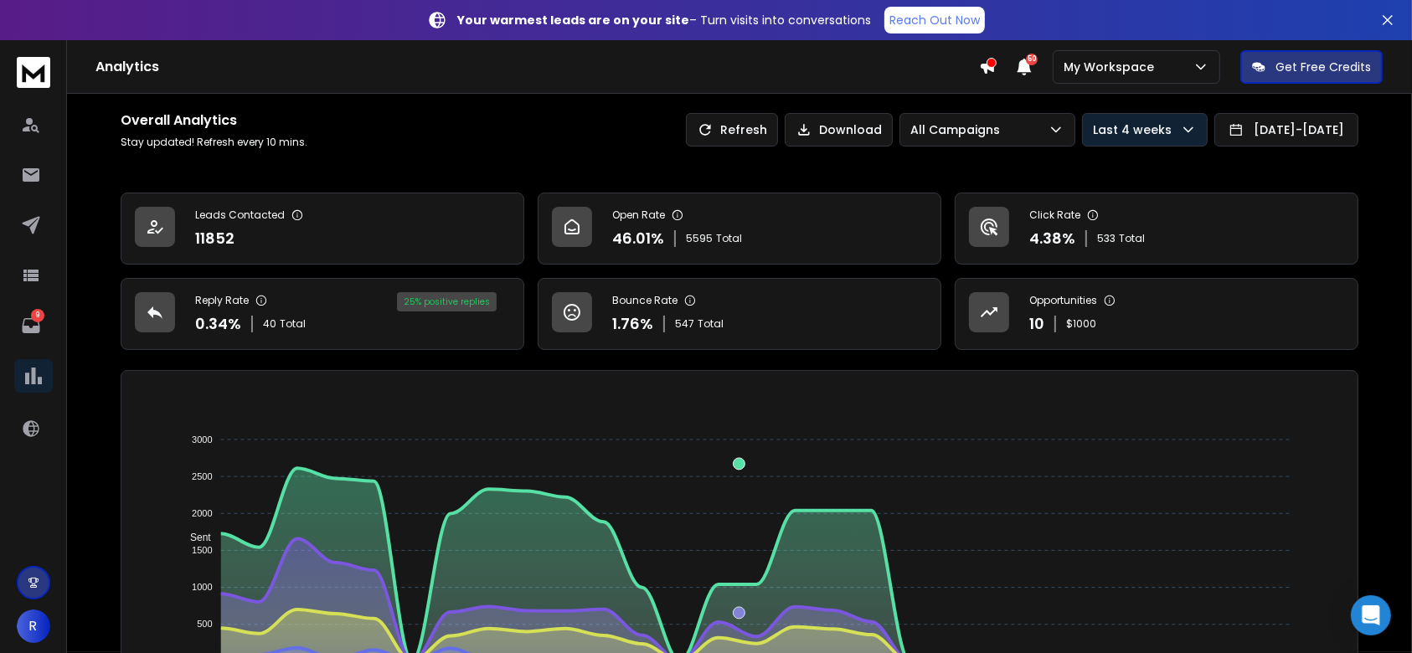
click at [1139, 118] on button "Last 4 weeks" at bounding box center [1145, 130] width 126 height 34
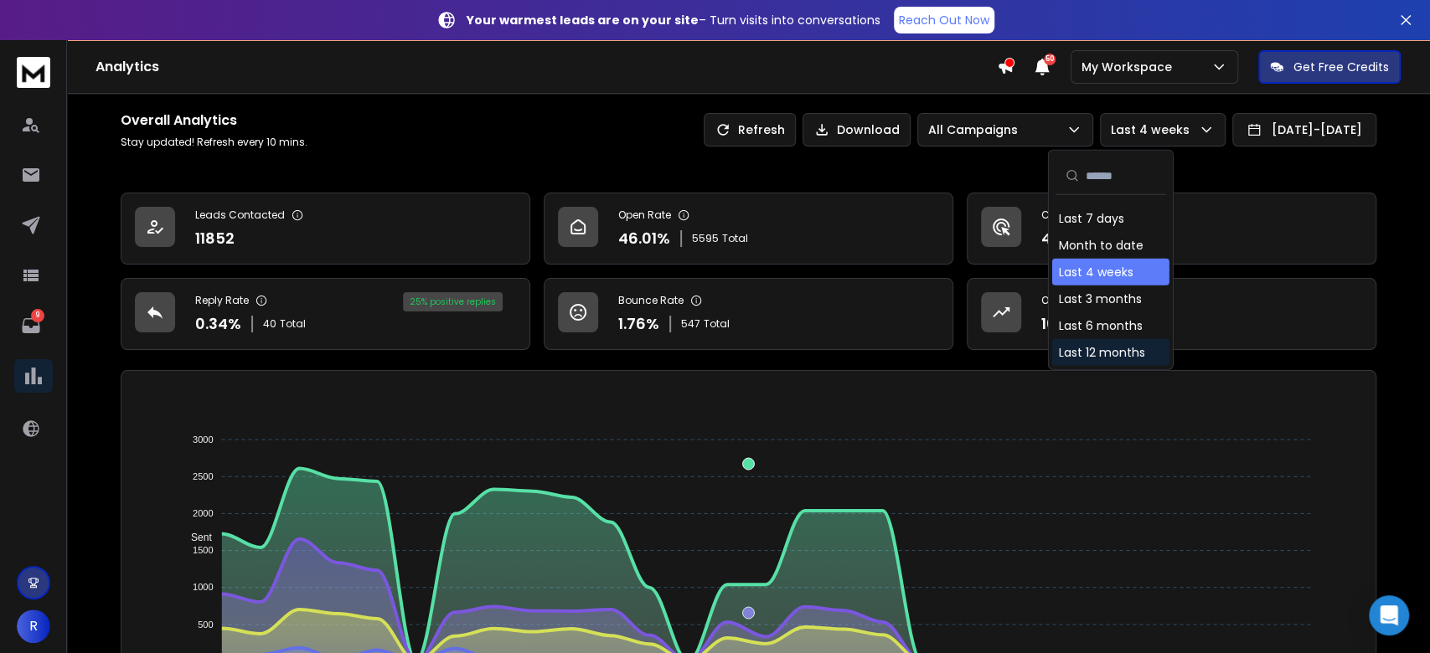
click at [1092, 362] on div "Last 12 months" at bounding box center [1110, 352] width 117 height 27
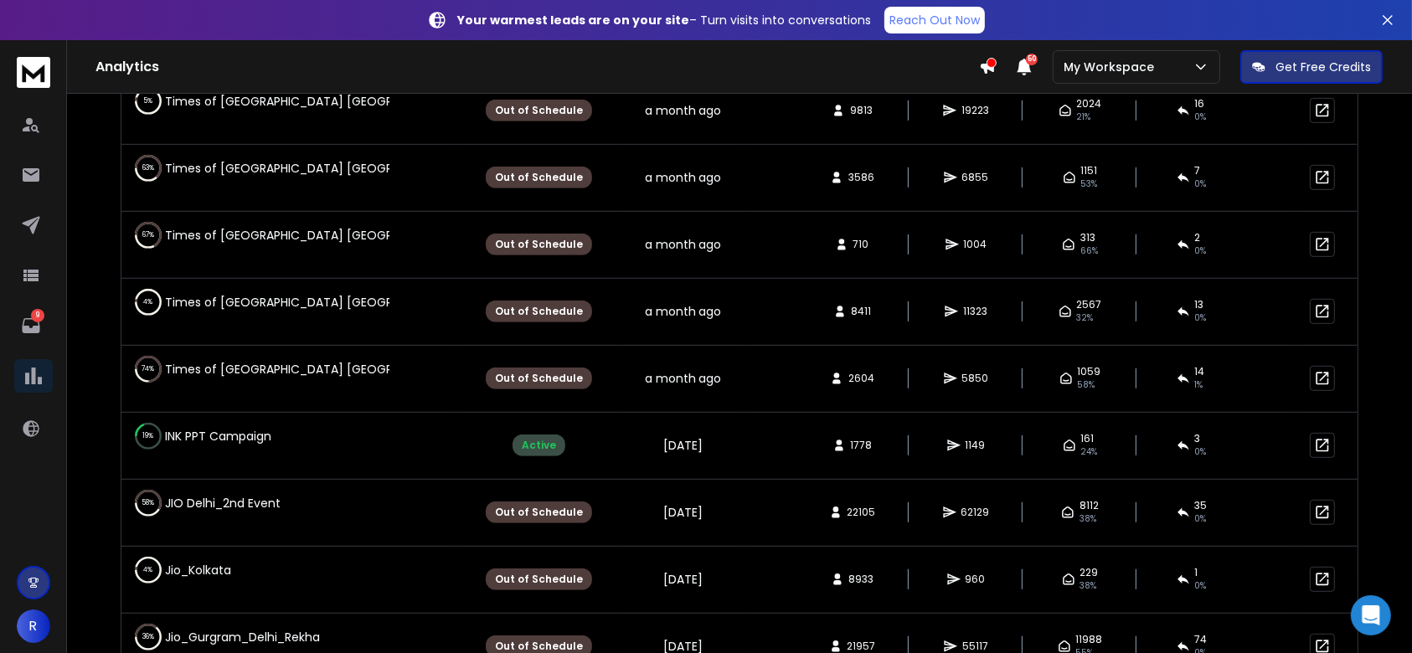
scroll to position [868, 0]
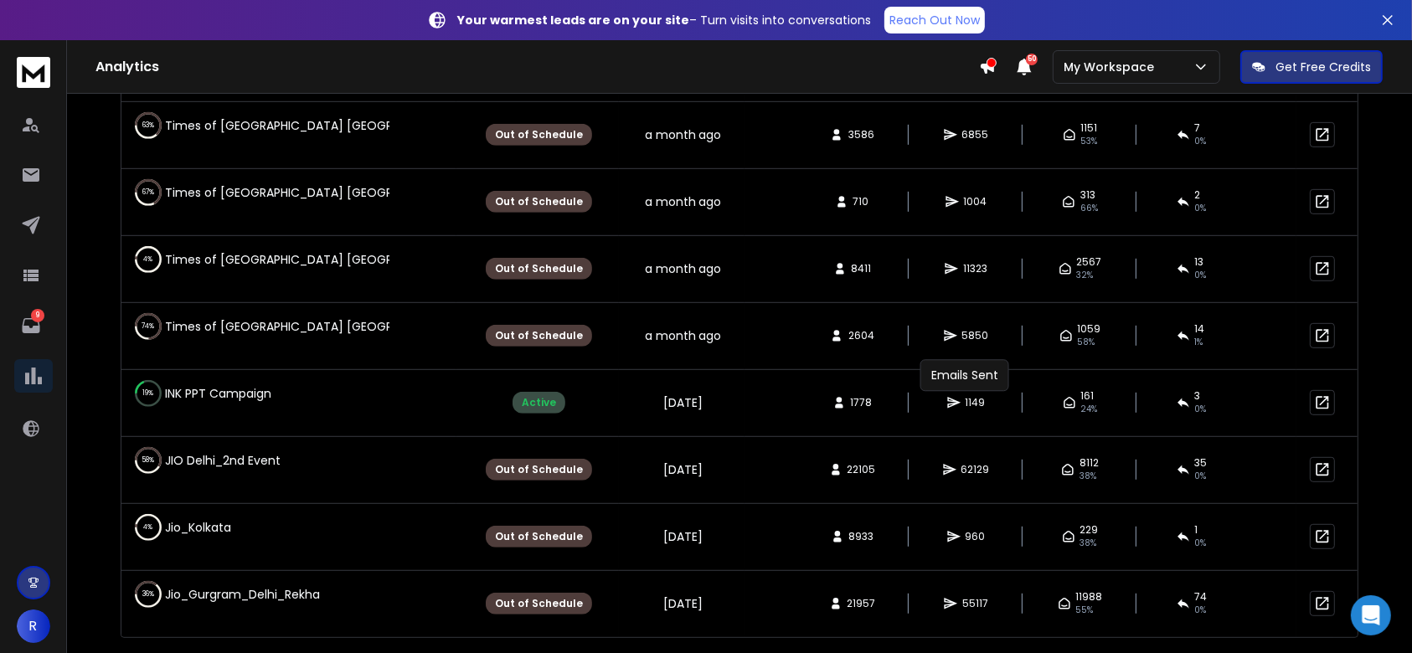
click at [977, 402] on span "1149" at bounding box center [976, 402] width 20 height 13
copy span "1149"
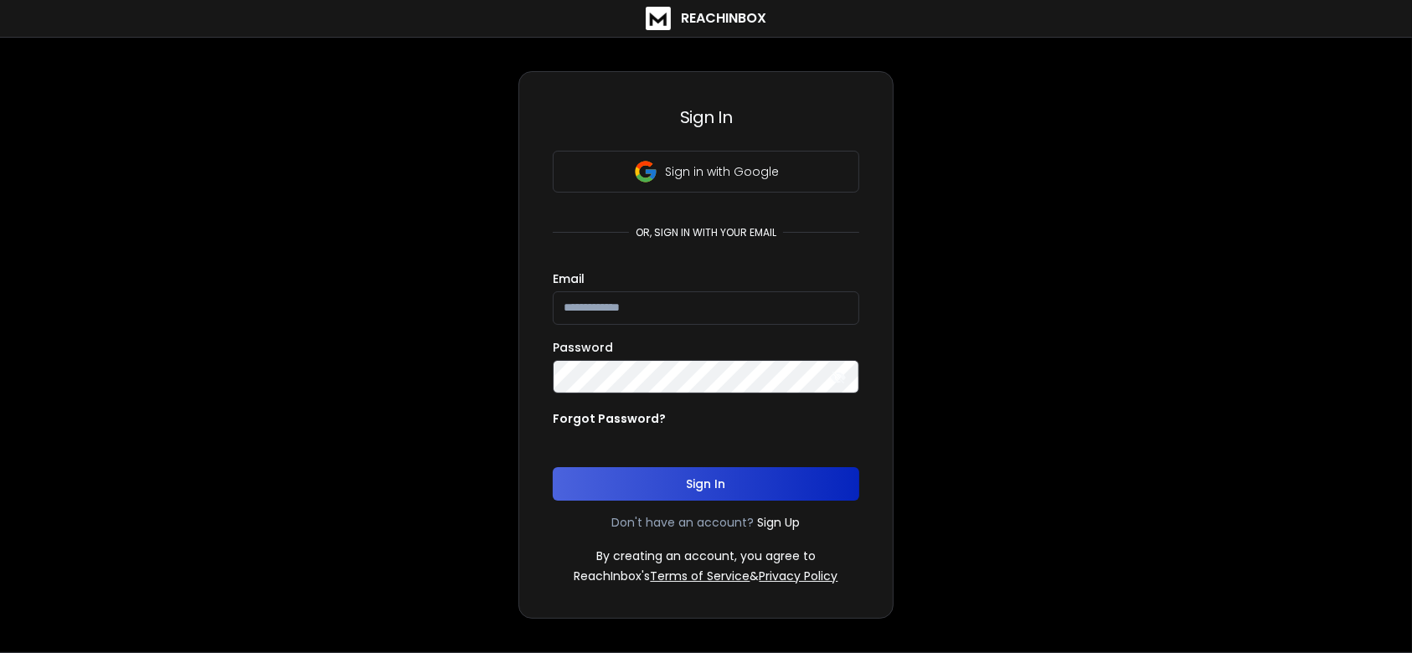
click at [622, 312] on input "email" at bounding box center [706, 309] width 307 height 34
type input "**********"
click at [732, 481] on button "Sign In" at bounding box center [706, 484] width 307 height 34
